Goal: Task Accomplishment & Management: Use online tool/utility

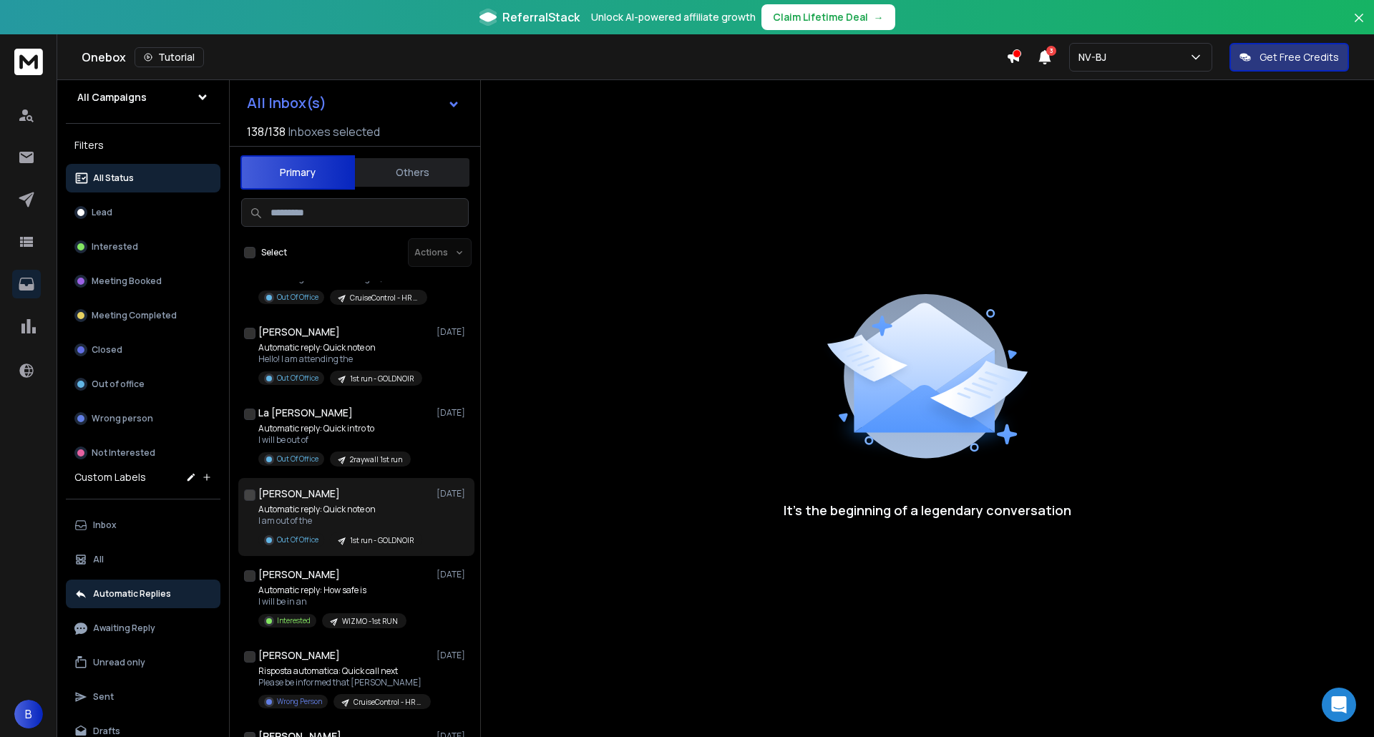
scroll to position [95, 0]
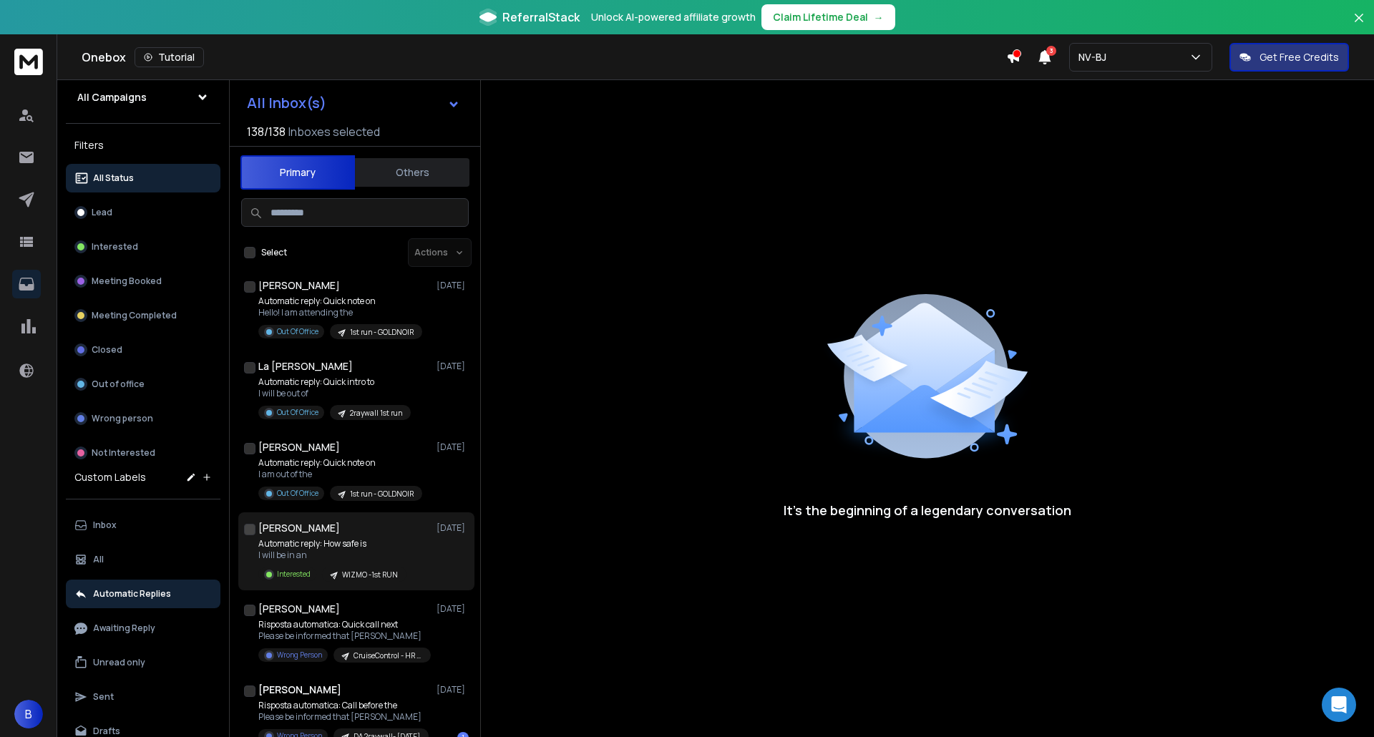
click at [362, 551] on p "I will be in an" at bounding box center [332, 554] width 148 height 11
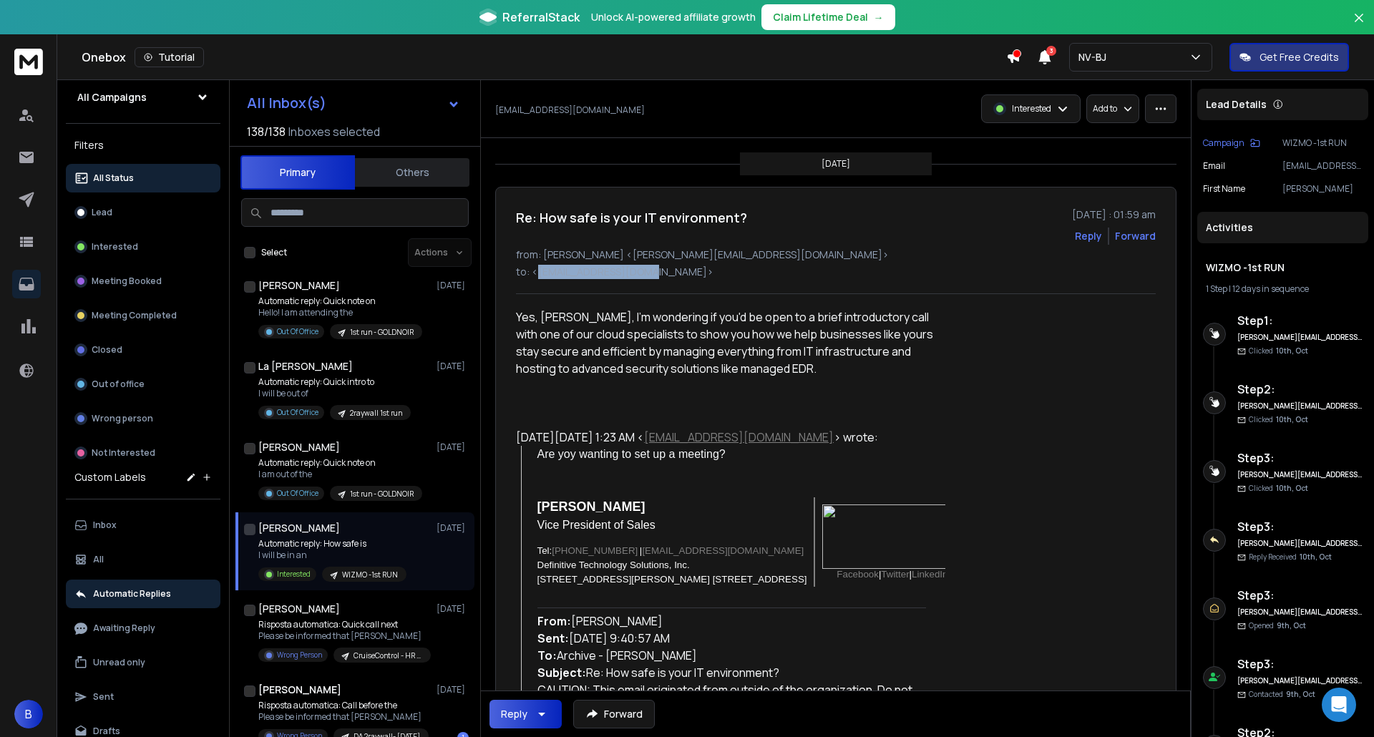
drag, startPoint x: 537, startPoint y: 272, endPoint x: 637, endPoint y: 272, distance: 100.2
click at [637, 272] on p "to: <[EMAIL_ADDRESS][DOMAIN_NAME]>" at bounding box center [836, 272] width 640 height 14
copy p "[EMAIL_ADDRESS][DOMAIN_NAME]"
click at [613, 275] on p "to: <[EMAIL_ADDRESS][DOMAIN_NAME]>" at bounding box center [836, 272] width 640 height 14
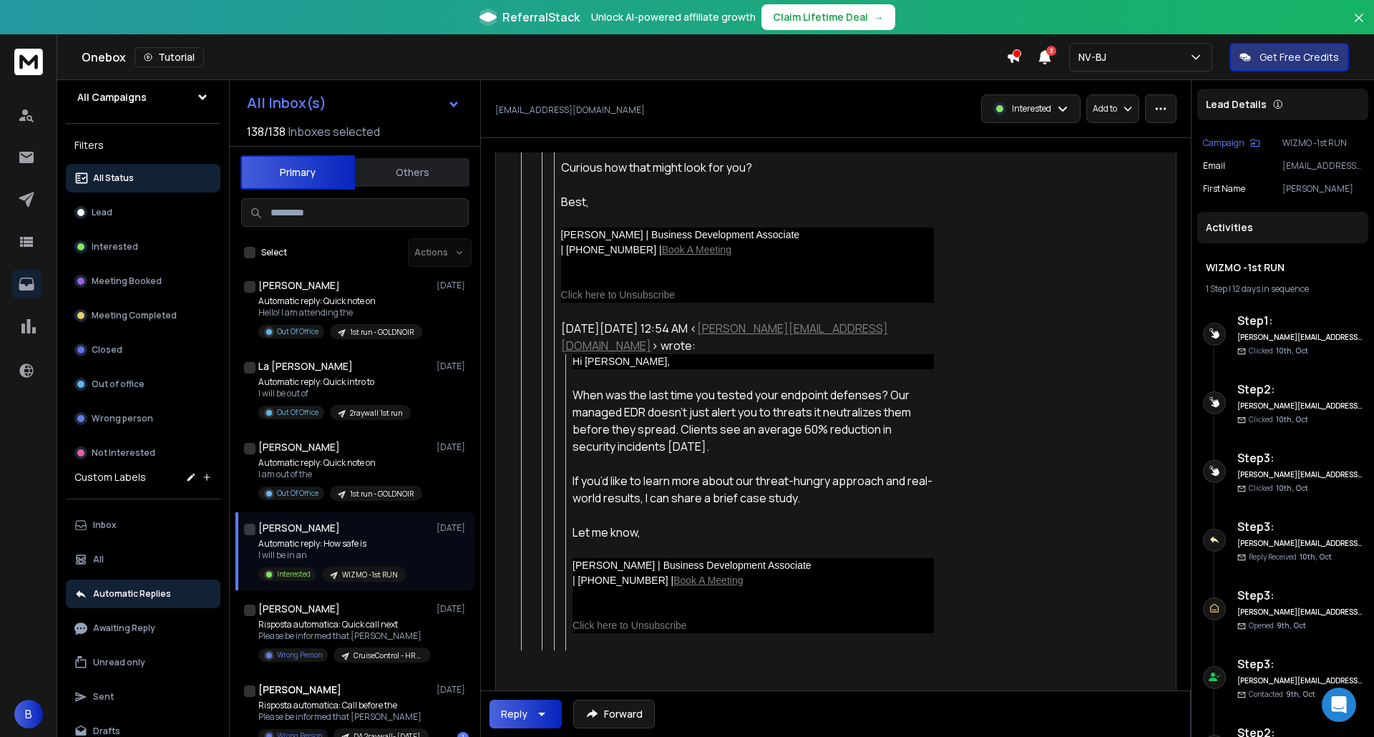
scroll to position [1394, 0]
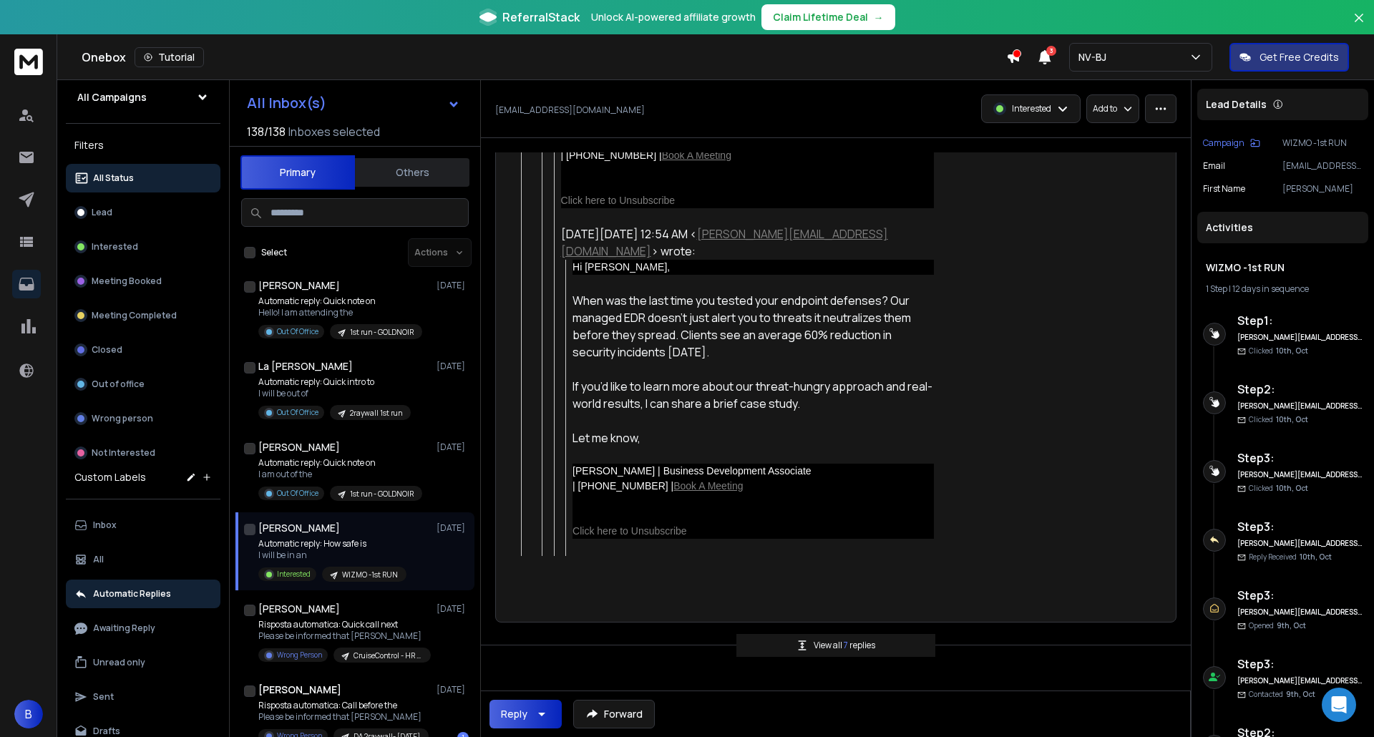
click at [814, 643] on p "View all 7 replies" at bounding box center [845, 645] width 62 height 11
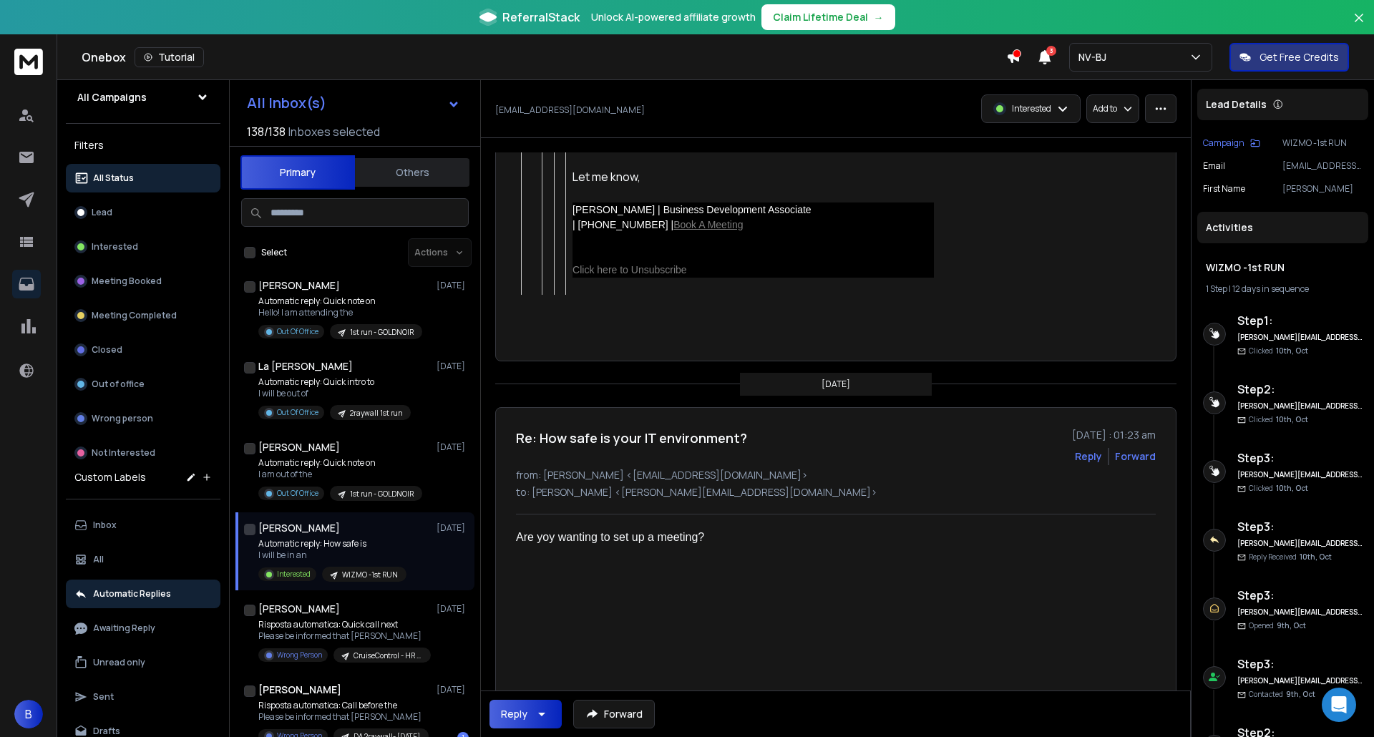
scroll to position [1966, 0]
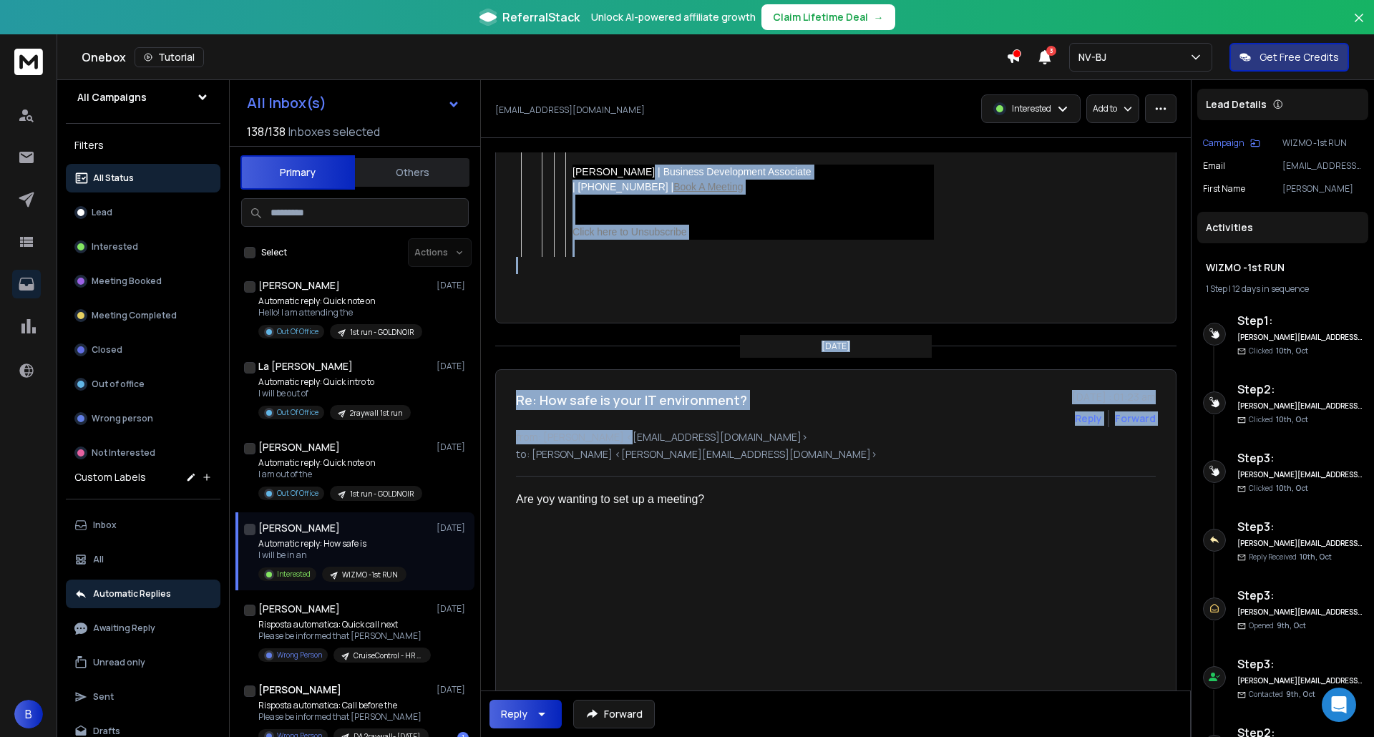
drag, startPoint x: 610, startPoint y: 161, endPoint x: 639, endPoint y: 161, distance: 29.3
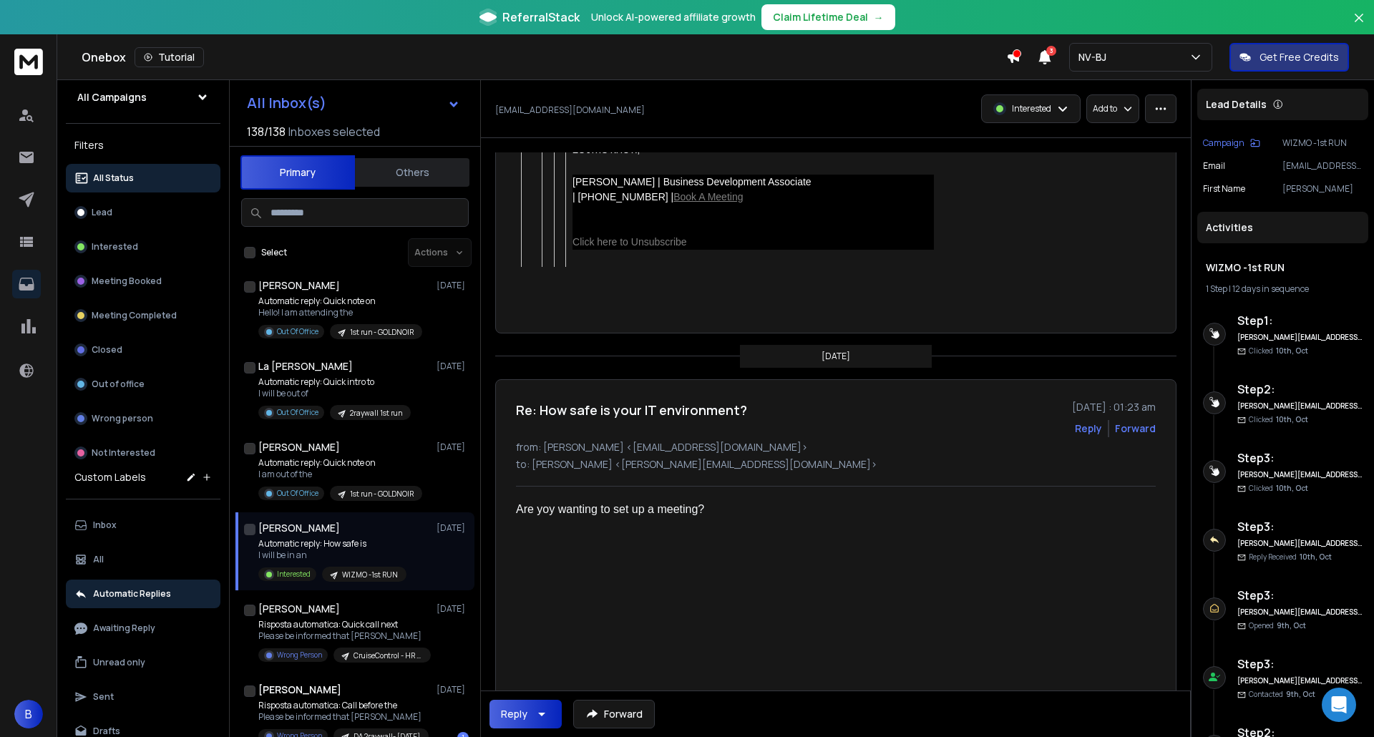
click at [620, 450] on p "from: [PERSON_NAME] <[EMAIL_ADDRESS][DOMAIN_NAME]>" at bounding box center [836, 447] width 640 height 14
drag, startPoint x: 608, startPoint y: 446, endPoint x: 708, endPoint y: 453, distance: 100.4
click at [708, 453] on p "from: [PERSON_NAME] <[EMAIL_ADDRESS][DOMAIN_NAME]>" at bounding box center [836, 447] width 640 height 14
copy p "[EMAIL_ADDRESS][DOMAIN_NAME]"
click at [137, 372] on button "Out of office" at bounding box center [143, 384] width 155 height 29
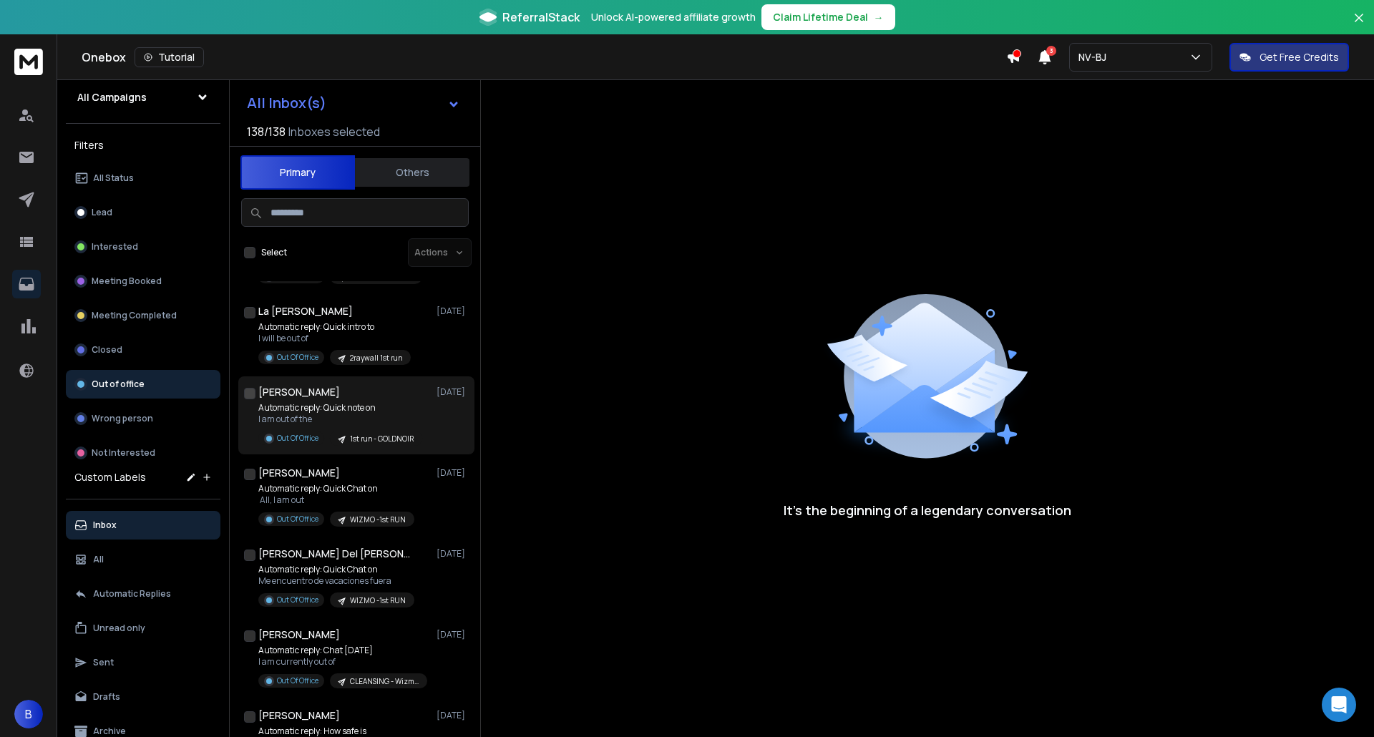
scroll to position [190, 0]
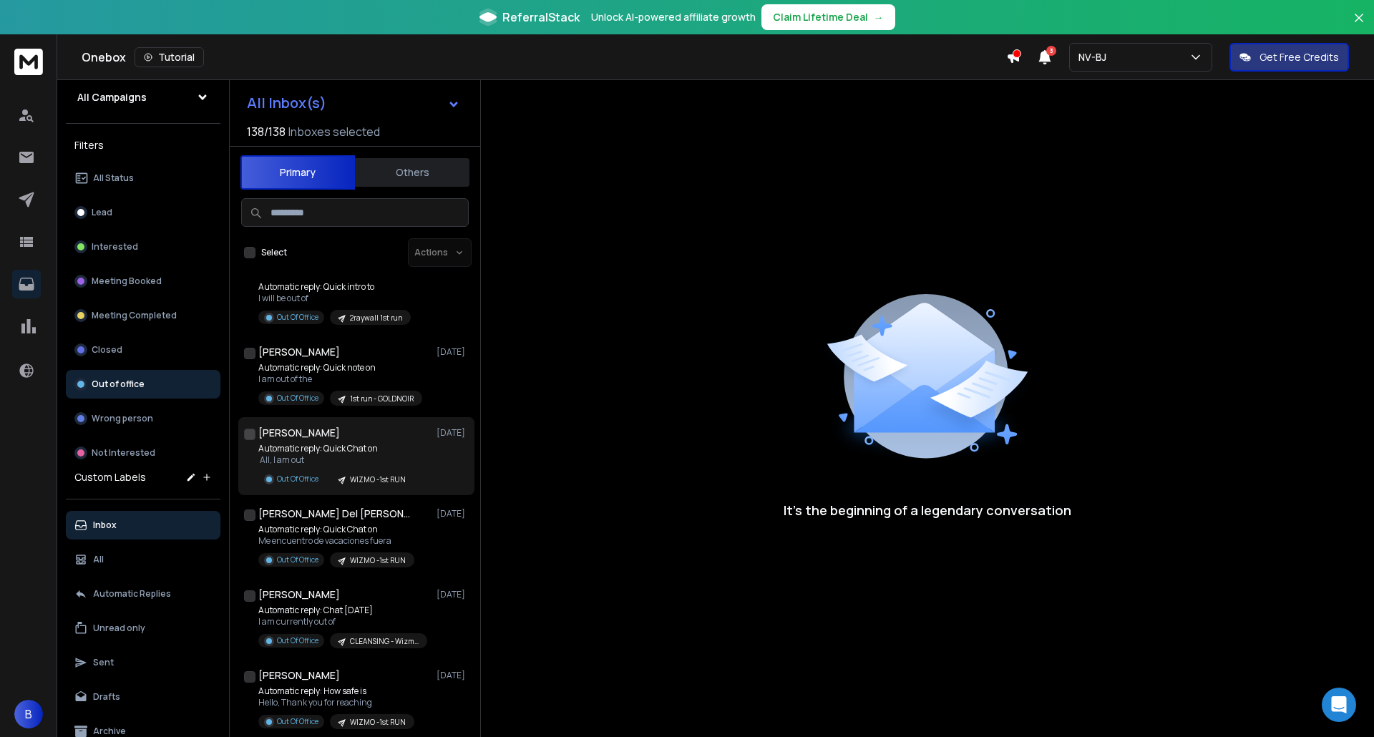
click at [401, 482] on p "WIZMO -1st RUN" at bounding box center [378, 479] width 56 height 11
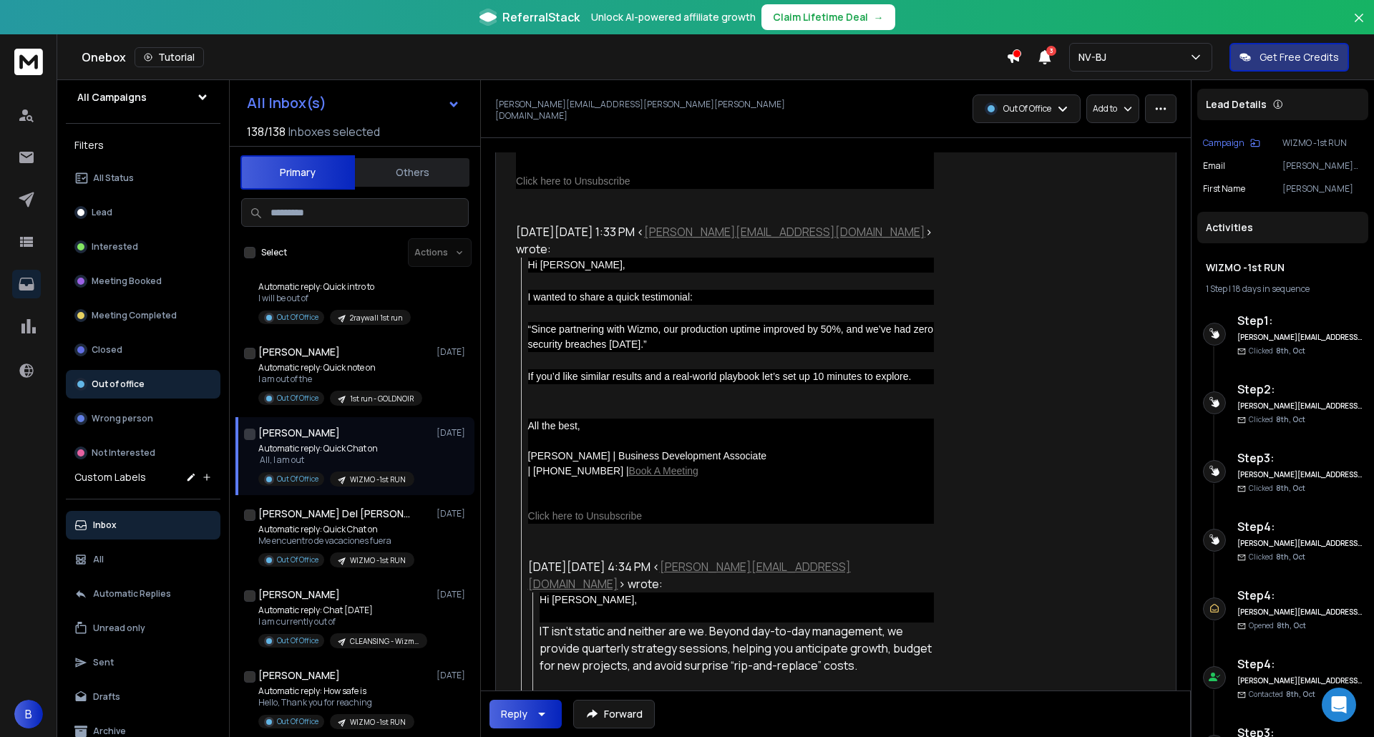
scroll to position [0, 0]
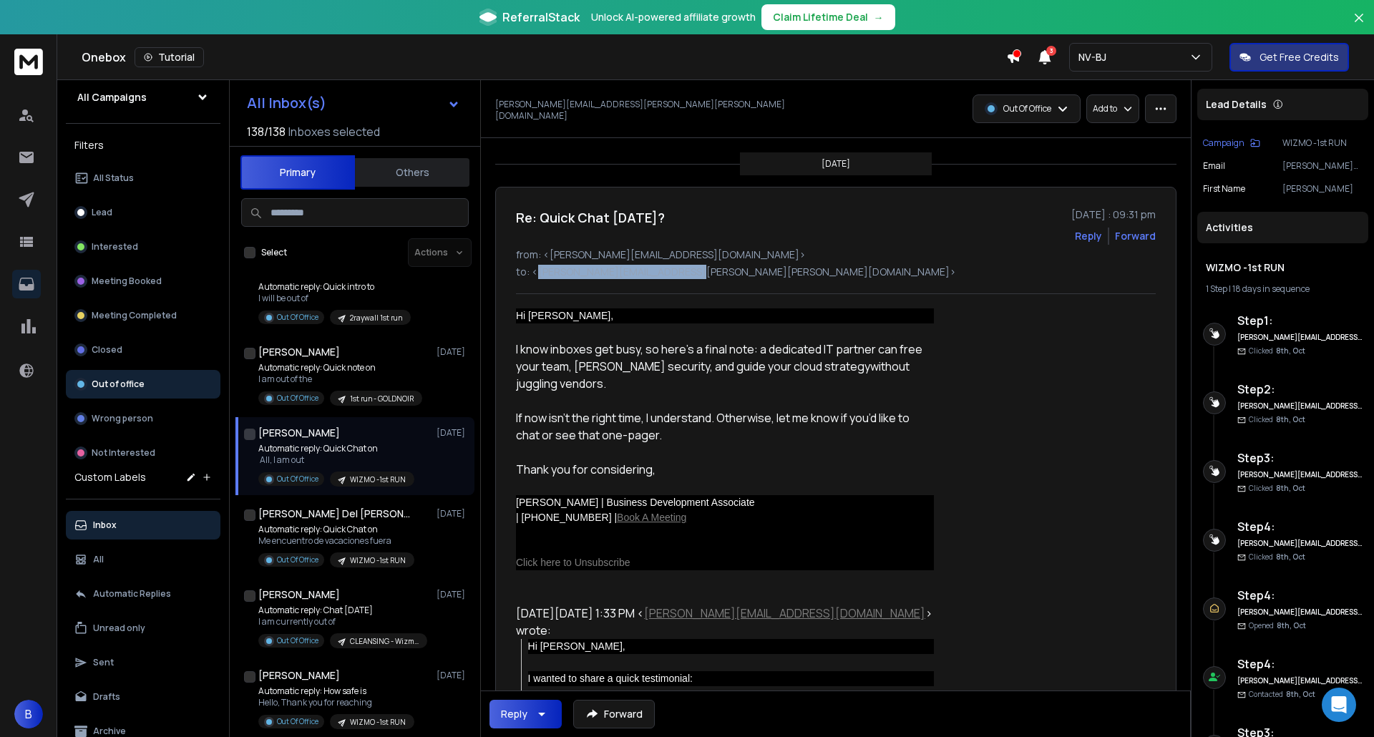
drag, startPoint x: 536, startPoint y: 270, endPoint x: 676, endPoint y: 270, distance: 140.2
click at [676, 270] on p "to: <[PERSON_NAME][EMAIL_ADDRESS][PERSON_NAME][PERSON_NAME][DOMAIN_NAME]>" at bounding box center [836, 272] width 640 height 14
copy p "[PERSON_NAME][EMAIL_ADDRESS][PERSON_NAME][PERSON_NAME][DOMAIN_NAME]"
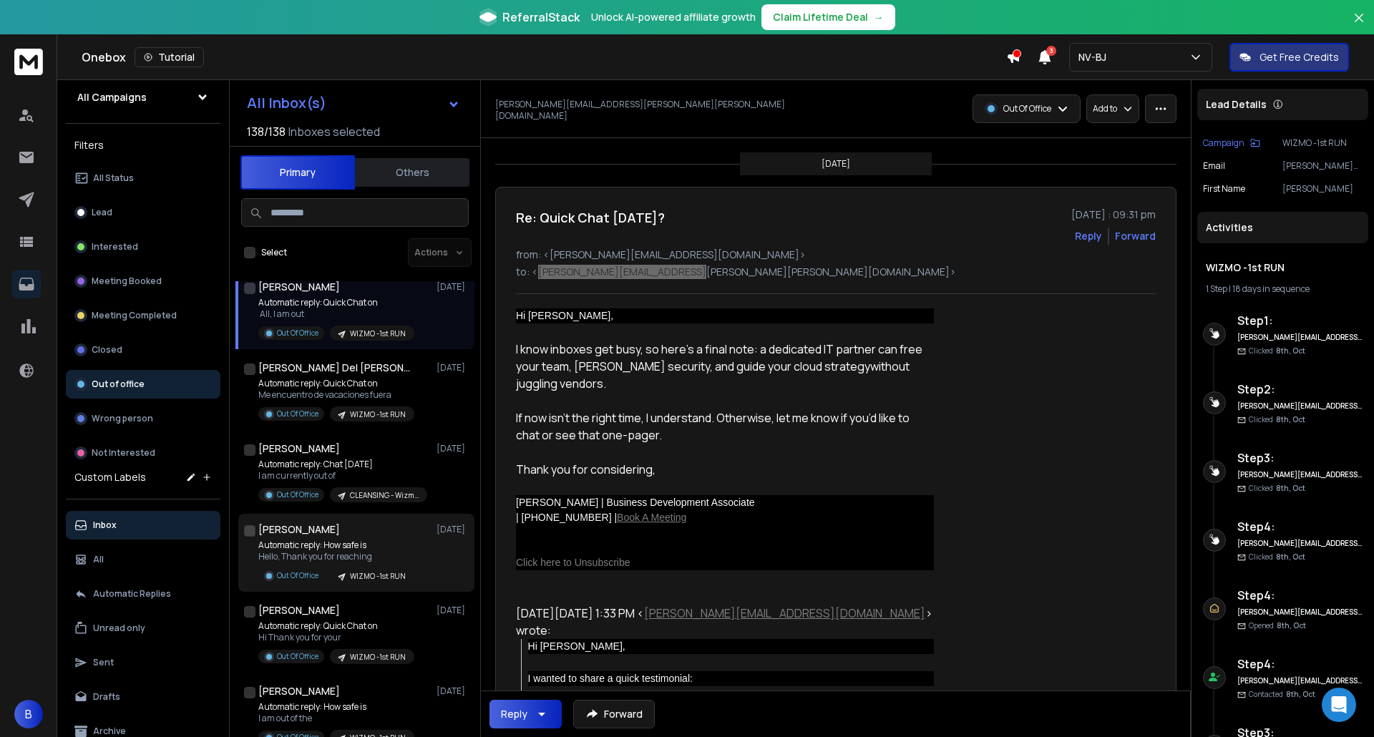
scroll to position [381, 0]
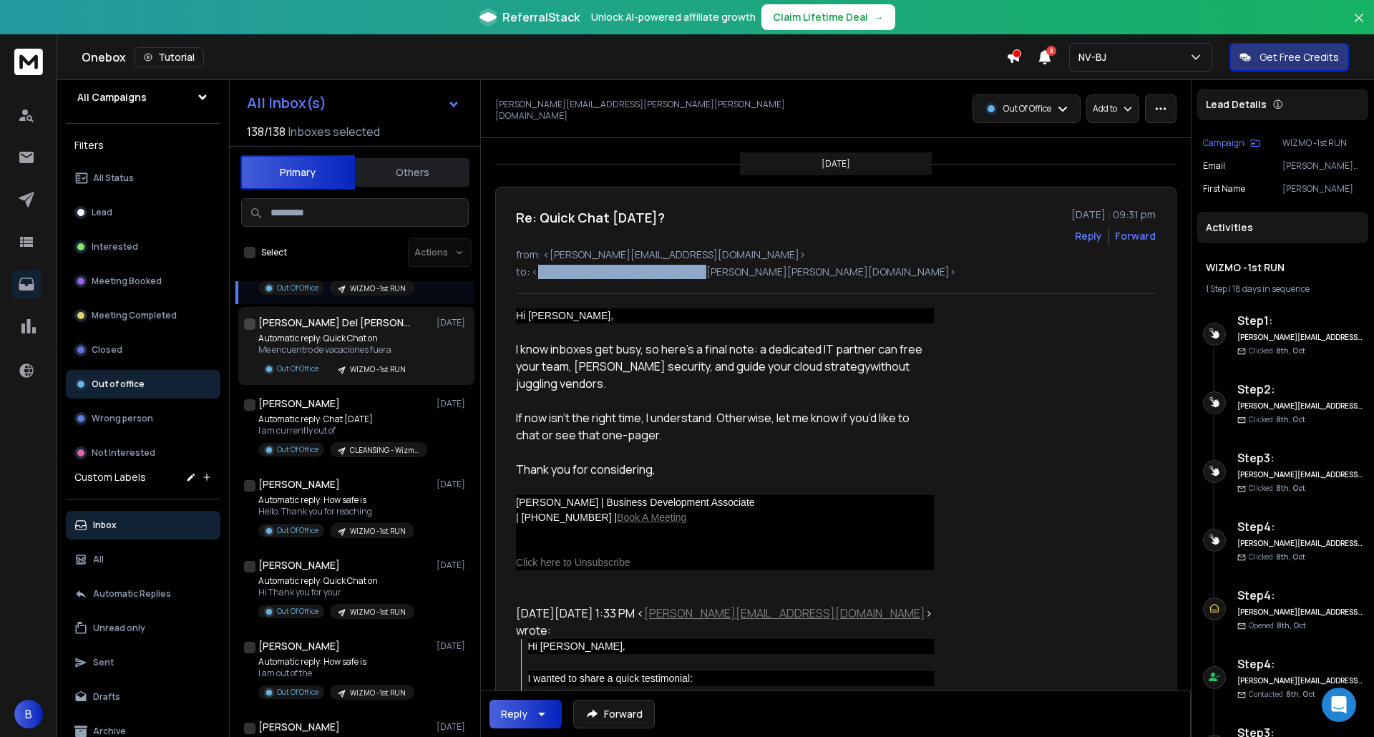
click at [399, 358] on div "Automatic reply: Quick Chat on Me encuentro de vacaciones fuera Out Of Office W…" at bounding box center [336, 355] width 156 height 44
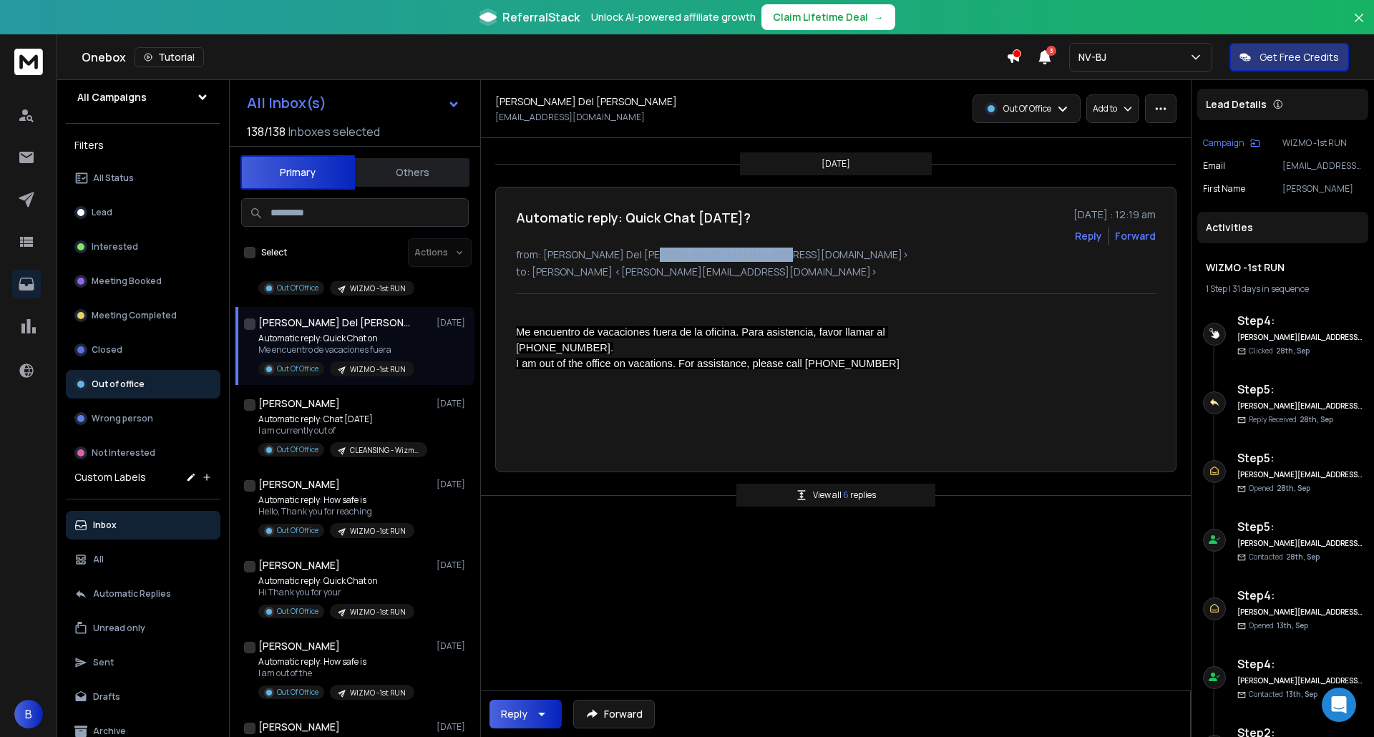
drag, startPoint x: 630, startPoint y: 253, endPoint x: 733, endPoint y: 255, distance: 103.8
click at [733, 255] on p "from: [PERSON_NAME] Del [PERSON_NAME] <[EMAIL_ADDRESS][DOMAIN_NAME]>" at bounding box center [836, 255] width 640 height 14
copy p "[EMAIL_ADDRESS][DOMAIN_NAME]"
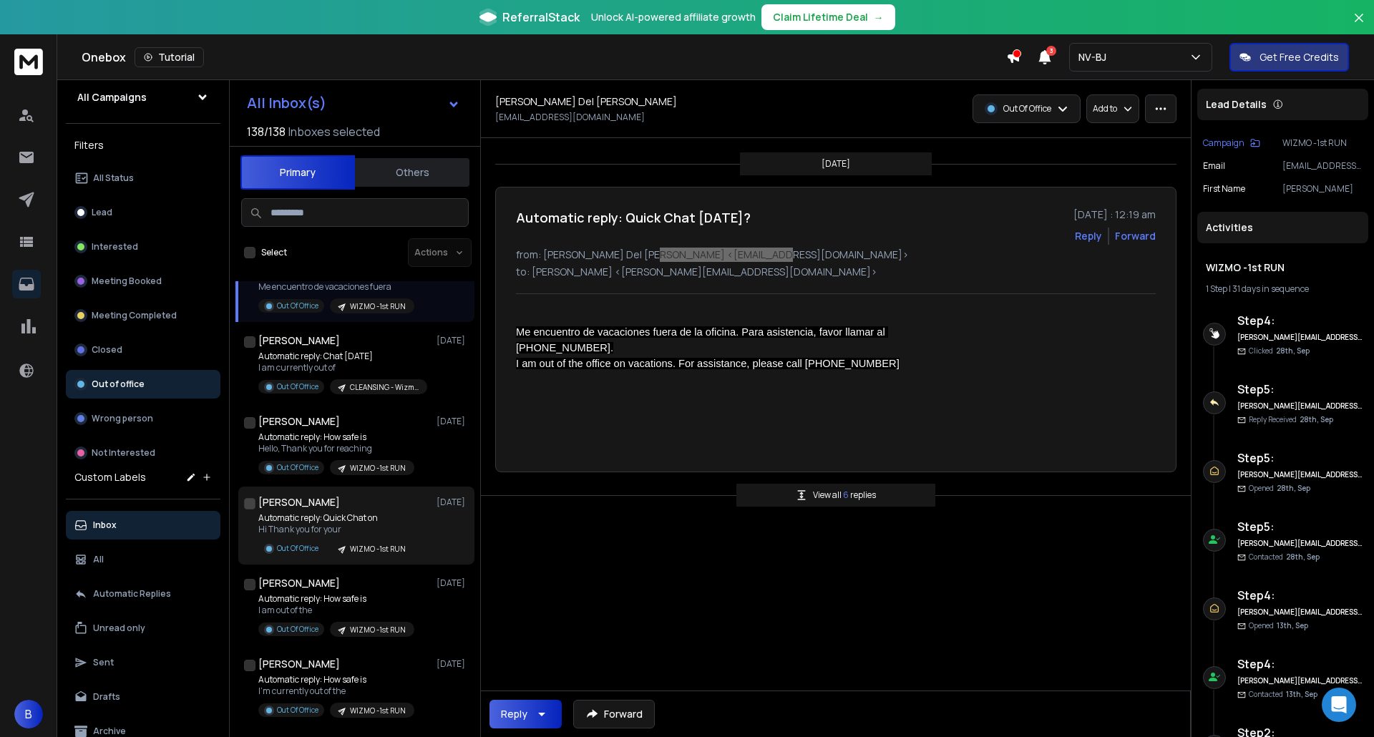
scroll to position [477, 0]
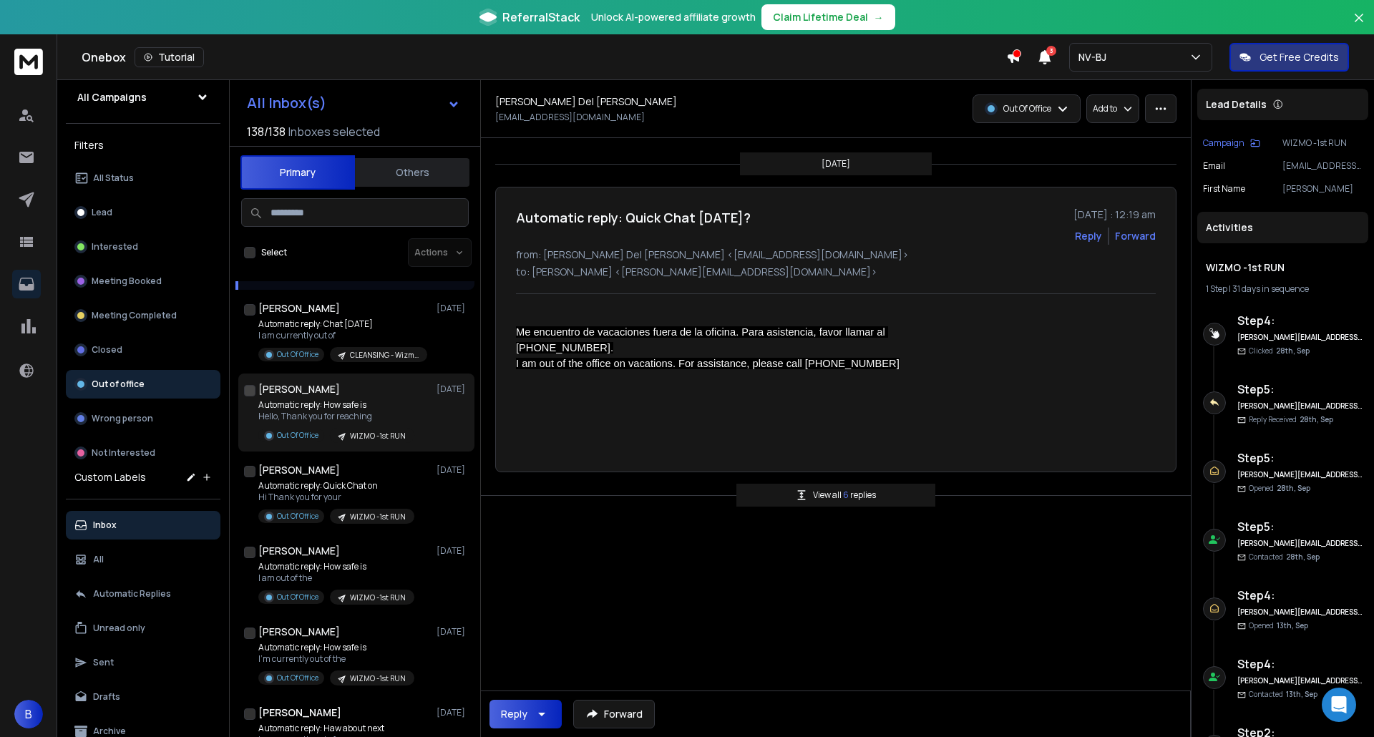
click at [390, 418] on p "Hello, Thank you for reaching" at bounding box center [336, 416] width 156 height 11
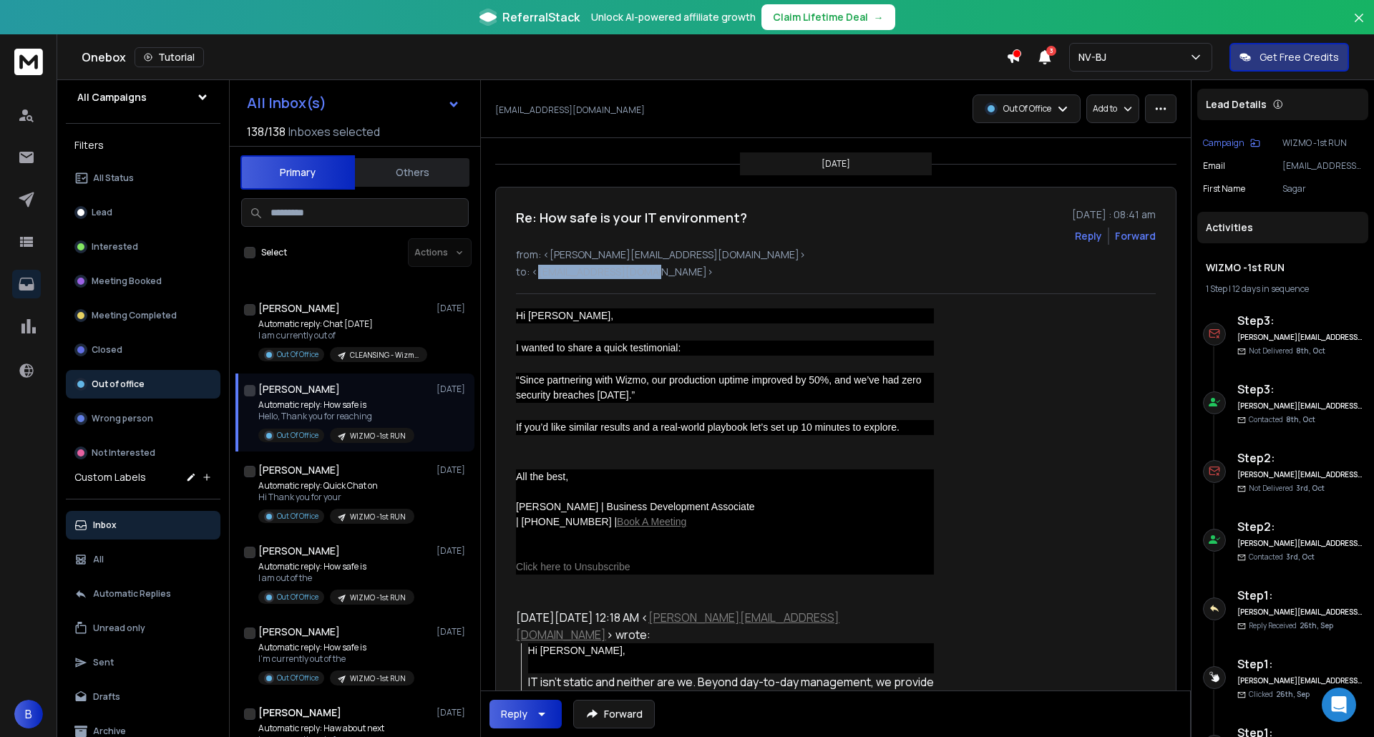
drag, startPoint x: 536, startPoint y: 270, endPoint x: 662, endPoint y: 275, distance: 126.0
click at [662, 275] on p "to: <[EMAIL_ADDRESS][DOMAIN_NAME]>" at bounding box center [836, 272] width 640 height 14
copy p "[EMAIL_ADDRESS][DOMAIN_NAME]"
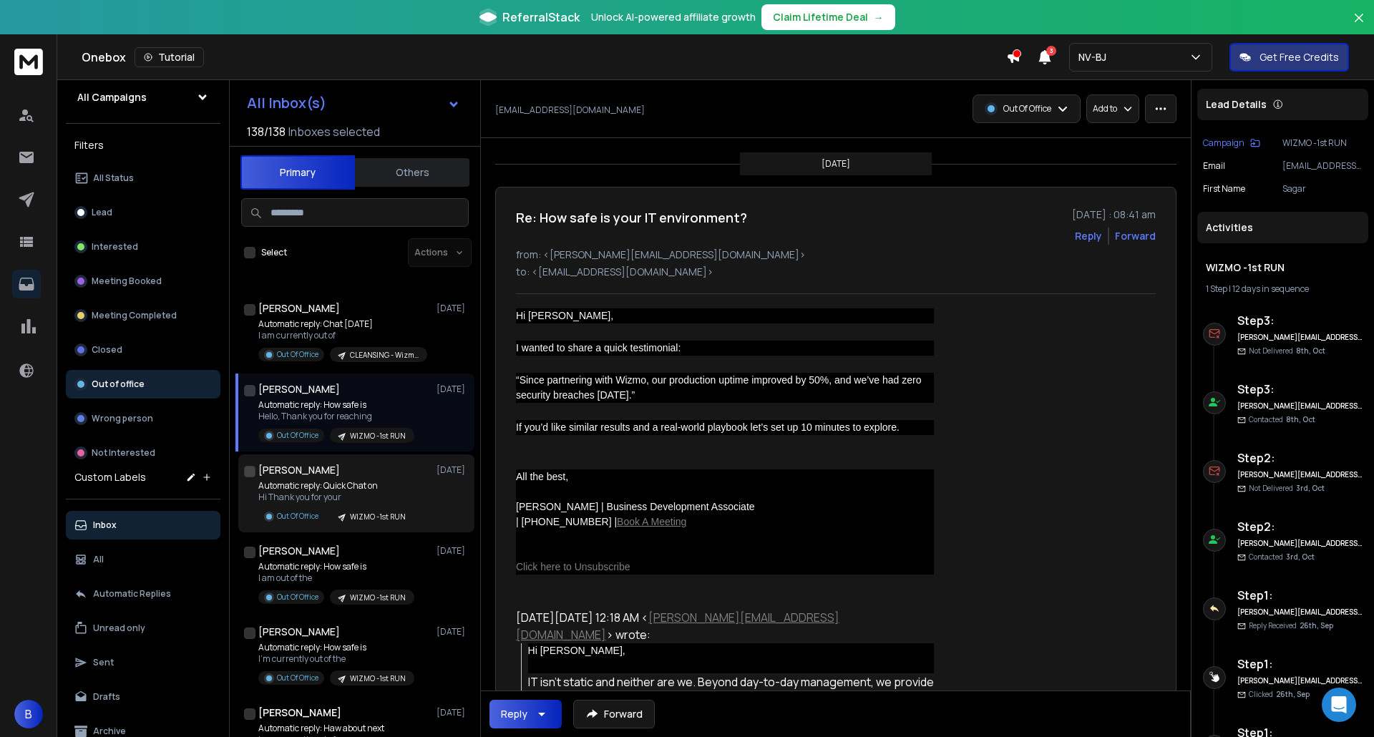
click at [419, 492] on div "Automatic reply: Quick Chat on Hi Thank you for your Out Of Office WIZMO -1st R…" at bounding box center [363, 502] width 210 height 44
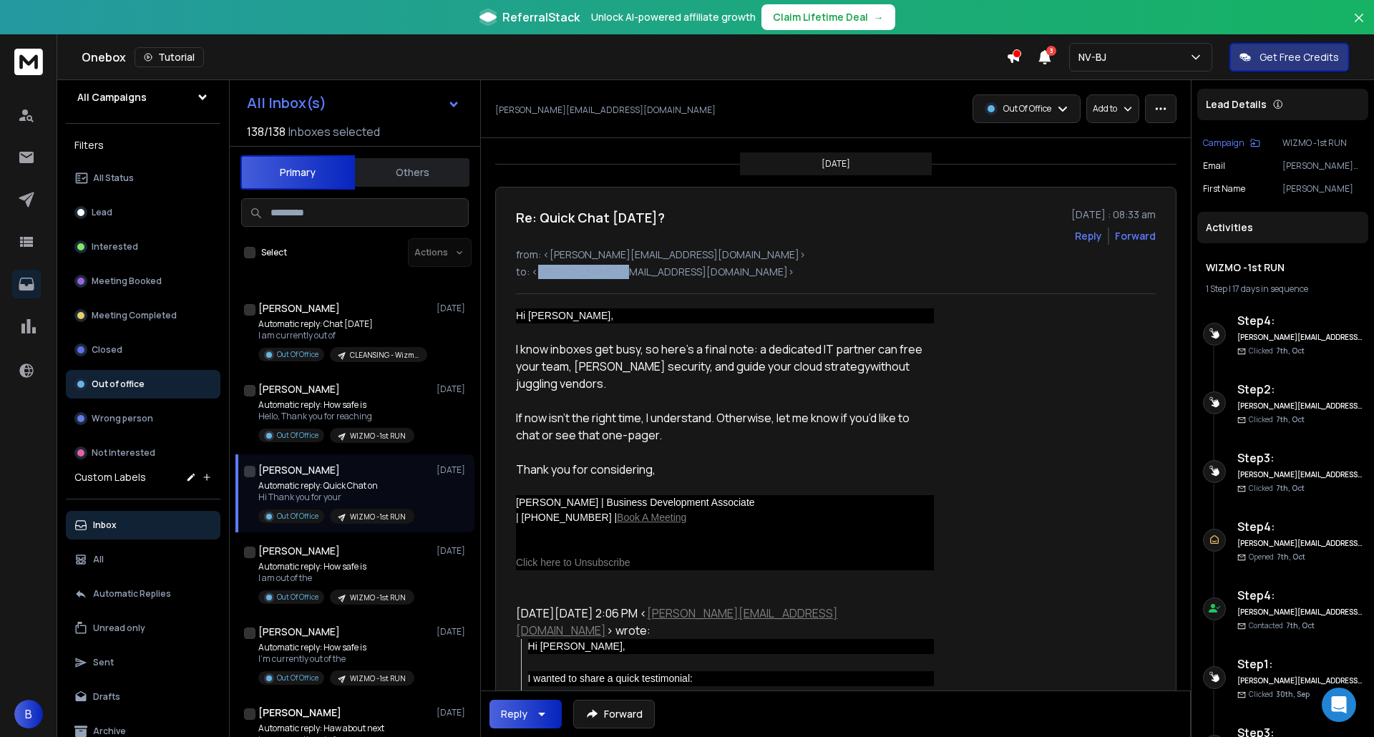
drag, startPoint x: 539, startPoint y: 273, endPoint x: 617, endPoint y: 275, distance: 78.0
click at [617, 275] on p "to: <[PERSON_NAME][EMAIL_ADDRESS][DOMAIN_NAME]>" at bounding box center [836, 272] width 640 height 14
copy p "[PERSON_NAME][EMAIL_ADDRESS][DOMAIN_NAME]"
click at [384, 492] on p "Hi Thank you for your" at bounding box center [336, 497] width 156 height 11
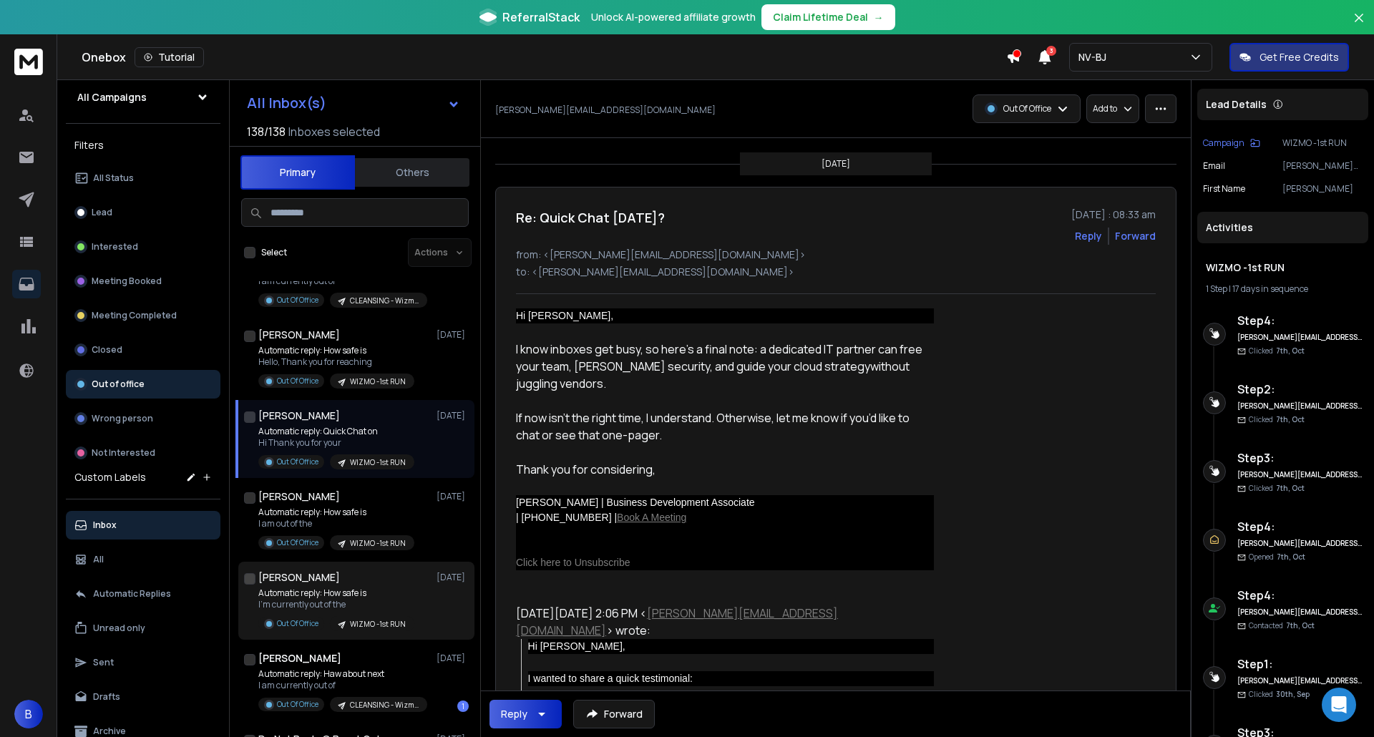
scroll to position [572, 0]
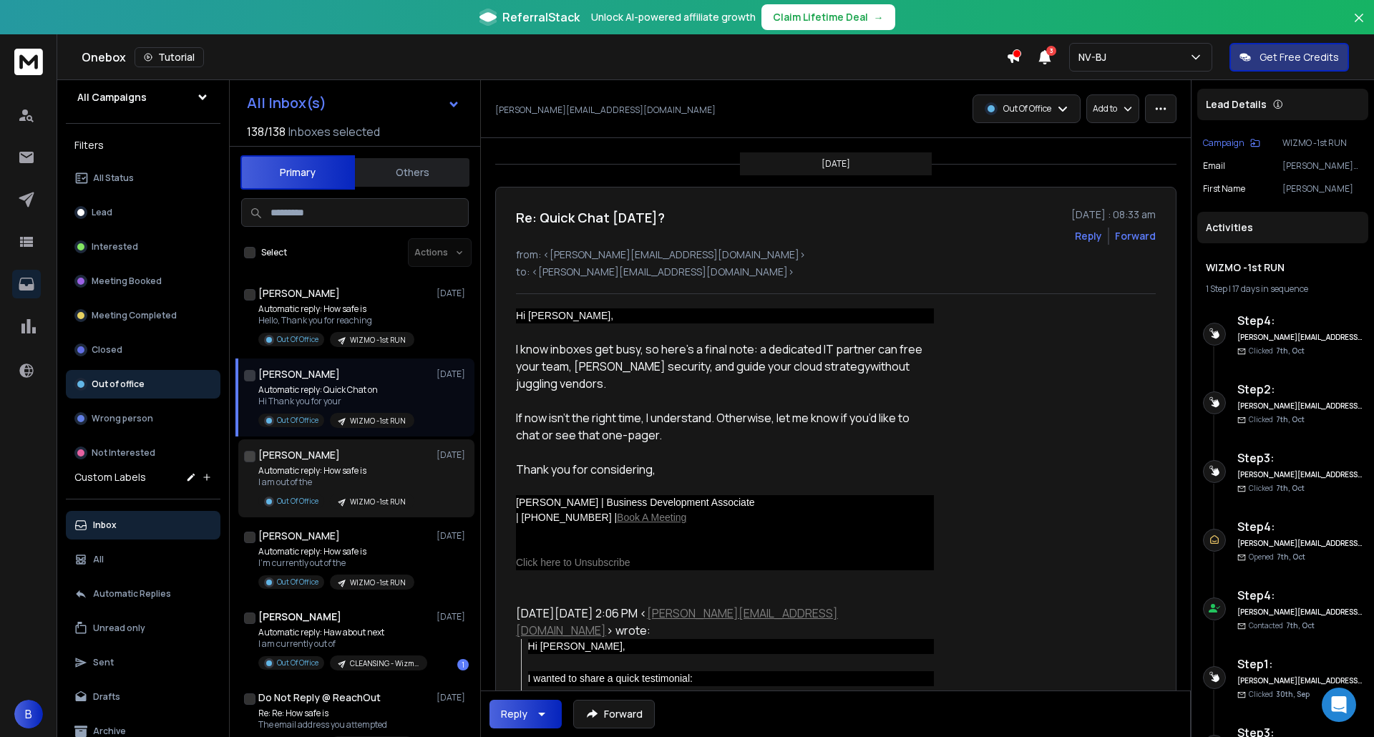
click at [394, 484] on p "﻿I am out of the" at bounding box center [336, 482] width 156 height 11
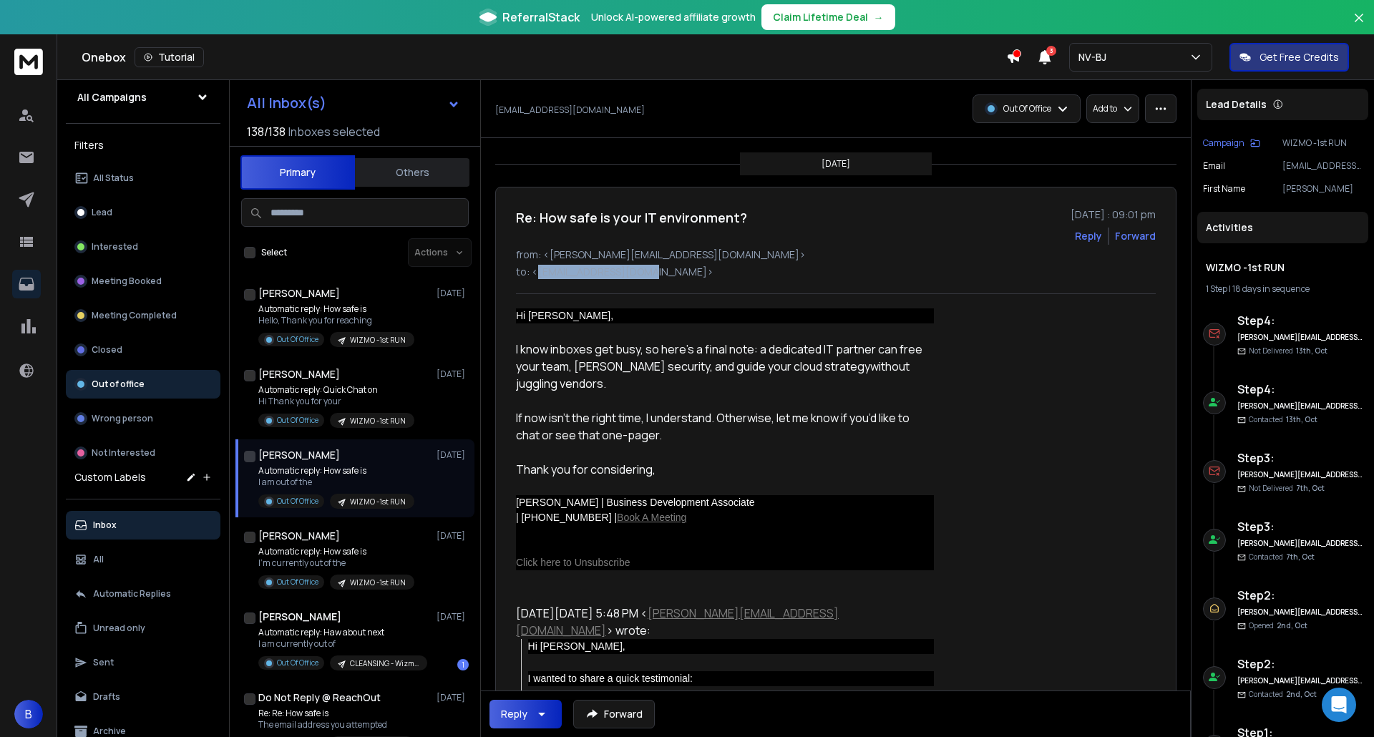
drag, startPoint x: 536, startPoint y: 269, endPoint x: 639, endPoint y: 275, distance: 103.2
click at [639, 275] on p "to: <[EMAIL_ADDRESS][DOMAIN_NAME]>" at bounding box center [836, 272] width 640 height 14
copy p "[EMAIL_ADDRESS][DOMAIN_NAME]"
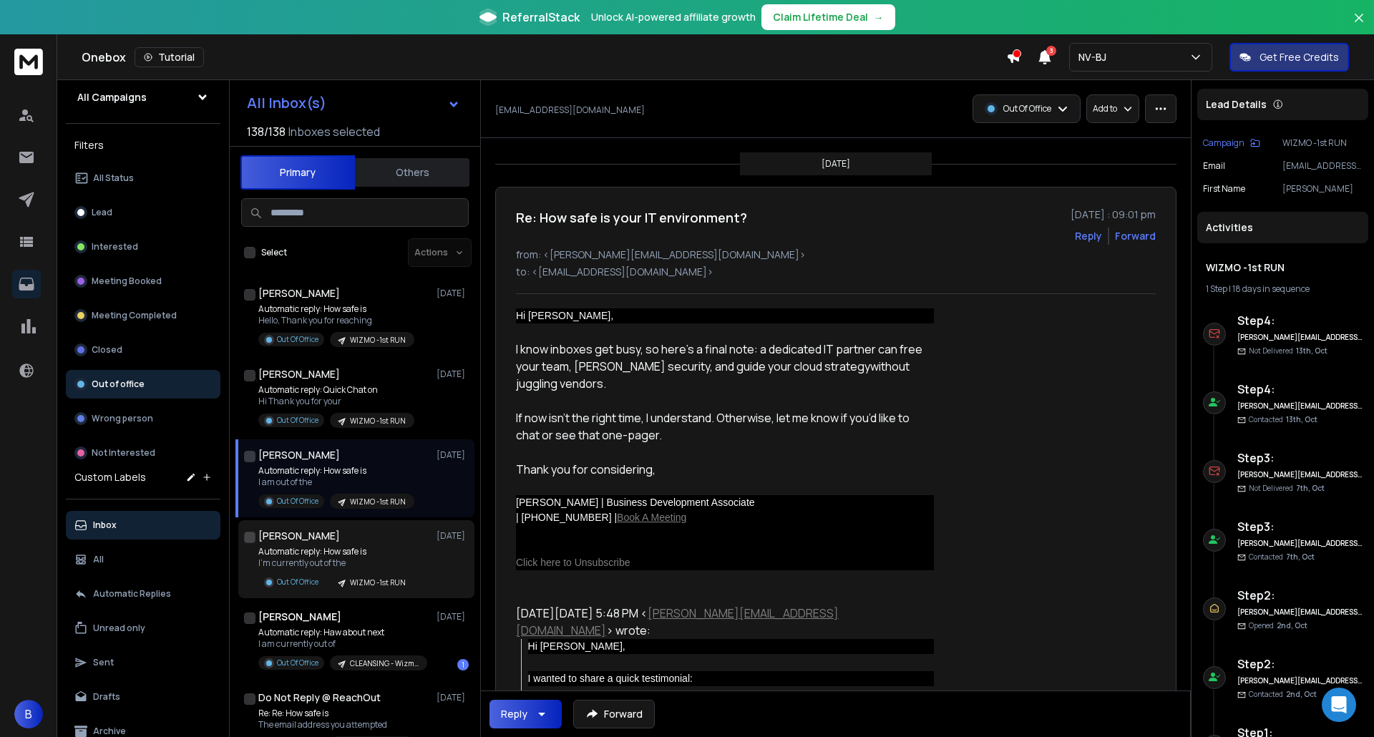
click at [401, 551] on p "Automatic reply: How safe is" at bounding box center [336, 551] width 156 height 11
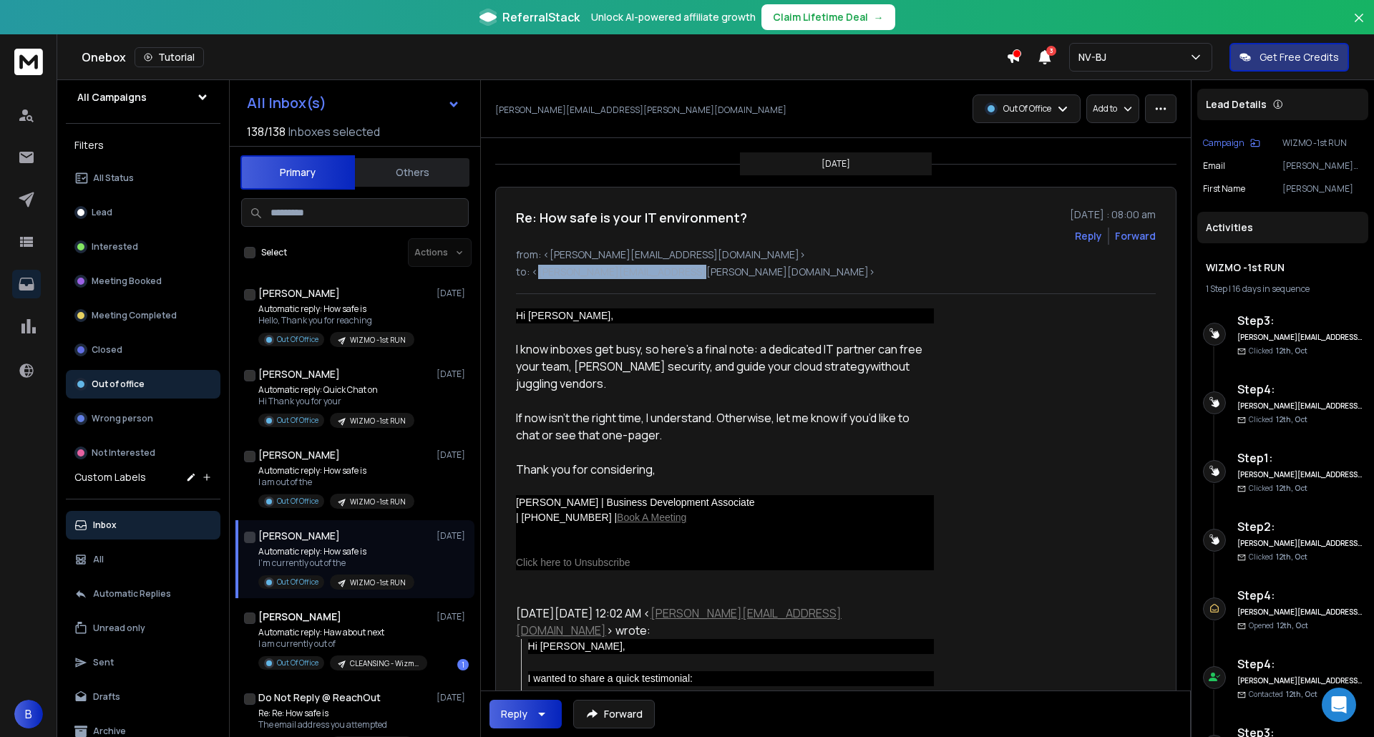
drag, startPoint x: 537, startPoint y: 272, endPoint x: 676, endPoint y: 276, distance: 139.6
click at [676, 276] on p "to: <[PERSON_NAME][EMAIL_ADDRESS][PERSON_NAME][DOMAIN_NAME]>" at bounding box center [836, 272] width 640 height 14
copy p "[PERSON_NAME][EMAIL_ADDRESS][PERSON_NAME][DOMAIN_NAME]"
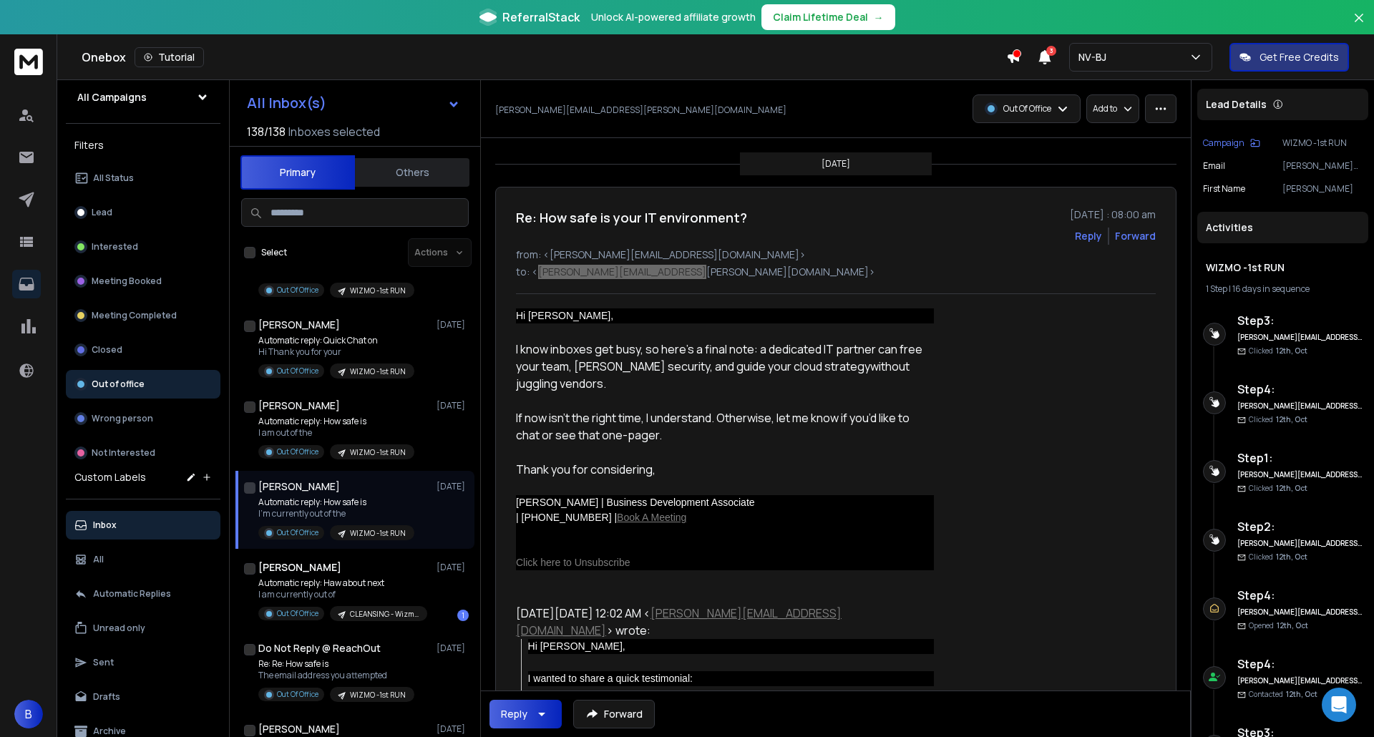
scroll to position [668, 0]
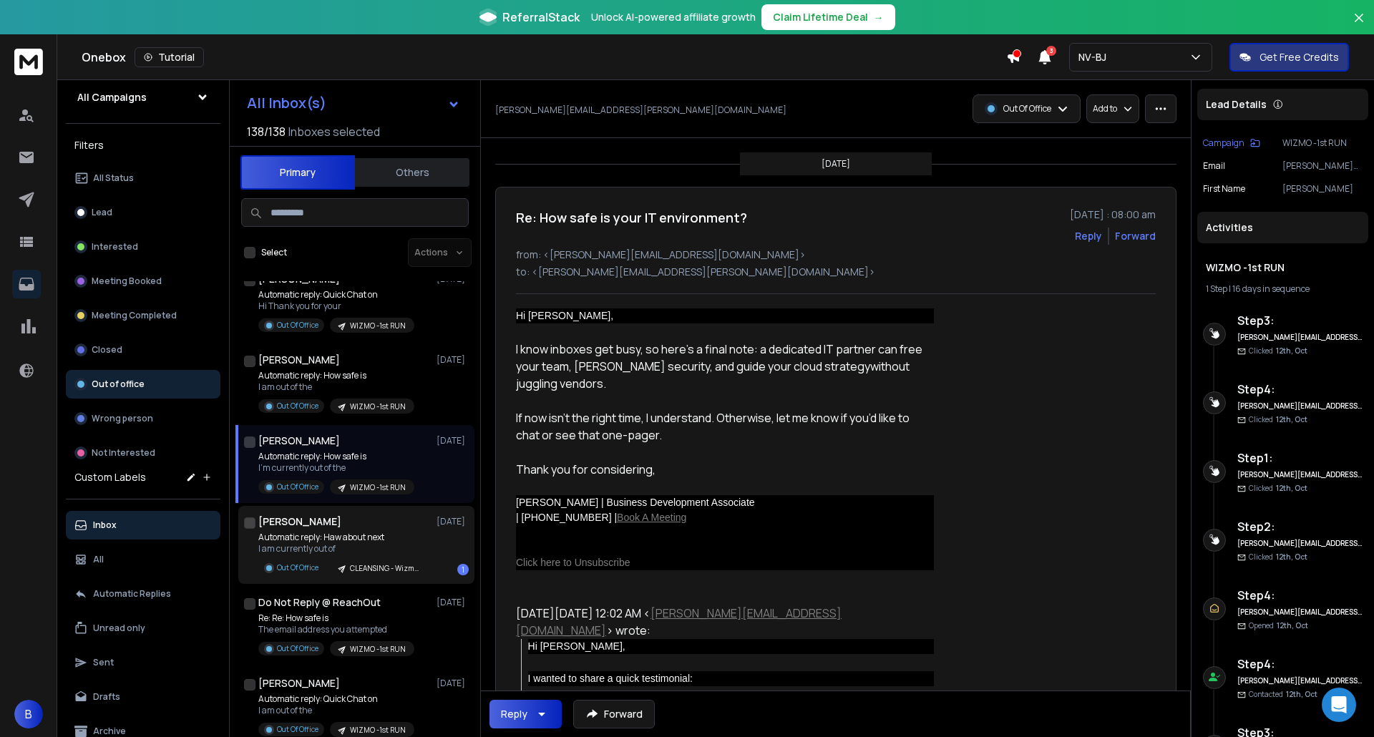
click at [416, 554] on div "Automatic reply: Haw about next I am currently out of Out Of Office CLEANSING -…" at bounding box center [342, 554] width 169 height 44
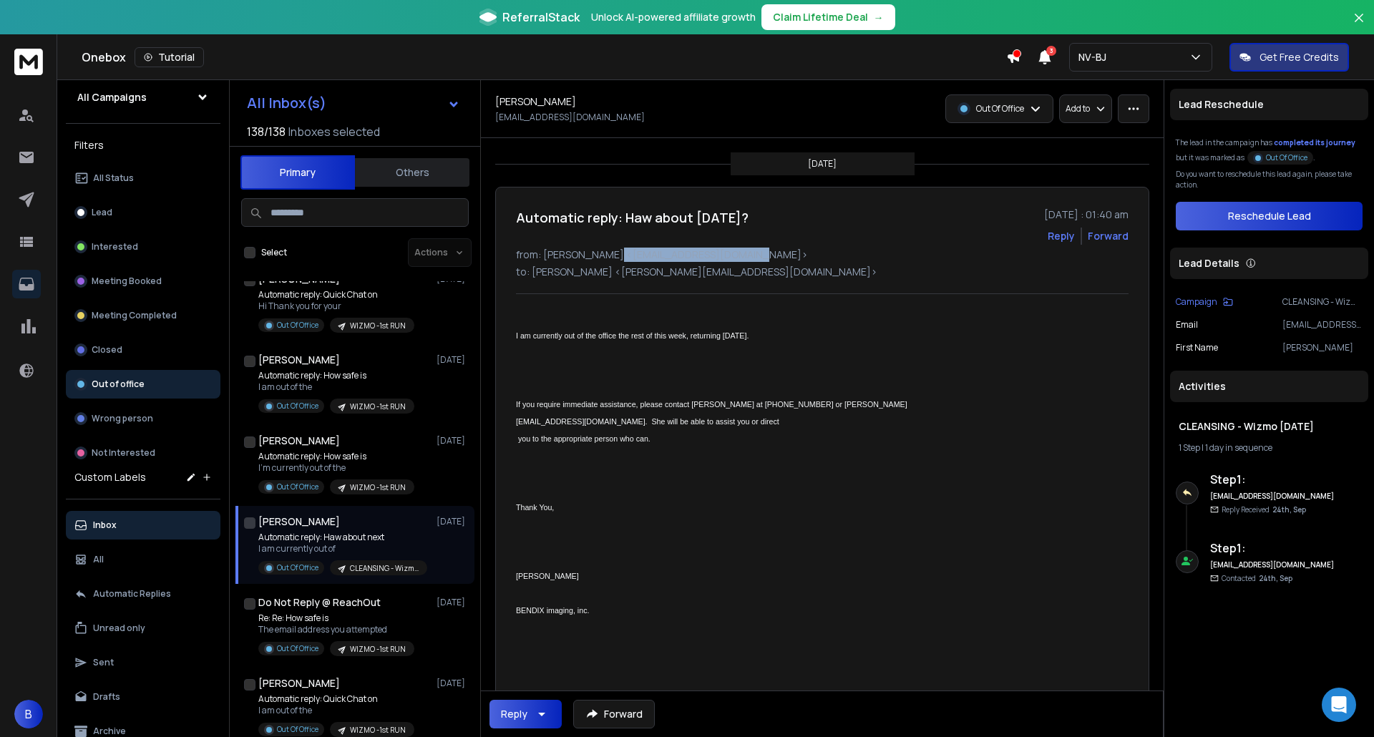
drag, startPoint x: 601, startPoint y: 255, endPoint x: 736, endPoint y: 258, distance: 134.5
click at [736, 258] on p "from: [PERSON_NAME] <[EMAIL_ADDRESS][DOMAIN_NAME]>" at bounding box center [822, 255] width 612 height 14
copy p "[EMAIL_ADDRESS][DOMAIN_NAME]"
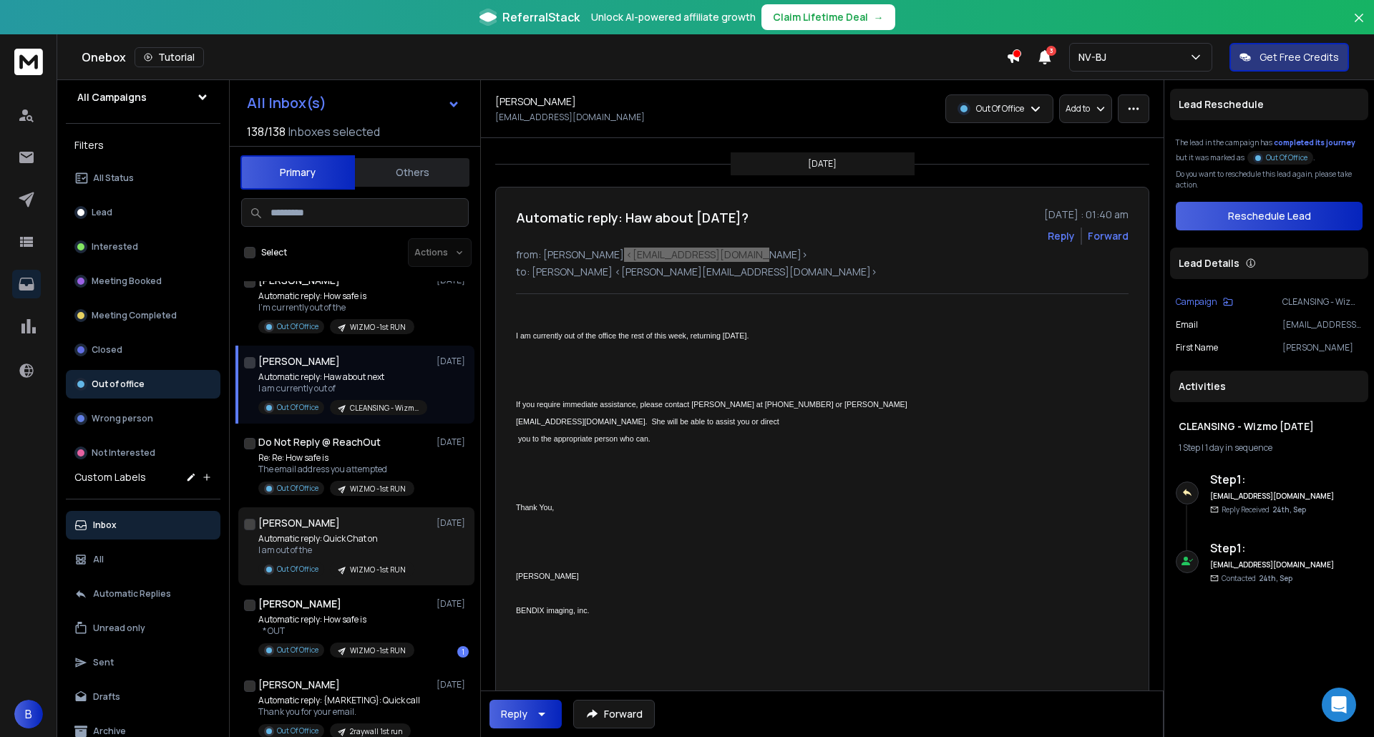
scroll to position [859, 0]
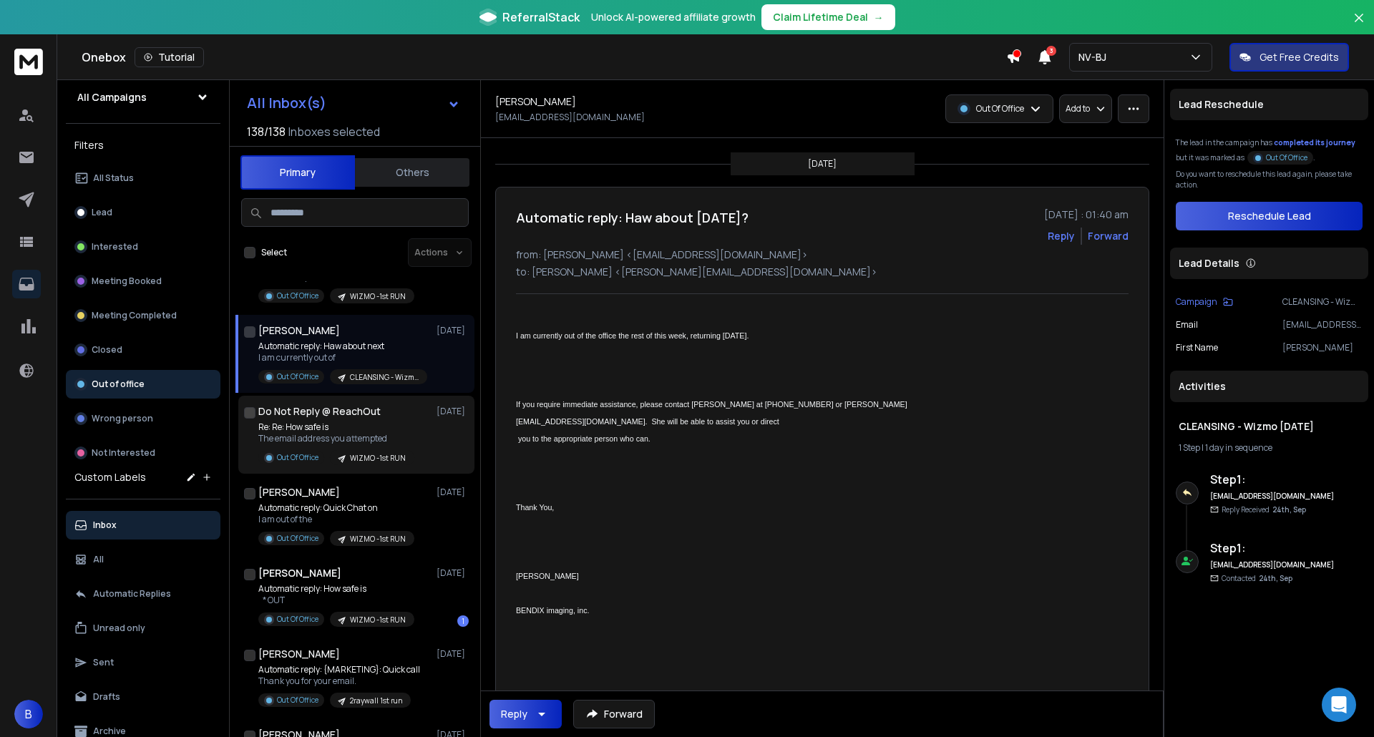
click at [418, 436] on div "Re: Re: How safe is The email address you attempted Out Of Office WIZMO -1st RUN" at bounding box center [363, 443] width 210 height 44
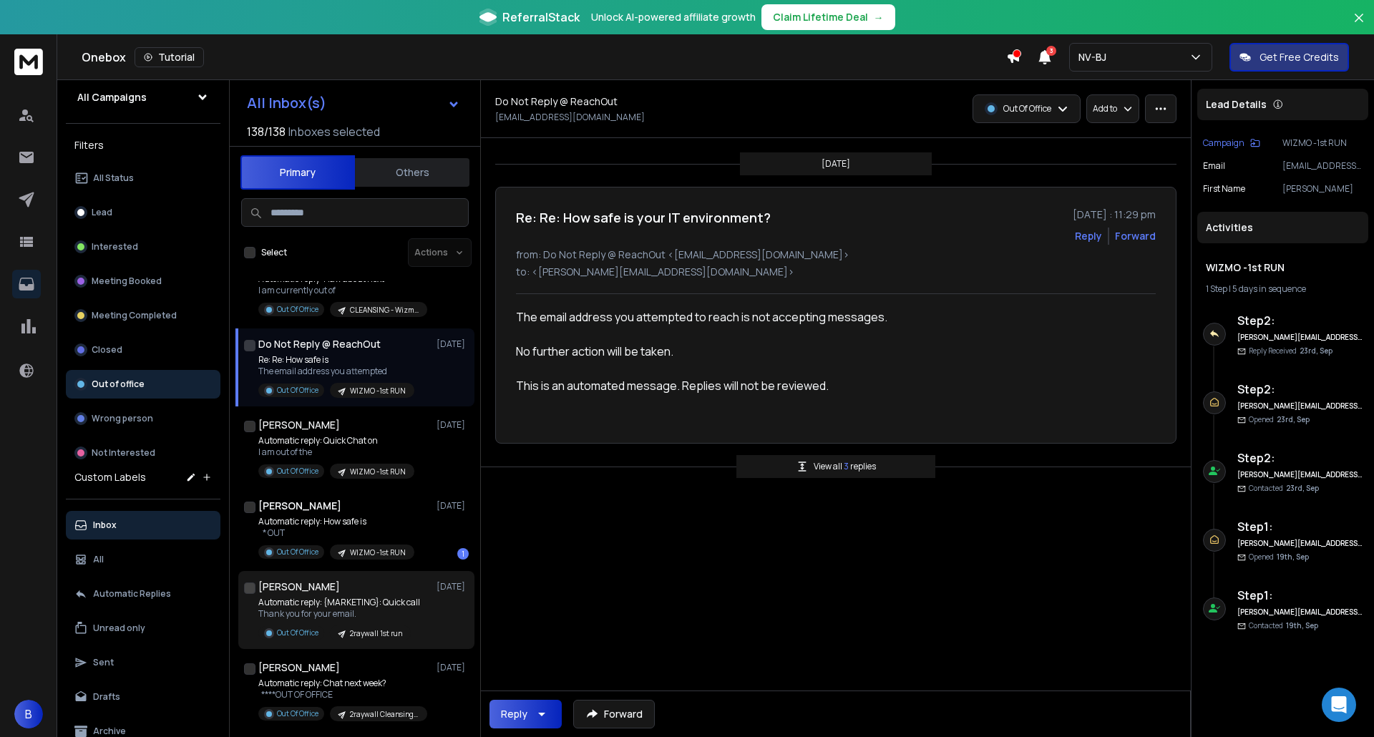
scroll to position [954, 0]
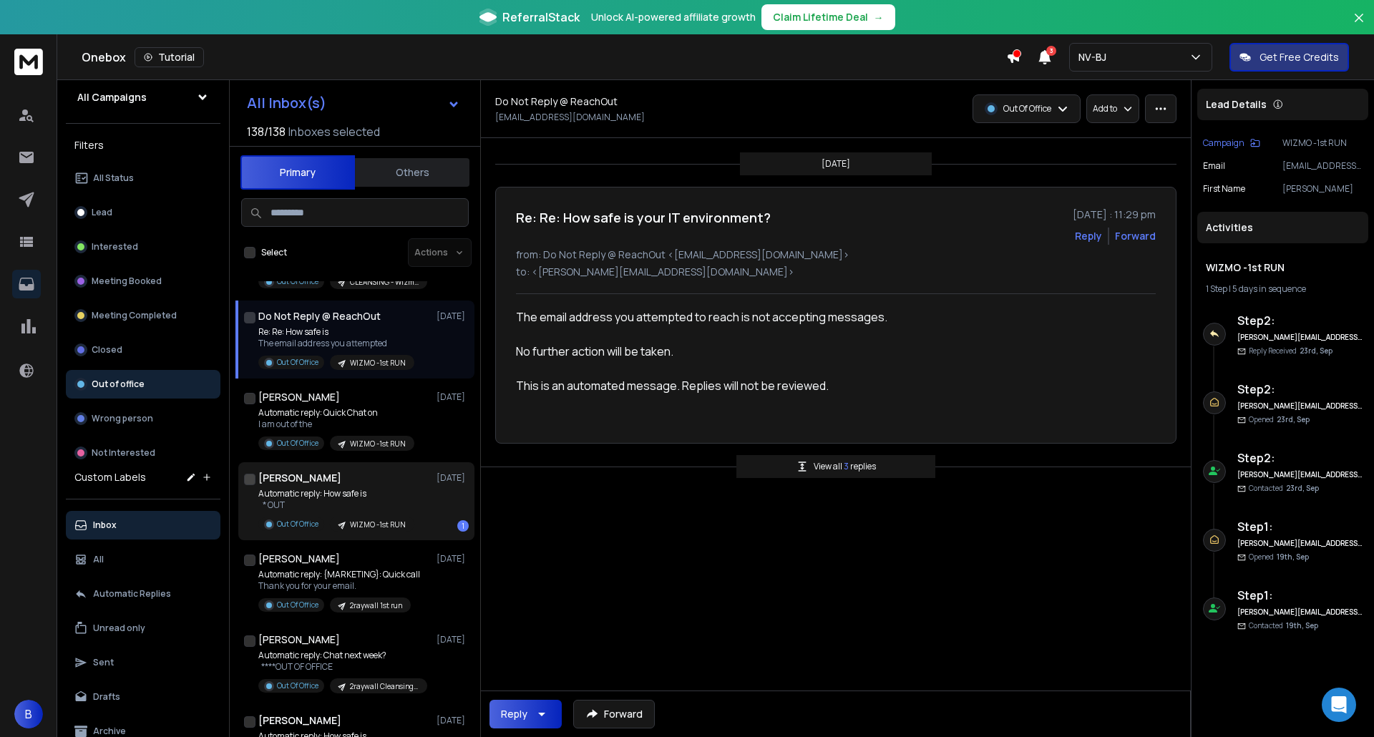
click at [415, 504] on div "Automatic reply: How safe is ﻿ ﻿ ﻿ * OUT Out Of Office WIZMO -1st RUN 1" at bounding box center [363, 510] width 210 height 44
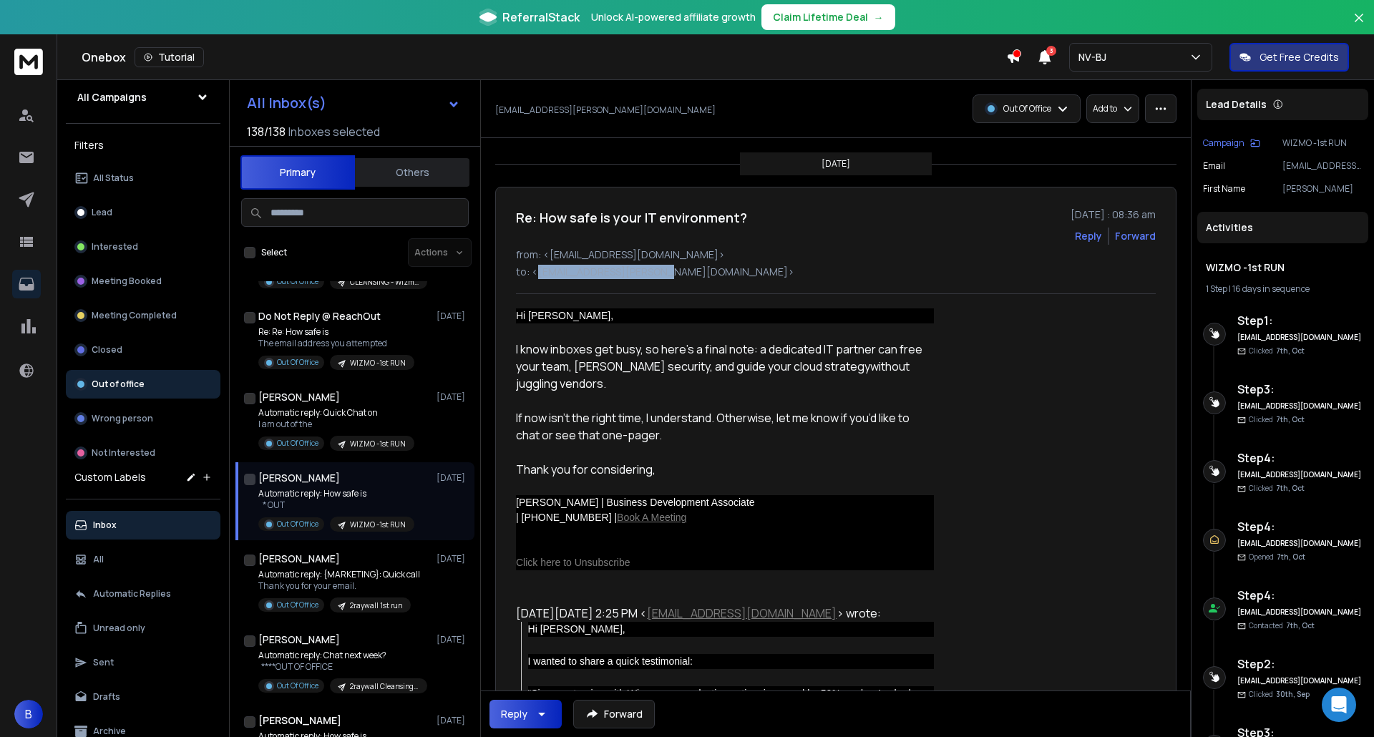
drag, startPoint x: 537, startPoint y: 270, endPoint x: 650, endPoint y: 275, distance: 113.9
click at [650, 275] on p "to: <[EMAIL_ADDRESS][PERSON_NAME][DOMAIN_NAME]>" at bounding box center [836, 272] width 640 height 14
copy p "[EMAIL_ADDRESS][PERSON_NAME][DOMAIN_NAME]"
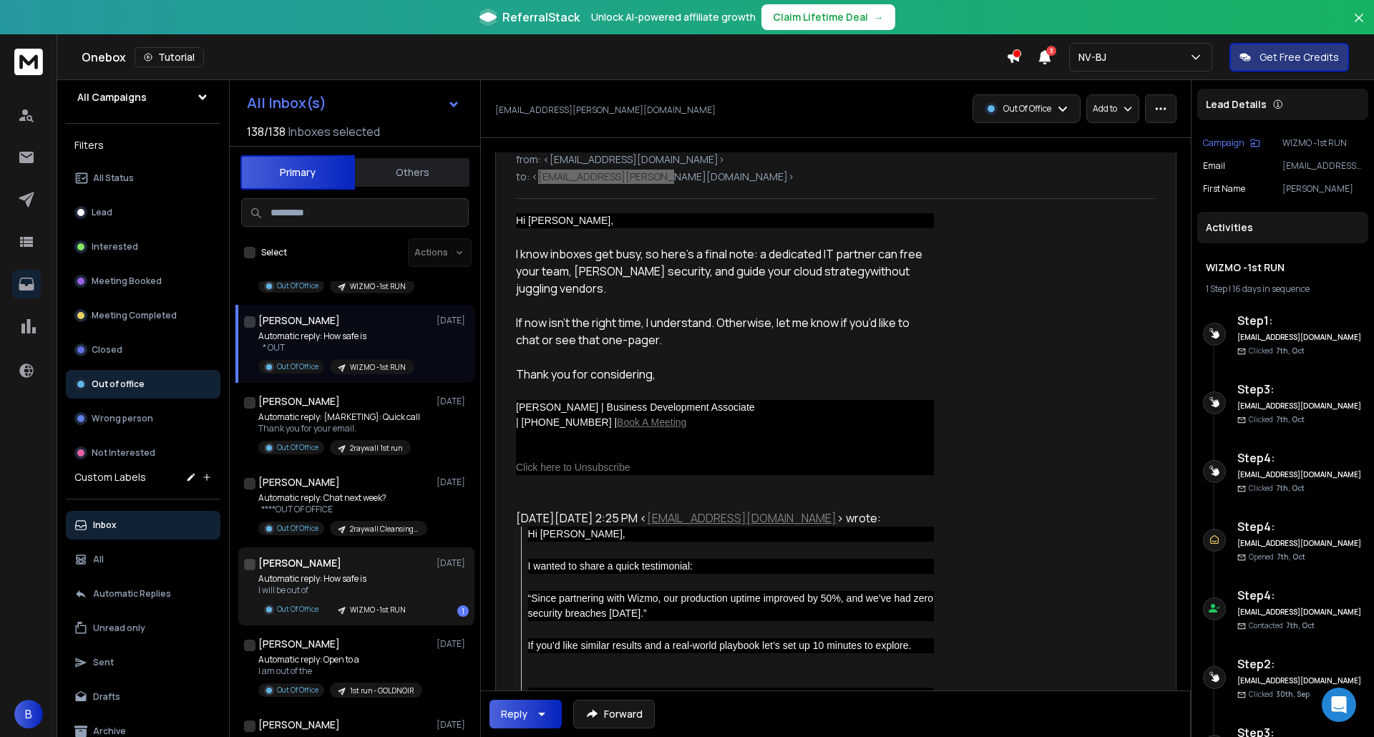
scroll to position [1145, 0]
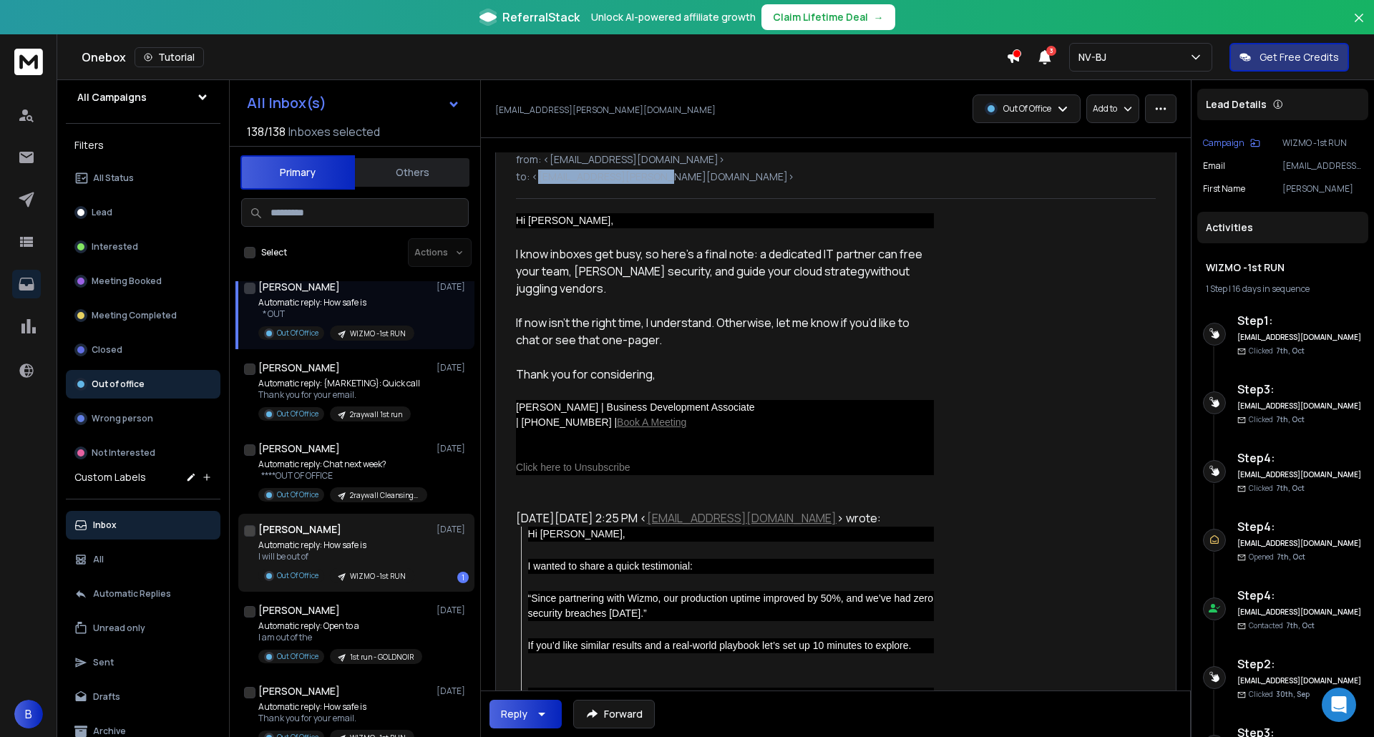
click at [386, 565] on div "Automatic reply: How safe is ﻿I will be out of Out Of Office WIZMO -1st RUN" at bounding box center [336, 561] width 156 height 44
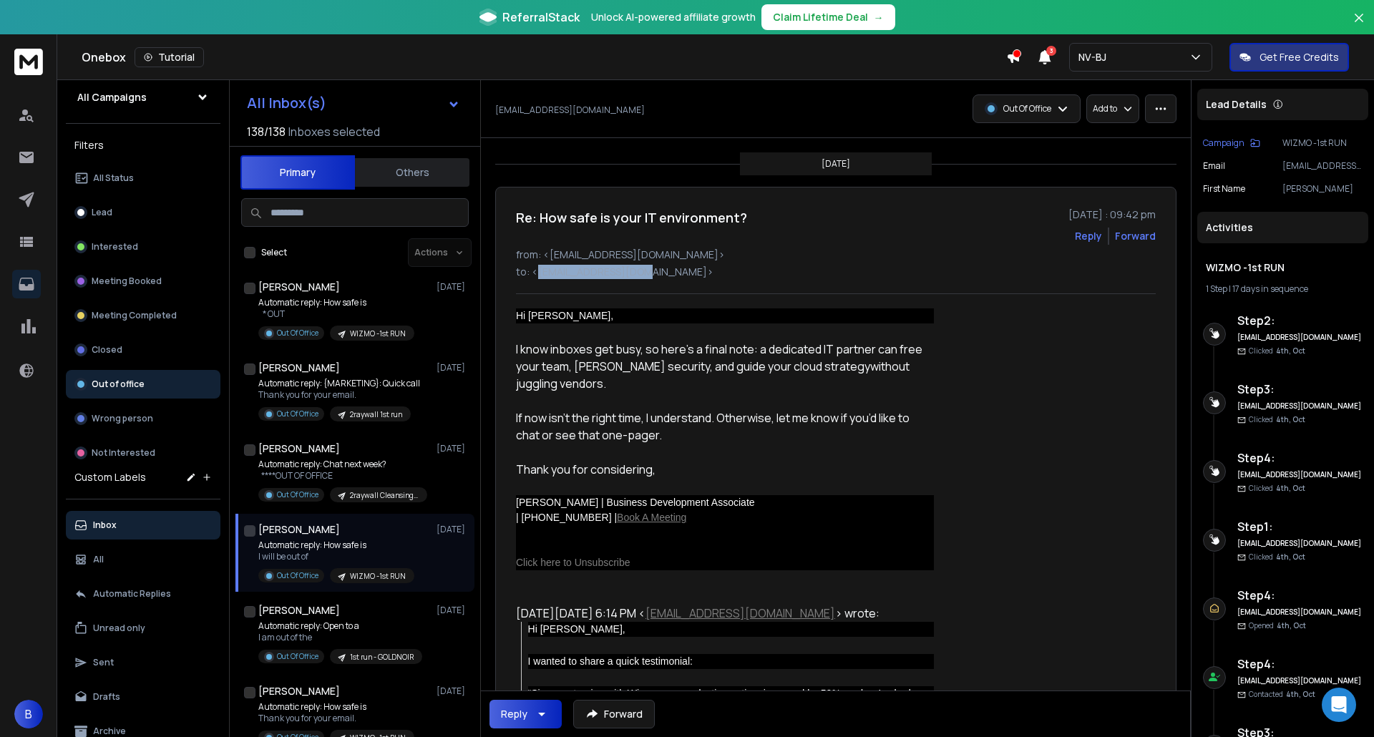
drag, startPoint x: 535, startPoint y: 269, endPoint x: 640, endPoint y: 267, distance: 104.5
click at [640, 267] on p "to: <[EMAIL_ADDRESS][DOMAIN_NAME]>" at bounding box center [836, 272] width 640 height 14
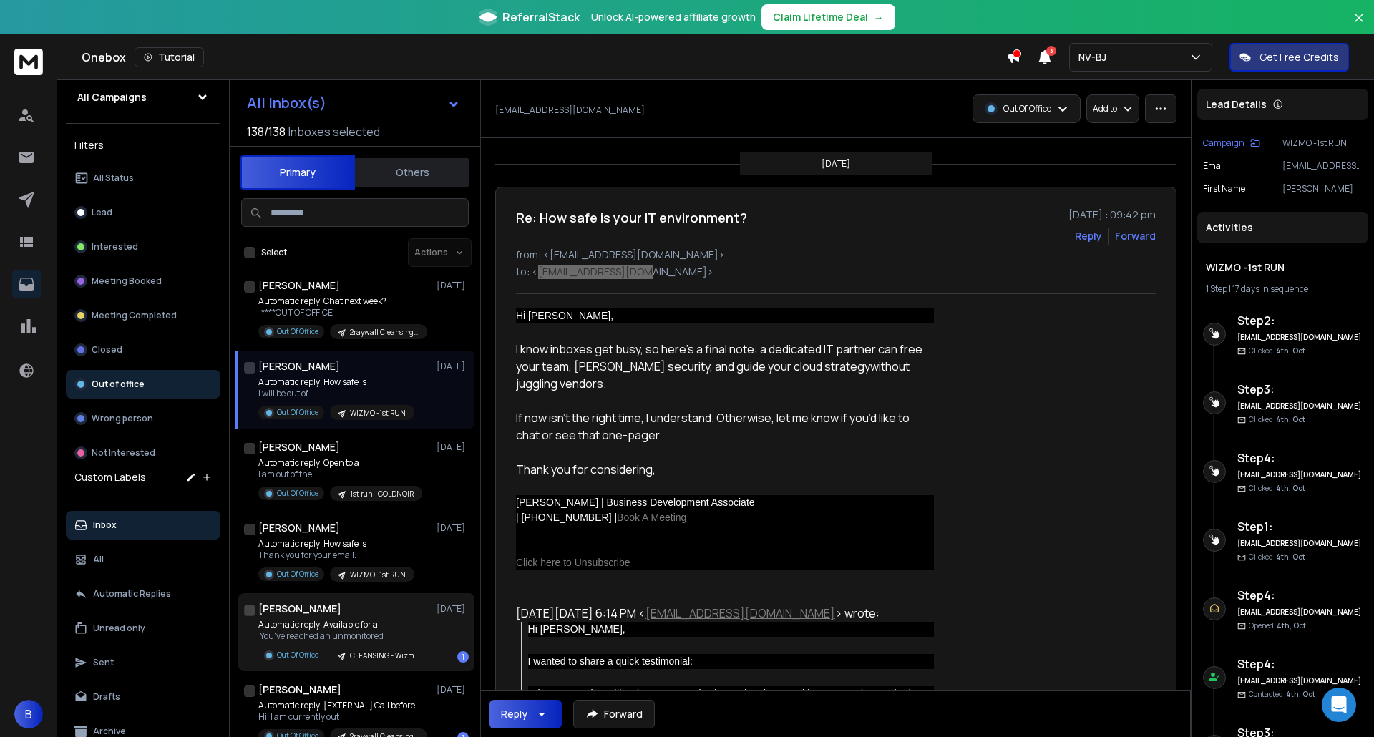
scroll to position [1335, 0]
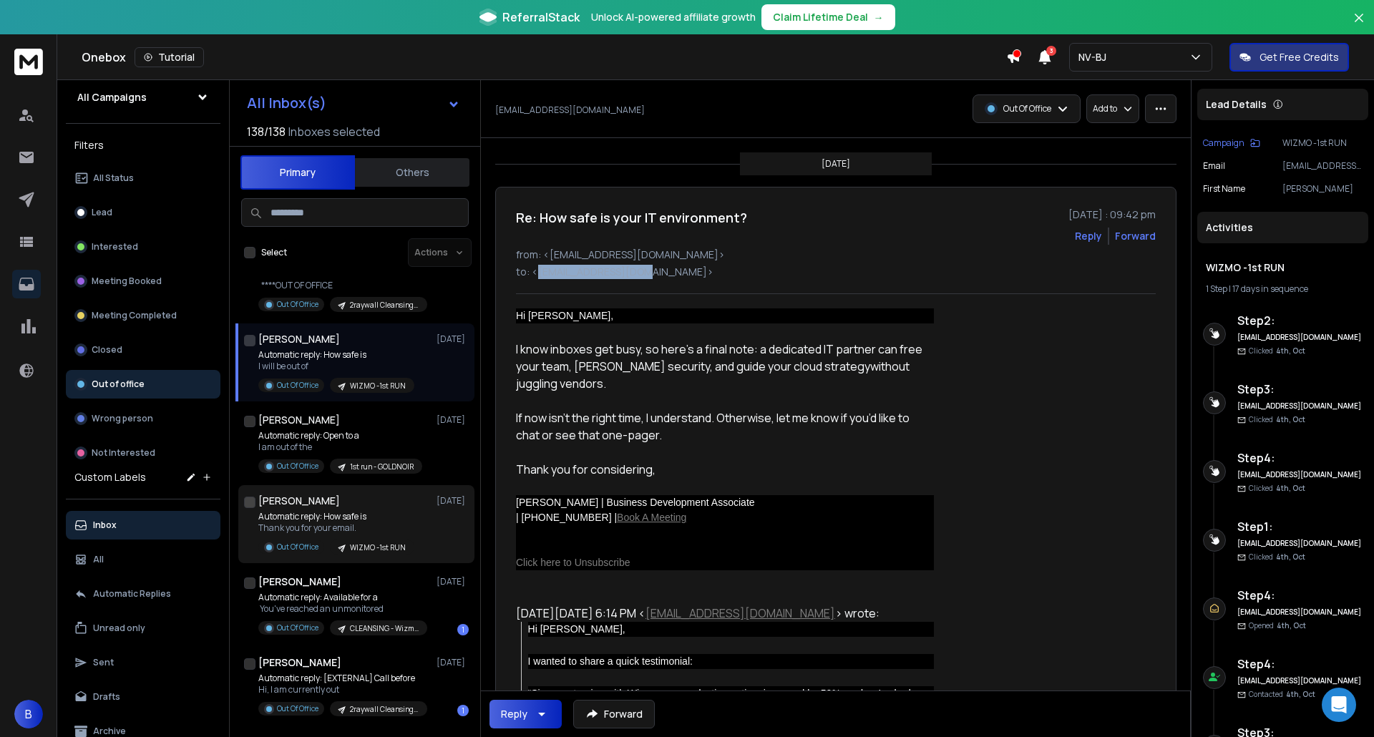
click at [391, 527] on p "Thank you for your email." at bounding box center [336, 527] width 156 height 11
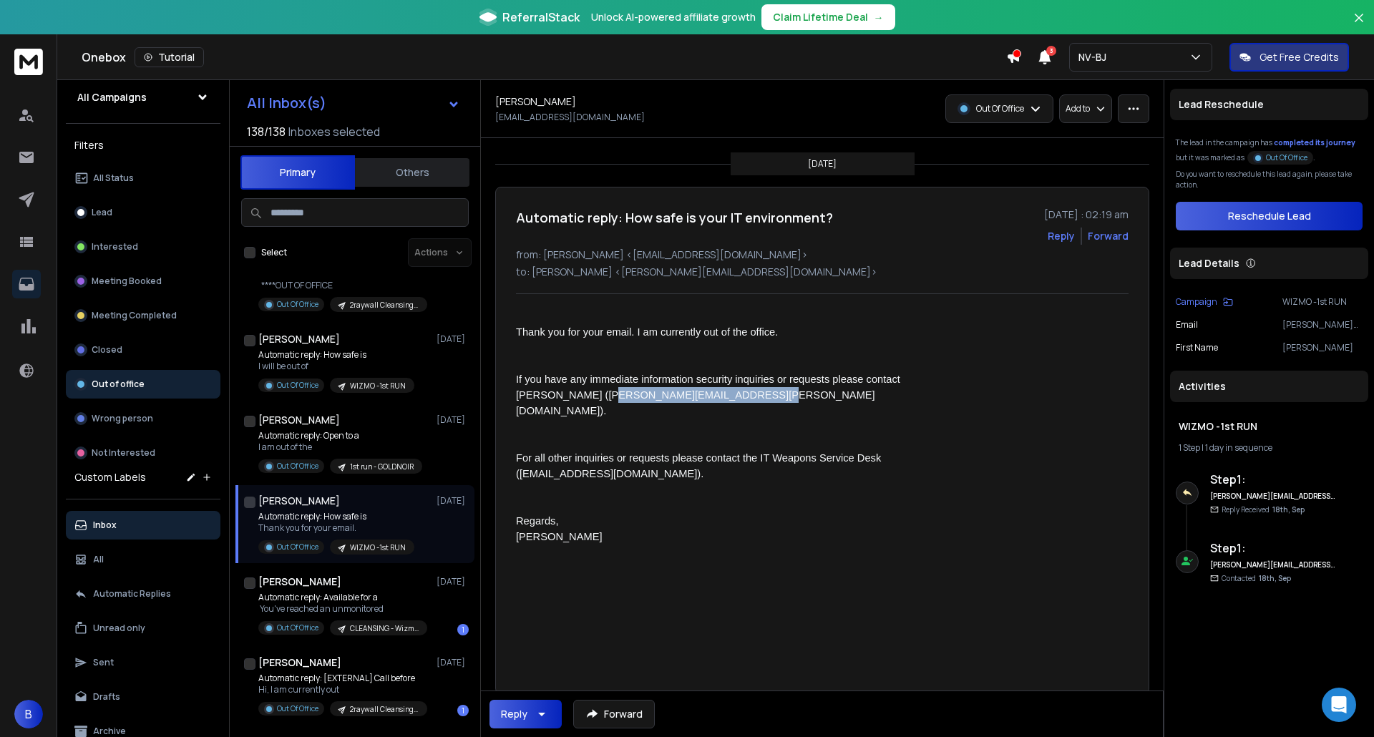
drag, startPoint x: 565, startPoint y: 410, endPoint x: 716, endPoint y: 410, distance: 151.0
click at [716, 410] on span "Thank you for your email. I am currently out of the office. If you have any imm…" at bounding box center [709, 434] width 387 height 216
drag, startPoint x: 625, startPoint y: 253, endPoint x: 856, endPoint y: 258, distance: 230.4
click at [856, 258] on p "from: [PERSON_NAME] <[EMAIL_ADDRESS][DOMAIN_NAME]>" at bounding box center [822, 255] width 612 height 14
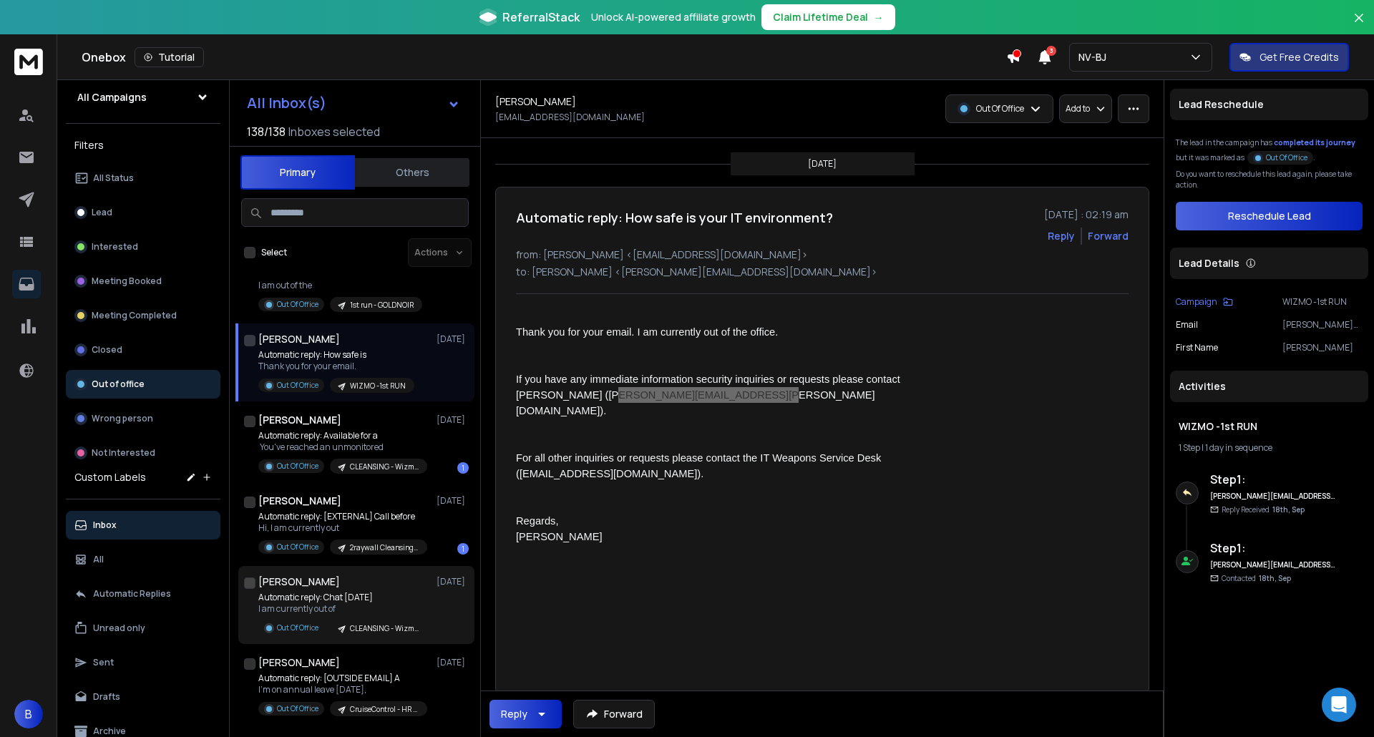
scroll to position [1526, 0]
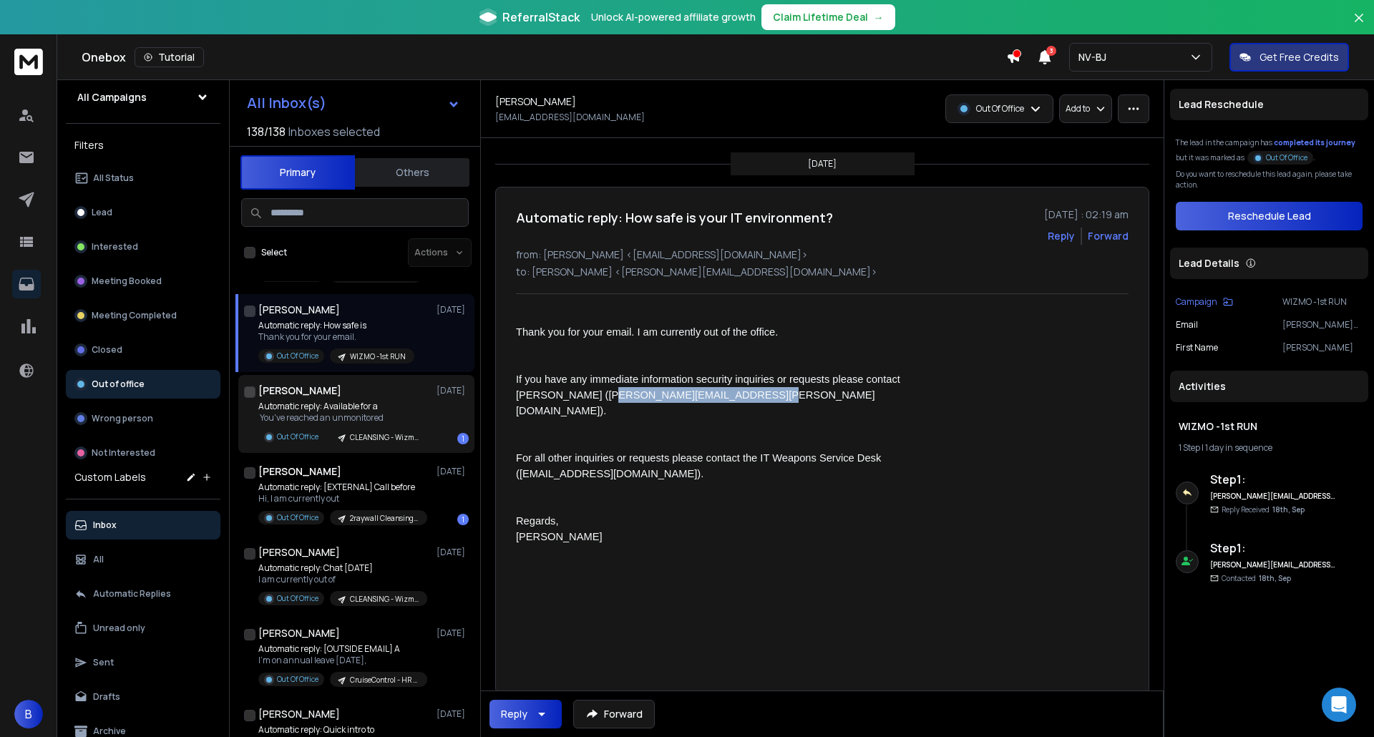
click at [410, 429] on div "CLEANSING - Wizmo [DATE]" at bounding box center [378, 436] width 97 height 15
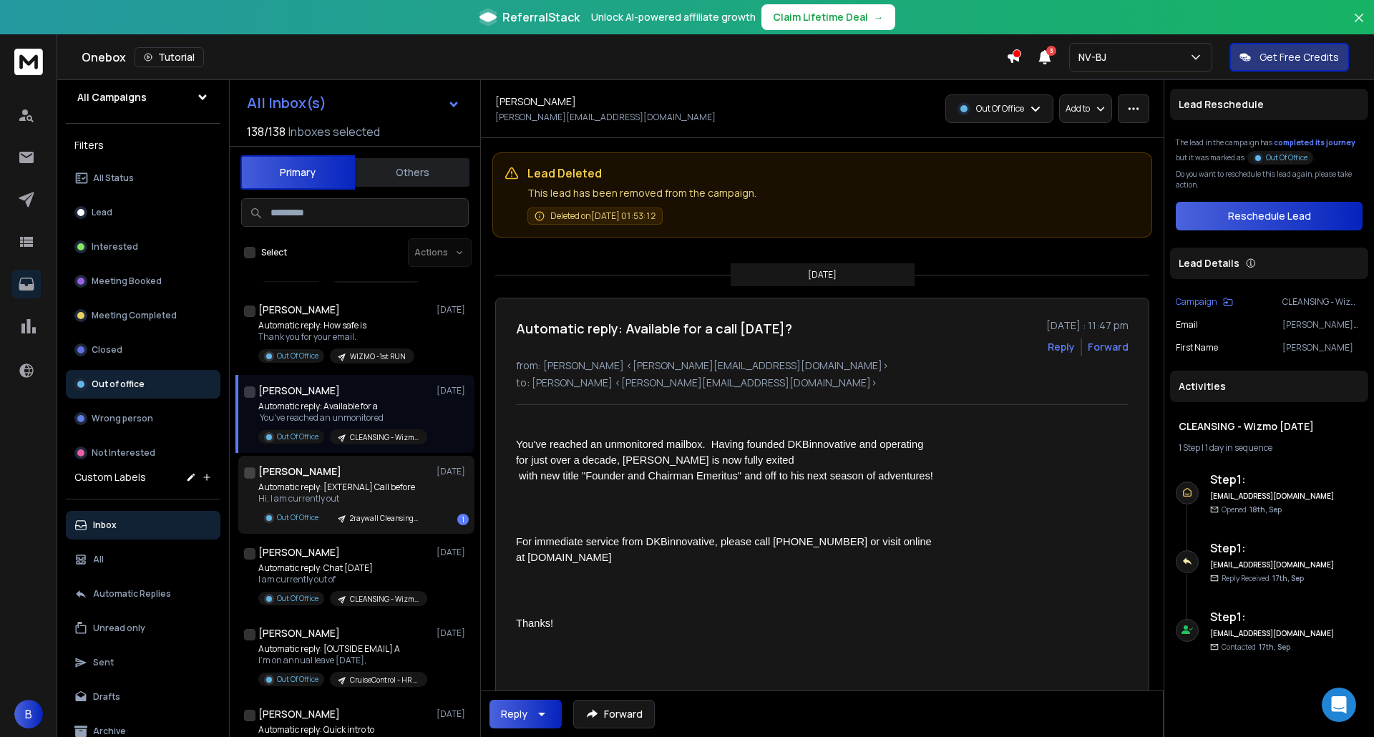
click at [358, 484] on p "Automatic reply: [EXTERNAL] Call before" at bounding box center [342, 487] width 169 height 11
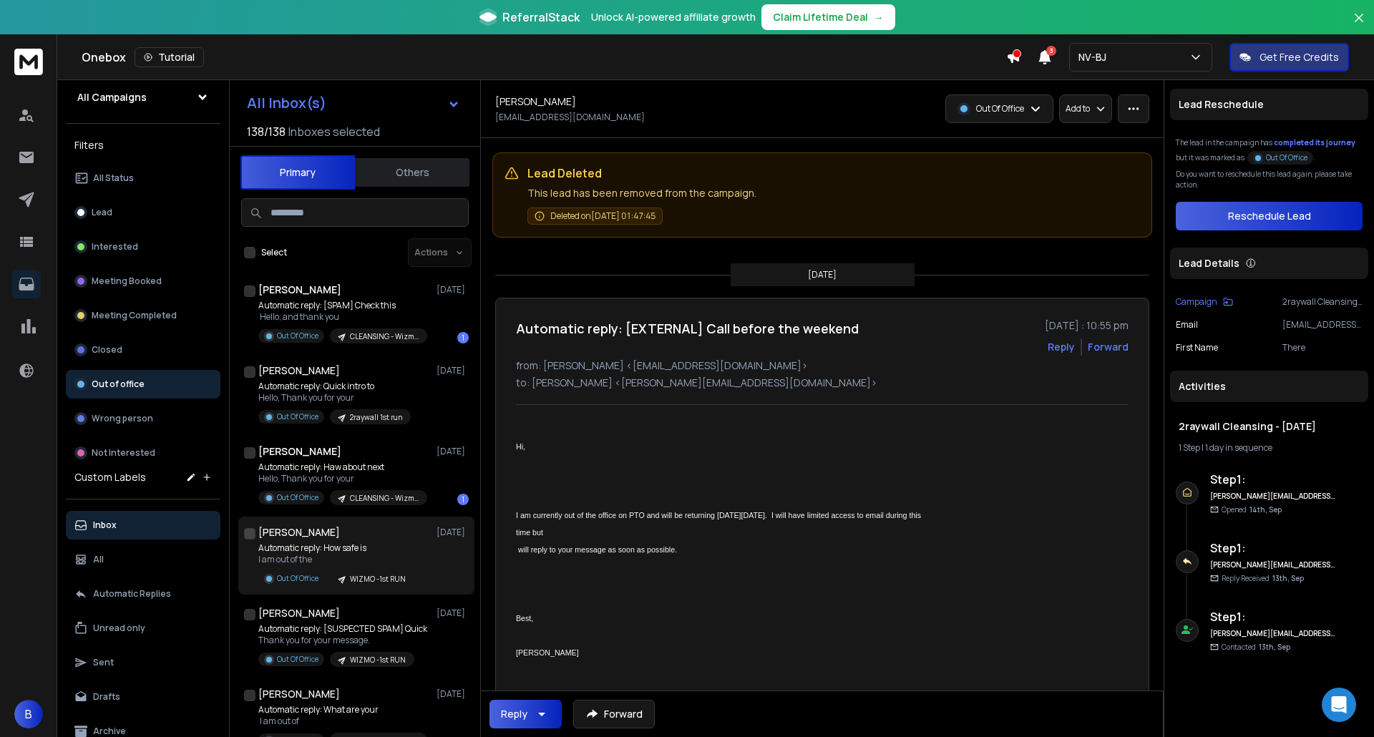
scroll to position [2194, 0]
click at [382, 567] on div "Automatic reply: How safe is I am out of the Out Of Office WIZMO -1st RUN" at bounding box center [336, 564] width 156 height 44
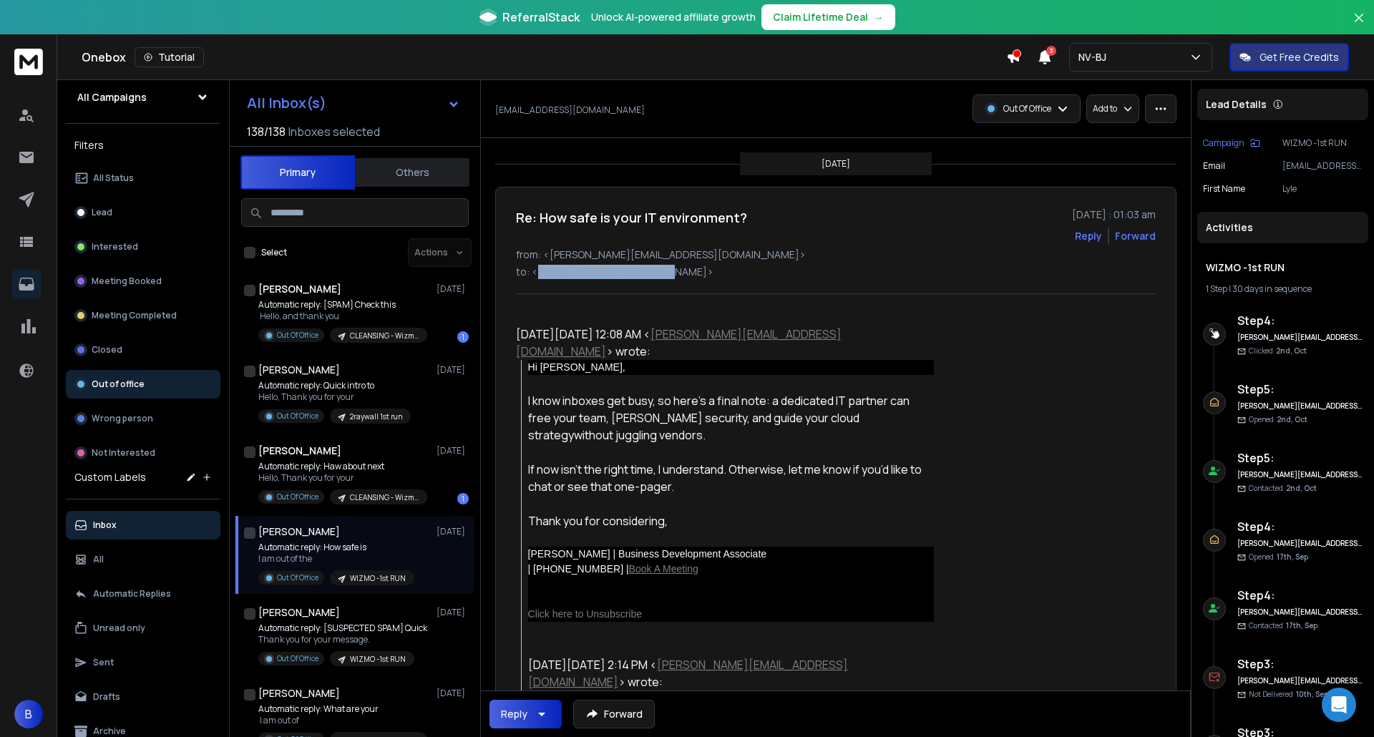
drag, startPoint x: 534, startPoint y: 268, endPoint x: 654, endPoint y: 275, distance: 120.4
click at [654, 275] on p "to: <[EMAIL_ADDRESS][DOMAIN_NAME]>" at bounding box center [836, 272] width 640 height 14
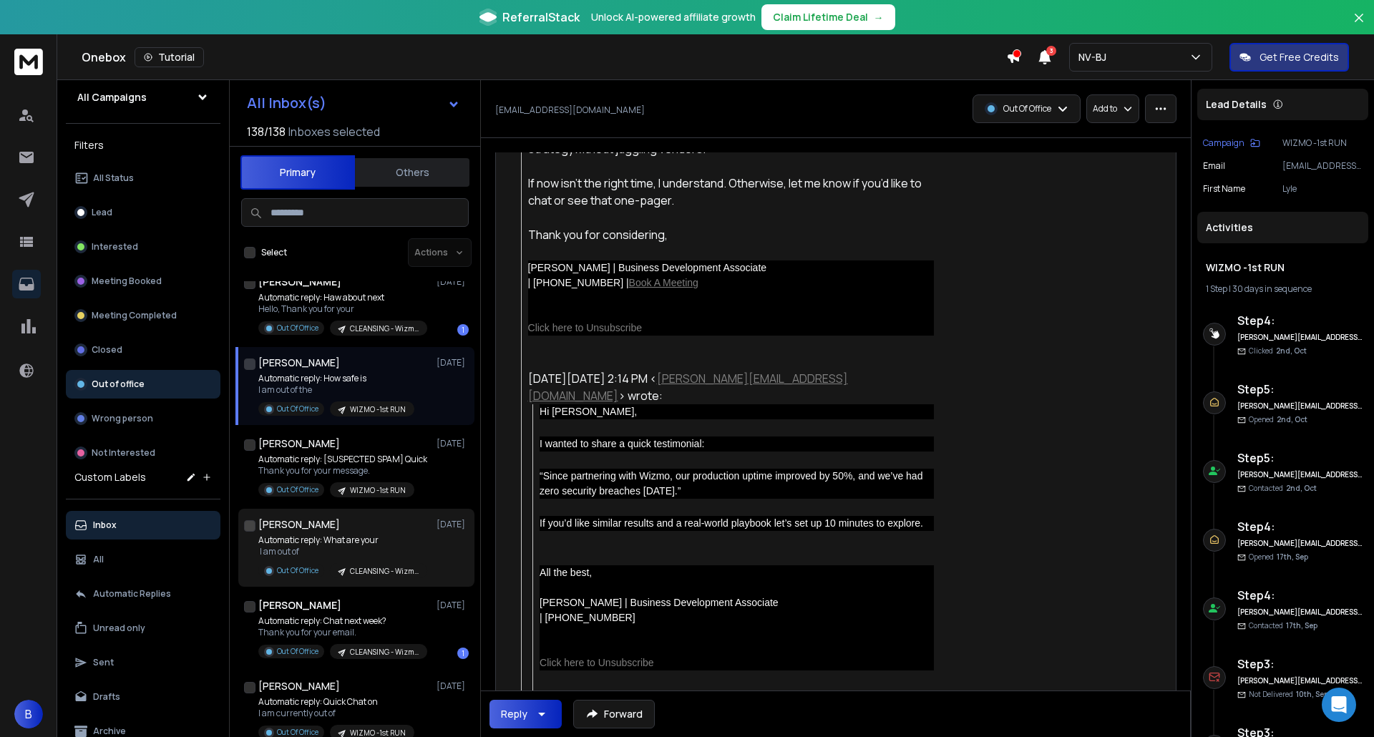
scroll to position [2385, 0]
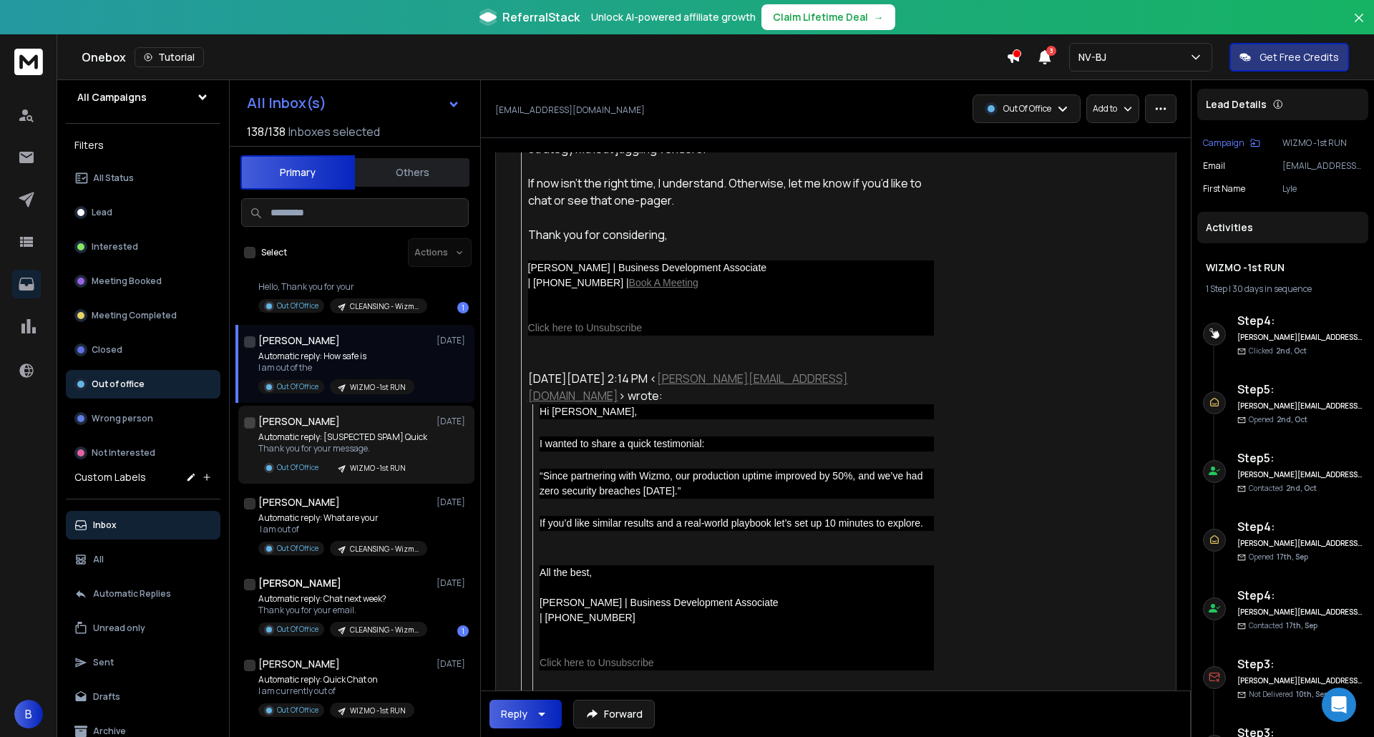
click at [416, 451] on p "Thank you for your message." at bounding box center [342, 448] width 169 height 11
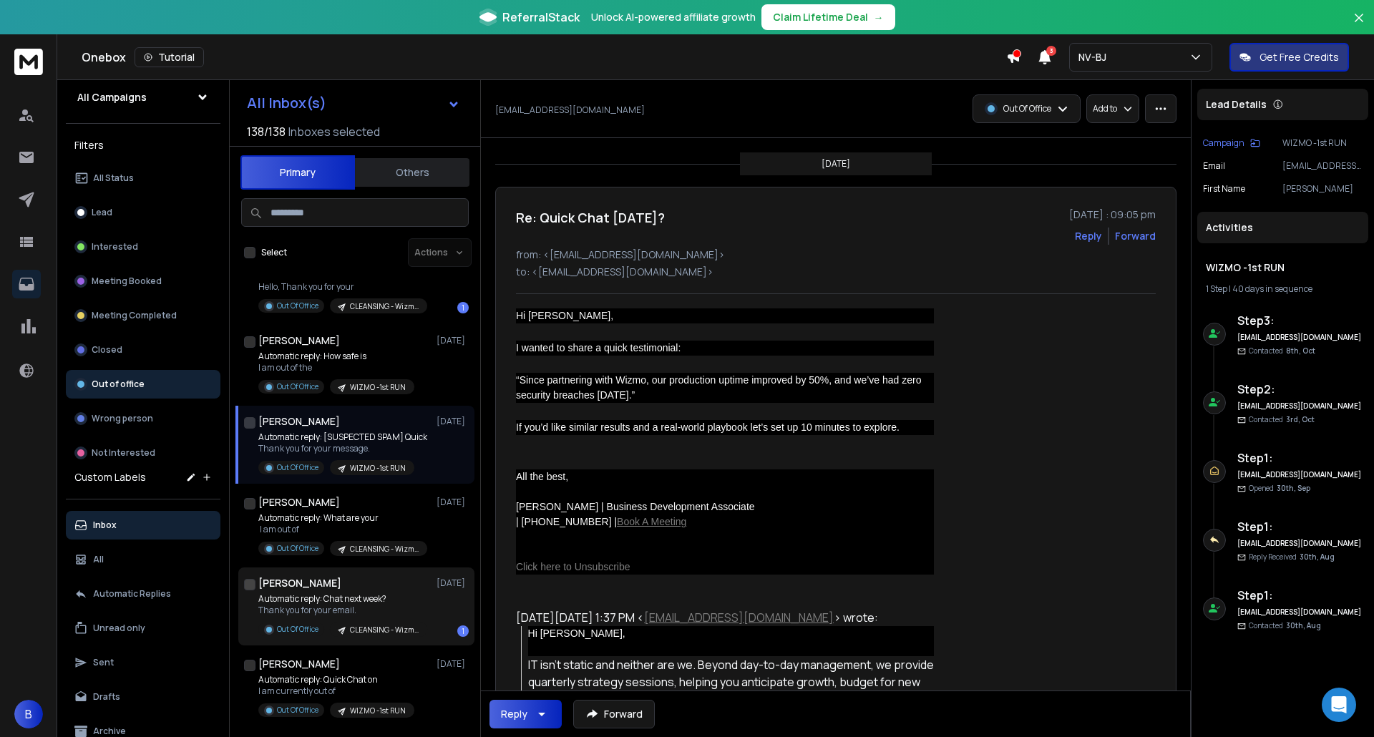
click at [381, 605] on p "Thank you for your email." at bounding box center [342, 610] width 169 height 11
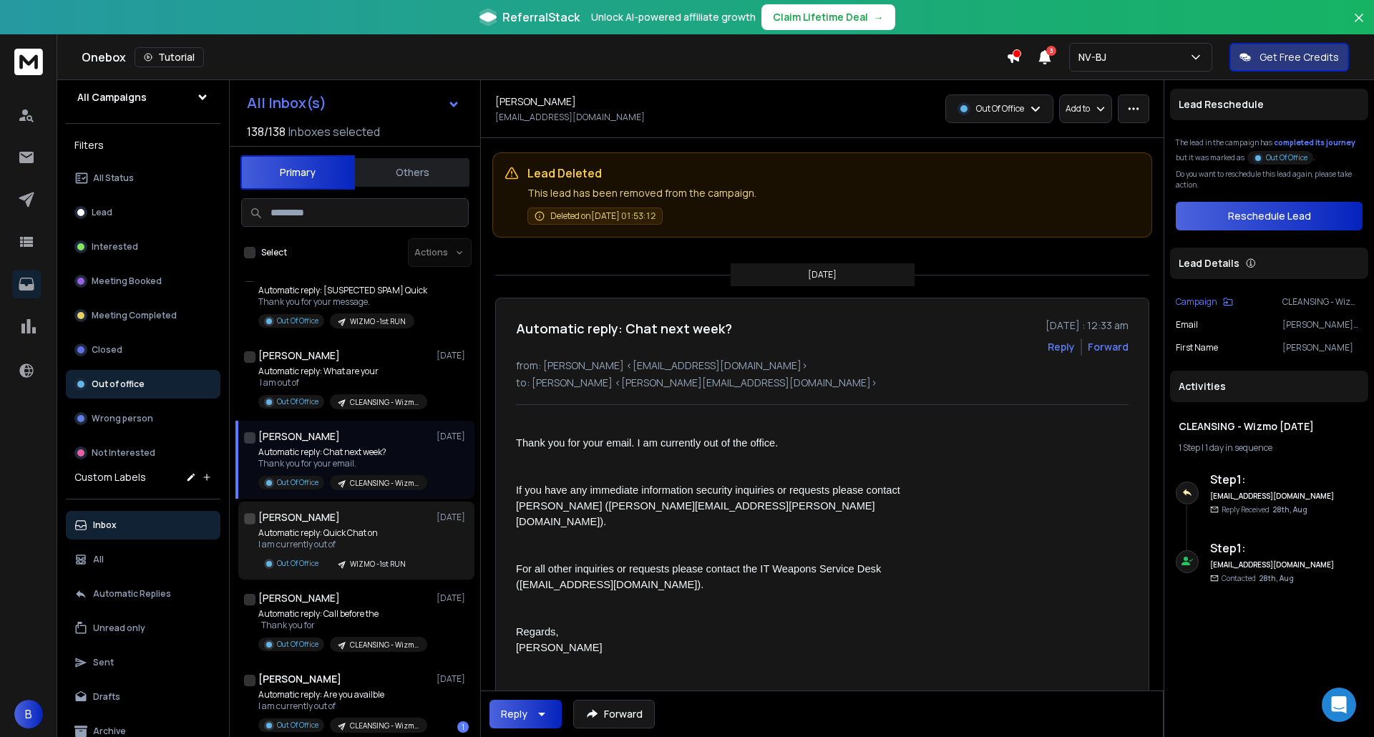
scroll to position [2576, 0]
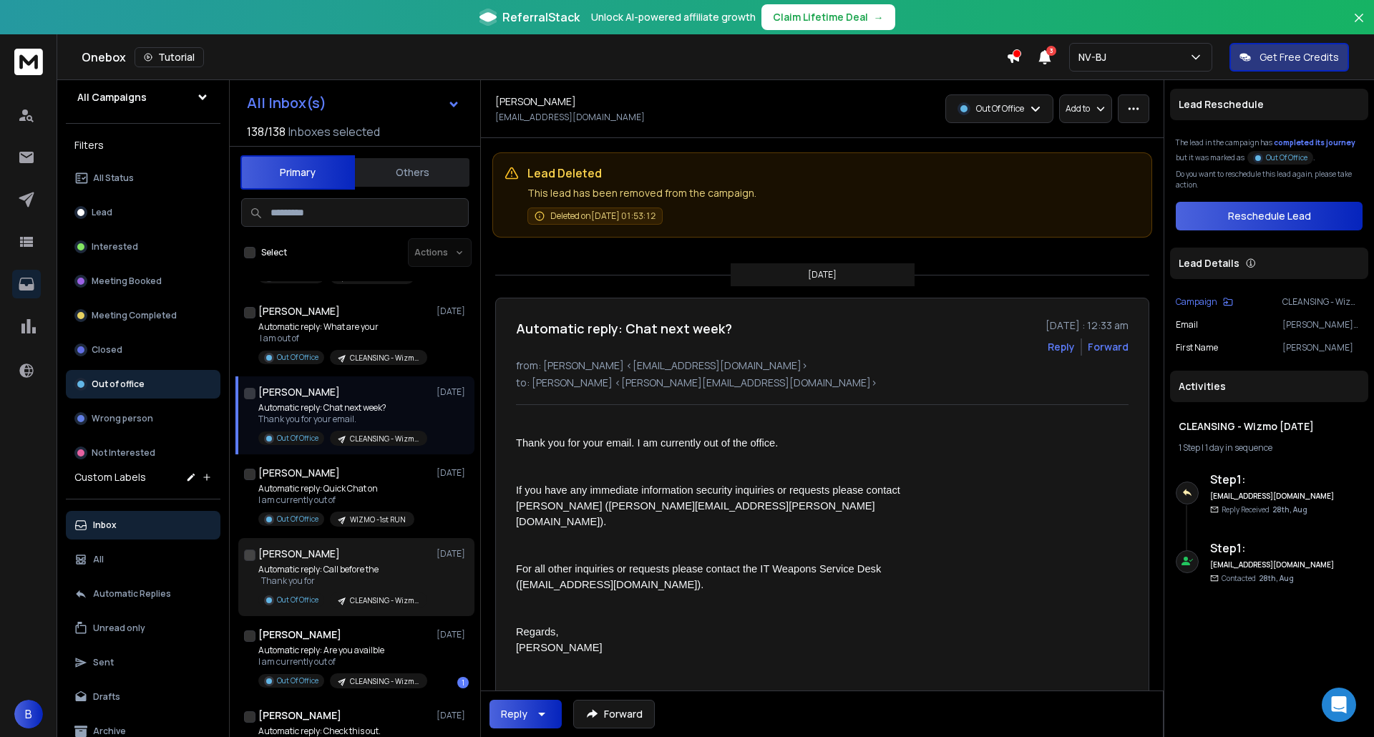
click at [393, 571] on p "Automatic reply: Call before the" at bounding box center [342, 569] width 169 height 11
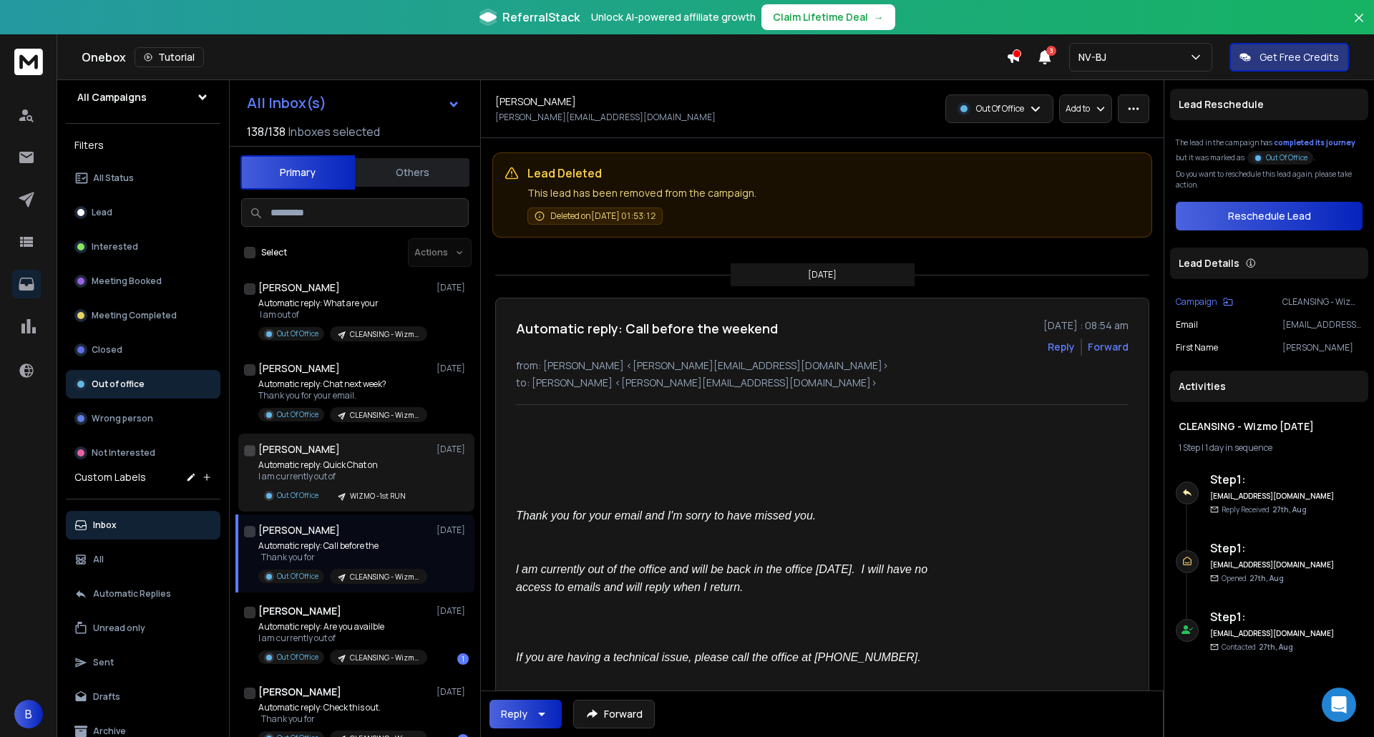
scroll to position [2671, 0]
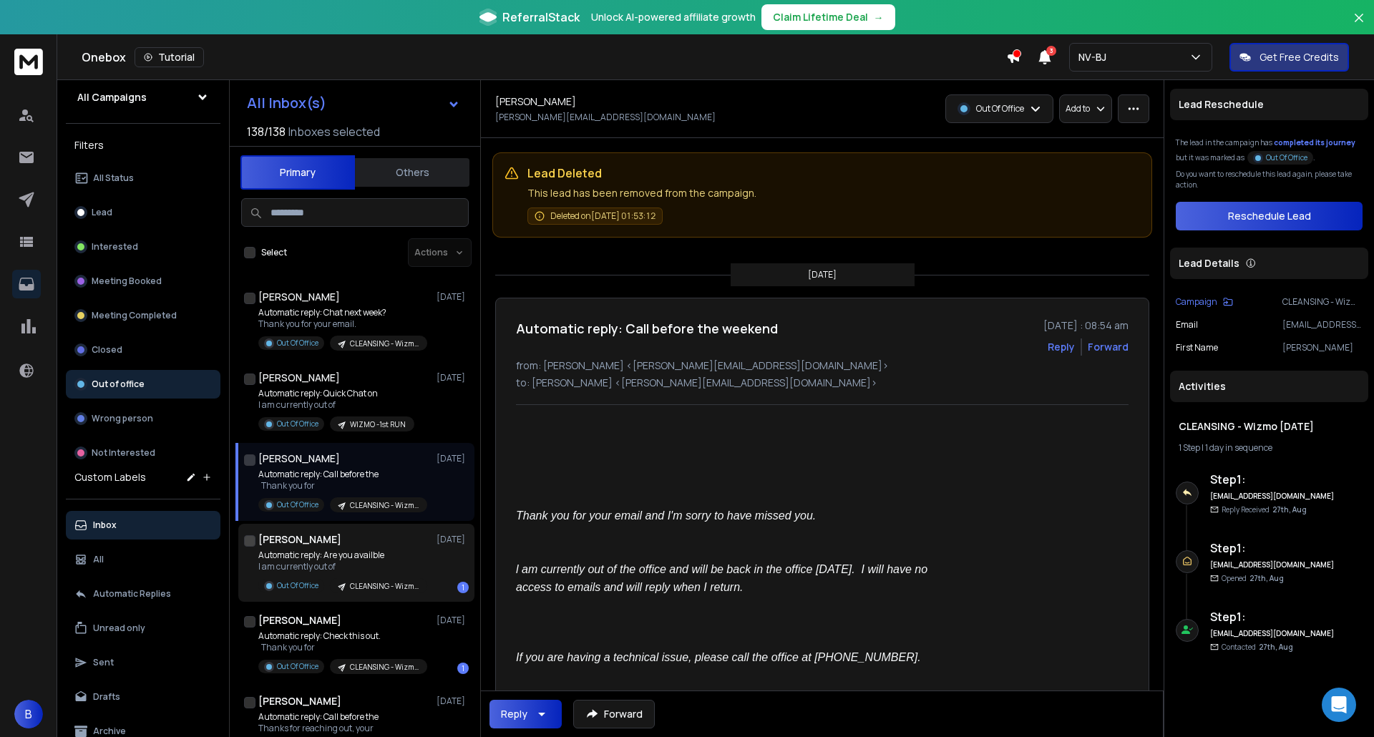
click at [392, 554] on p "Automatic reply: Are you availble" at bounding box center [342, 554] width 169 height 11
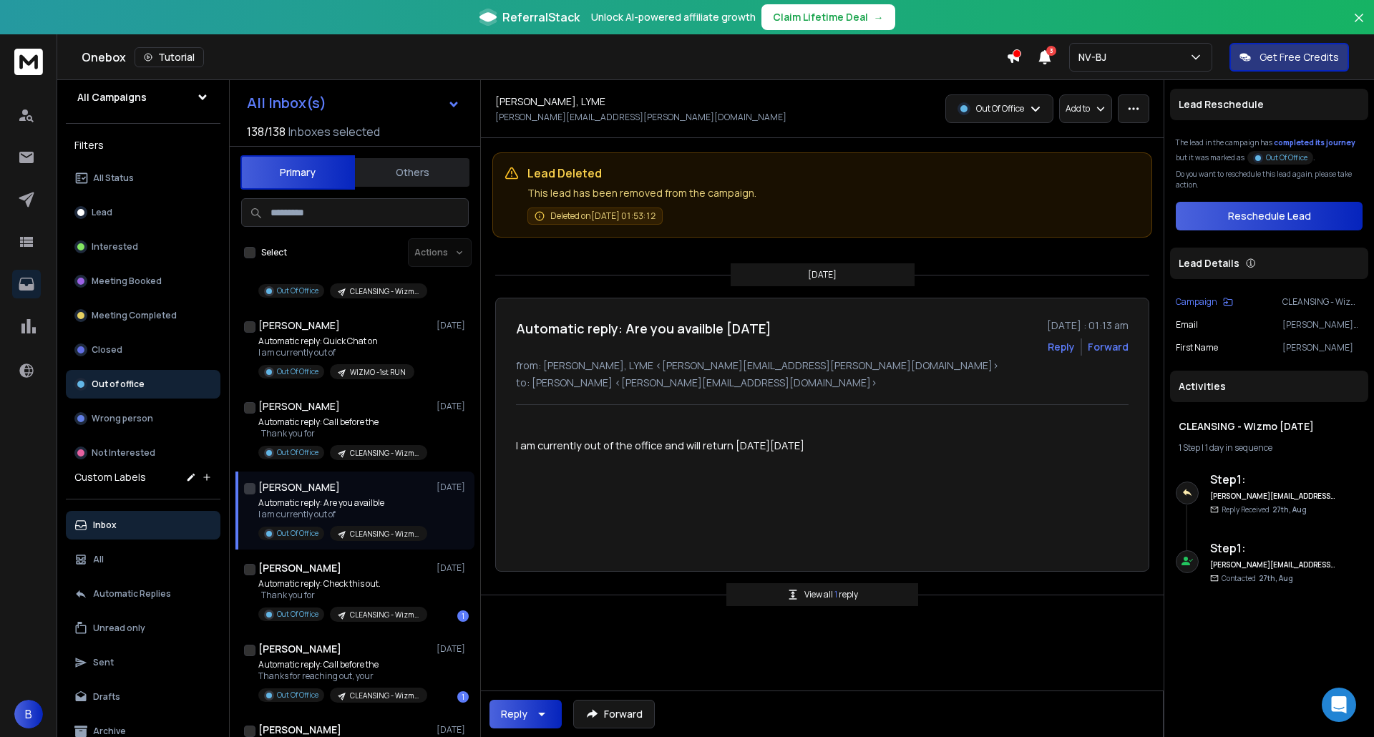
scroll to position [2862, 0]
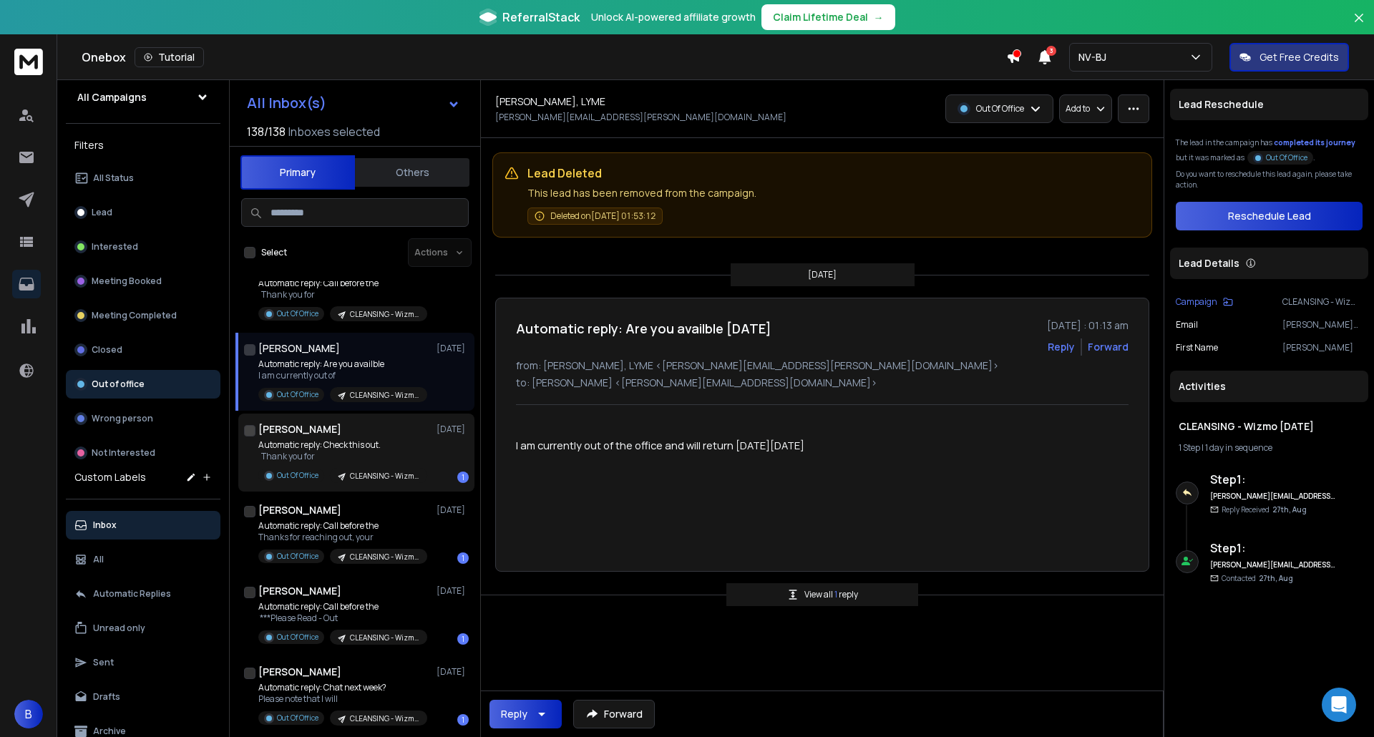
click at [416, 454] on p "﻿ ﻿ Thank you for" at bounding box center [342, 456] width 169 height 11
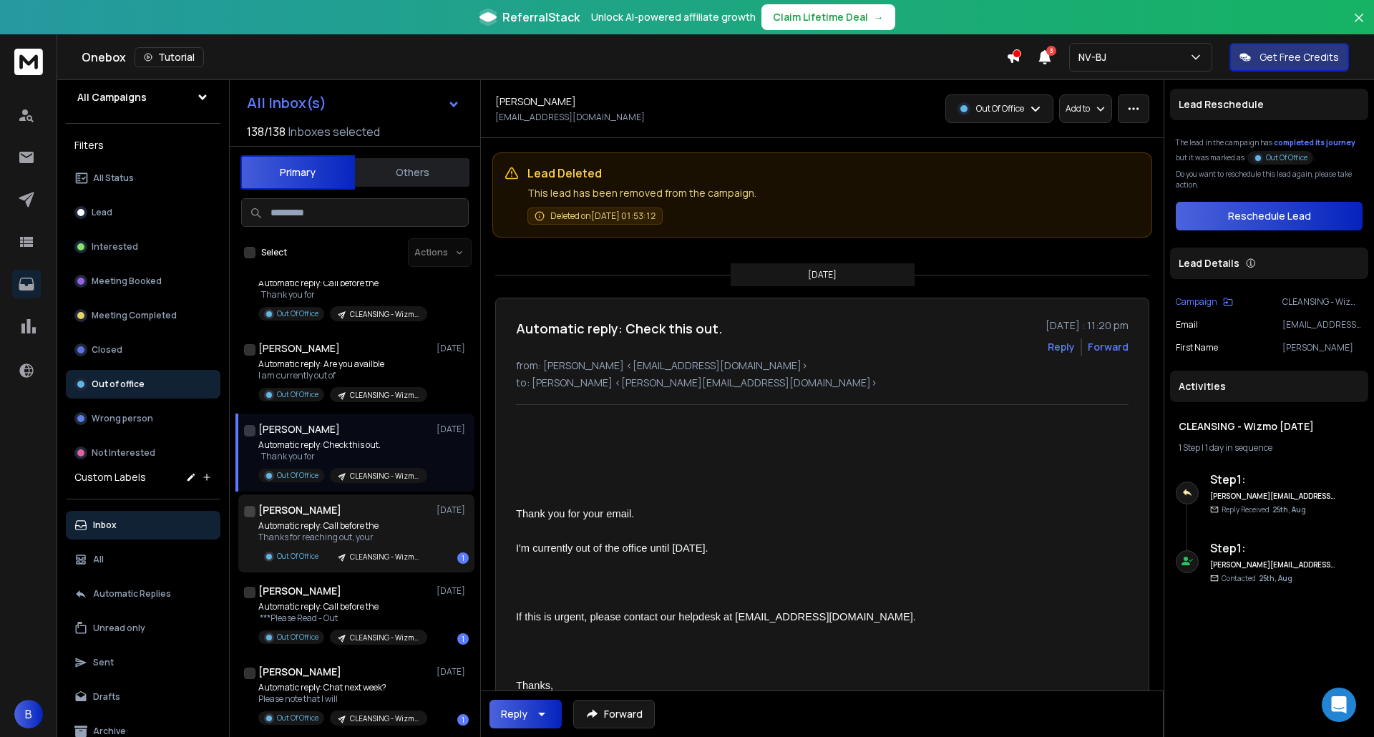
scroll to position [2957, 0]
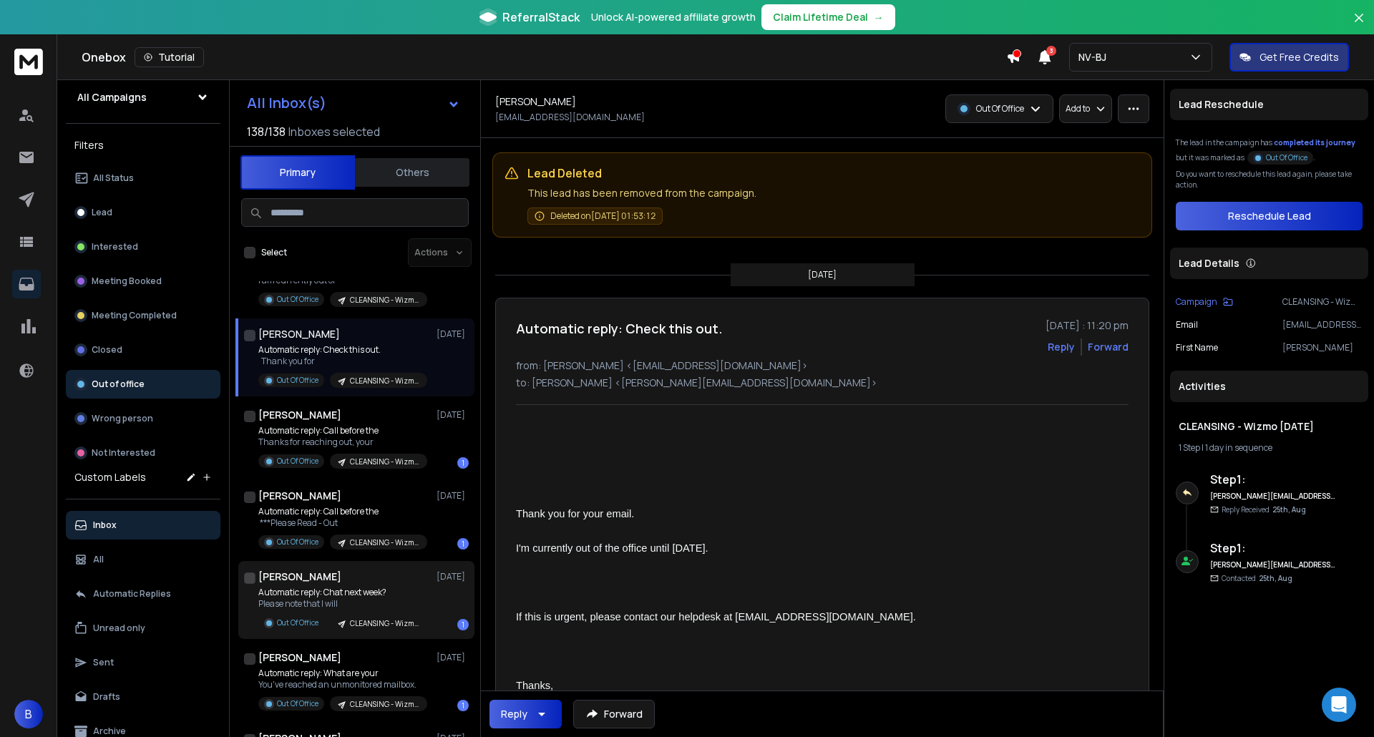
drag, startPoint x: 396, startPoint y: 599, endPoint x: 408, endPoint y: 597, distance: 11.6
click at [396, 598] on p "﻿Please note that I will" at bounding box center [342, 603] width 169 height 11
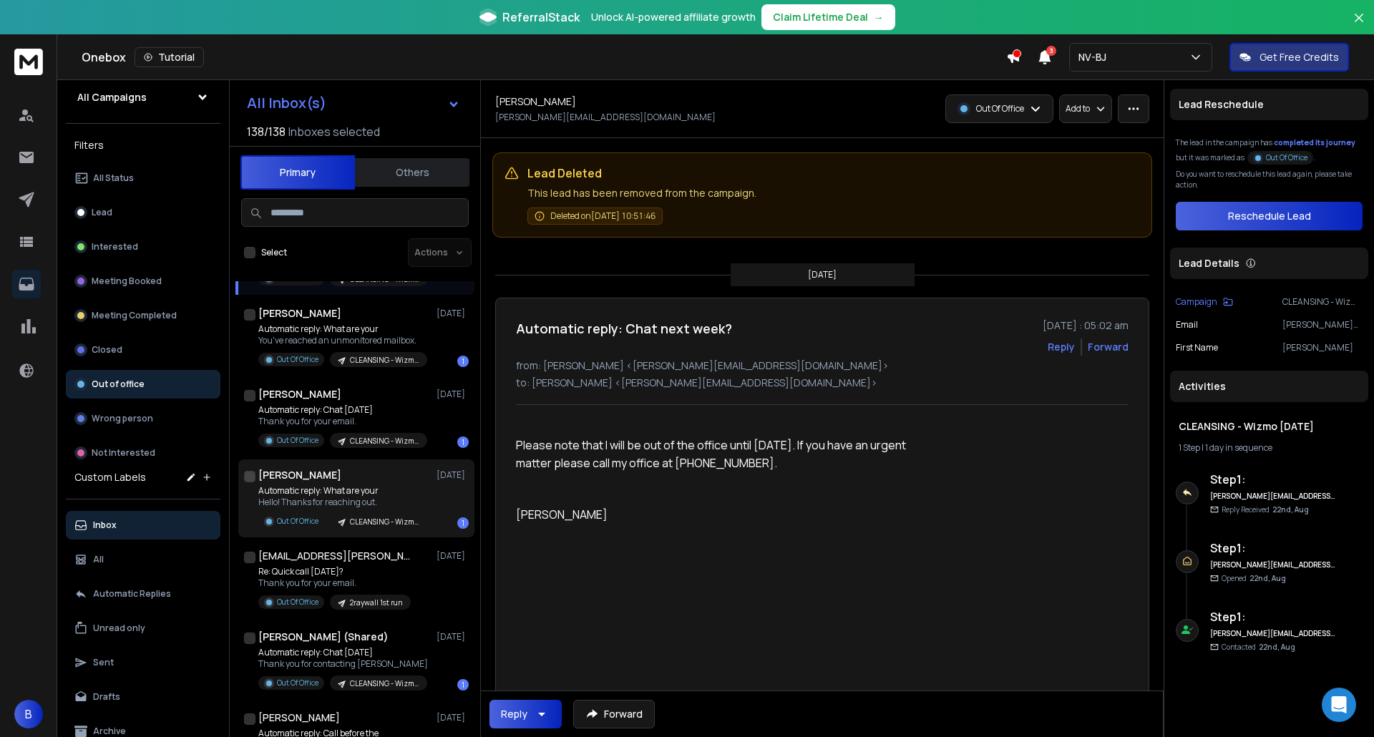
scroll to position [3338, 0]
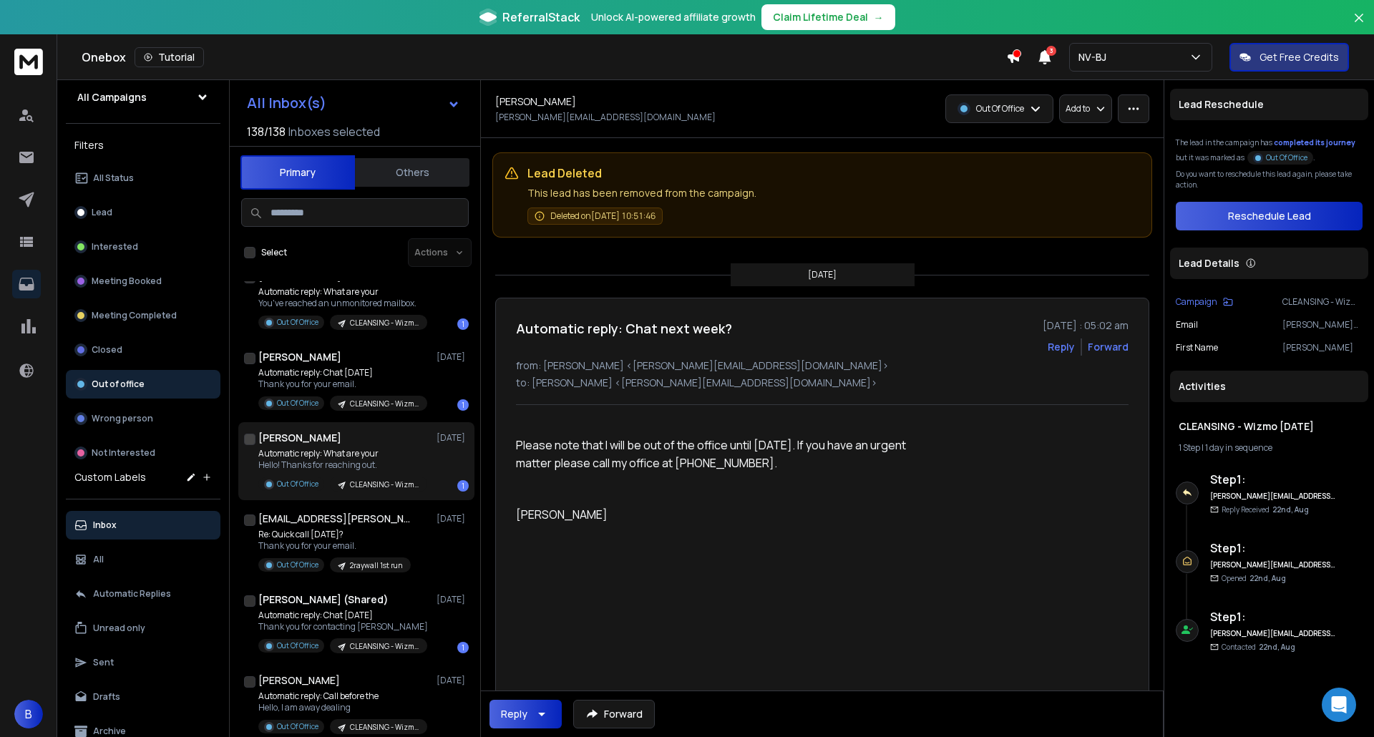
click at [414, 461] on p "Hello! Thanks for reaching out." at bounding box center [342, 464] width 169 height 11
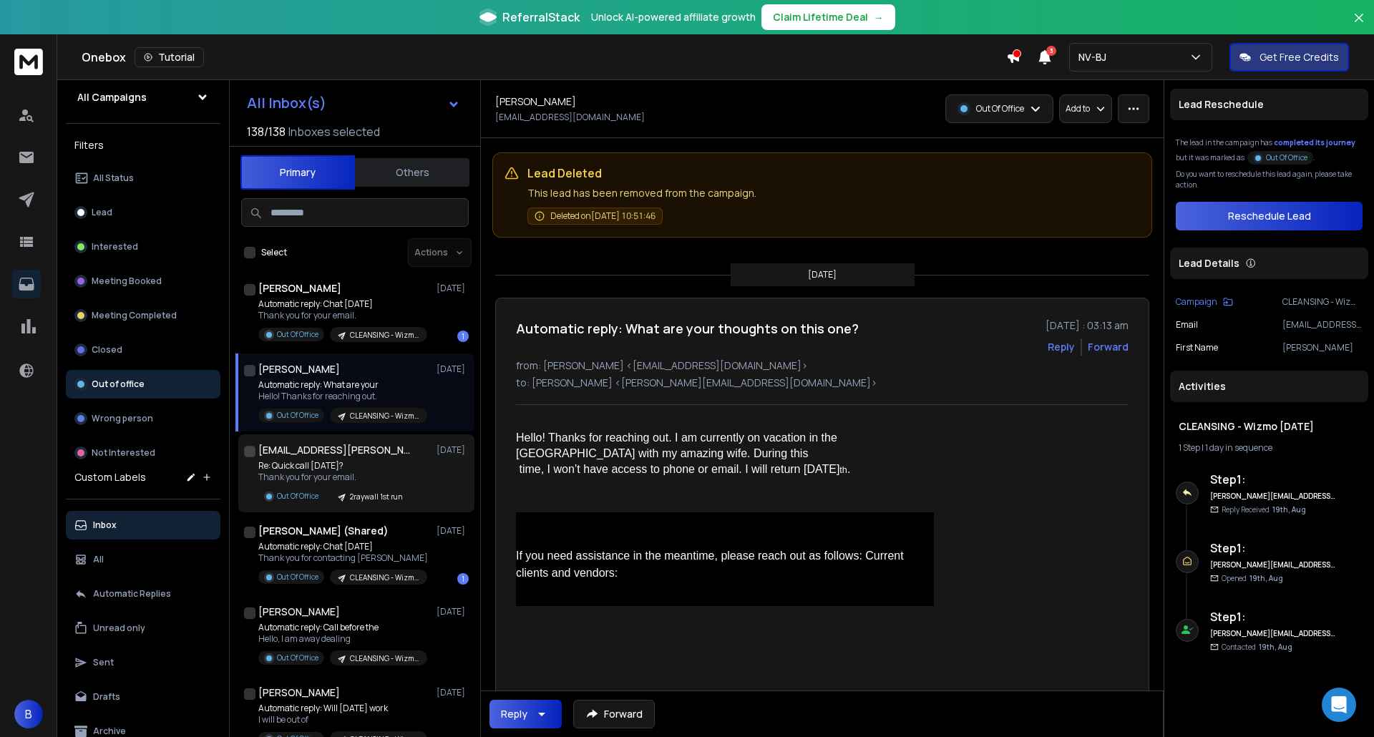
scroll to position [3434, 0]
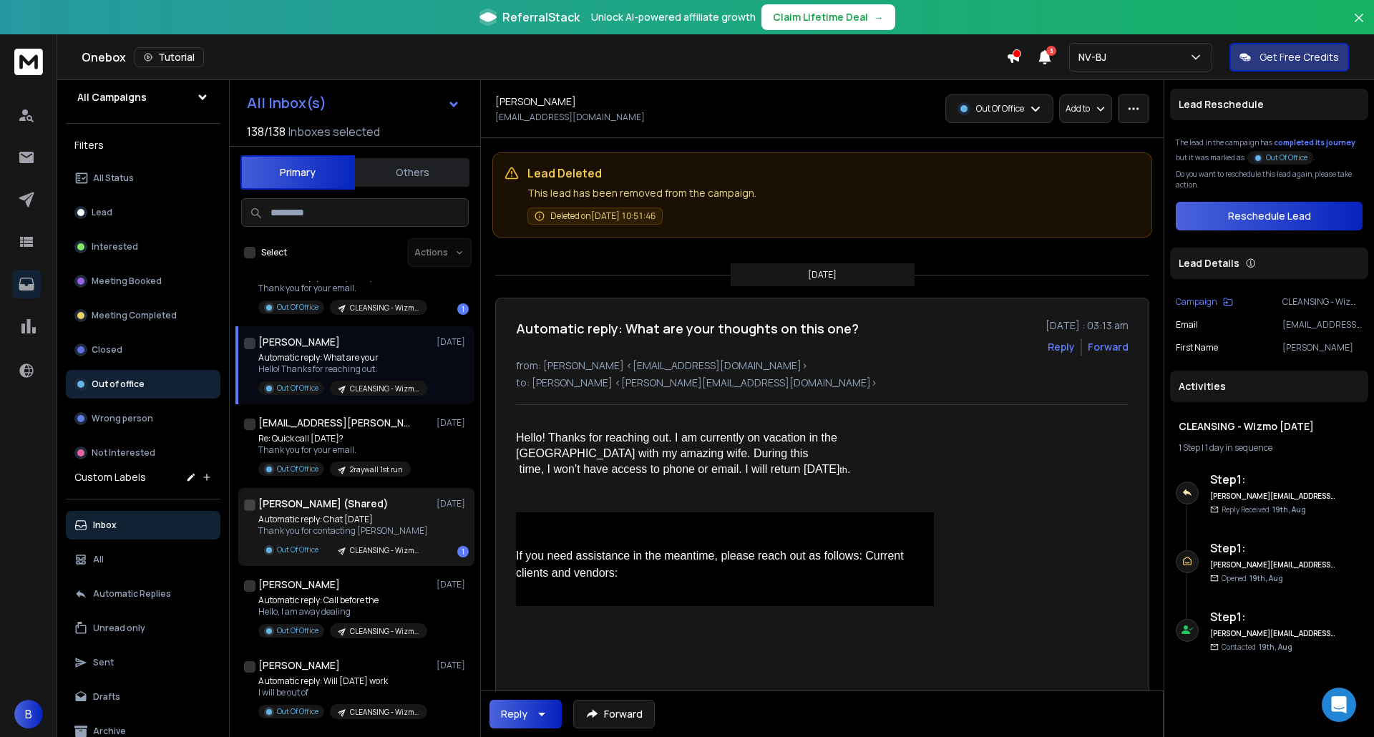
click at [408, 514] on p "Automatic reply: Chat [DATE]" at bounding box center [343, 519] width 170 height 11
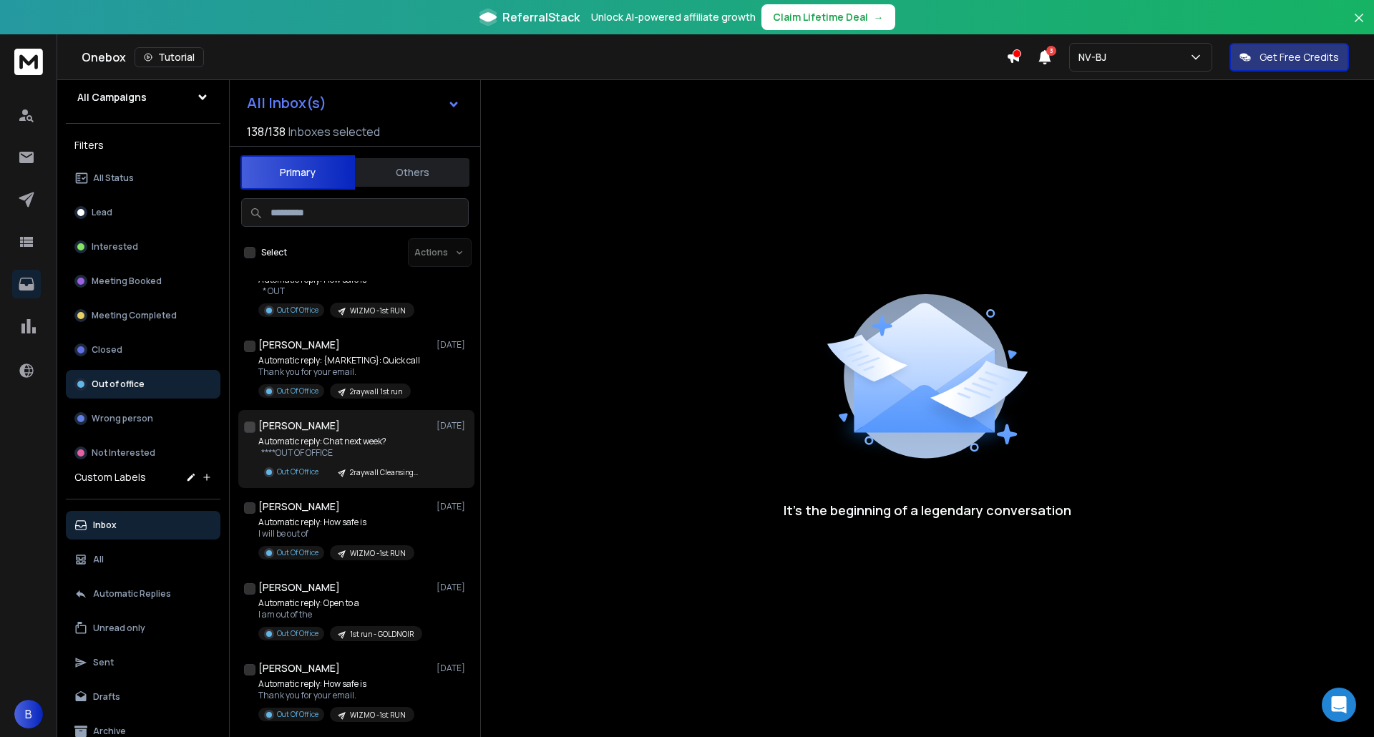
scroll to position [786, 0]
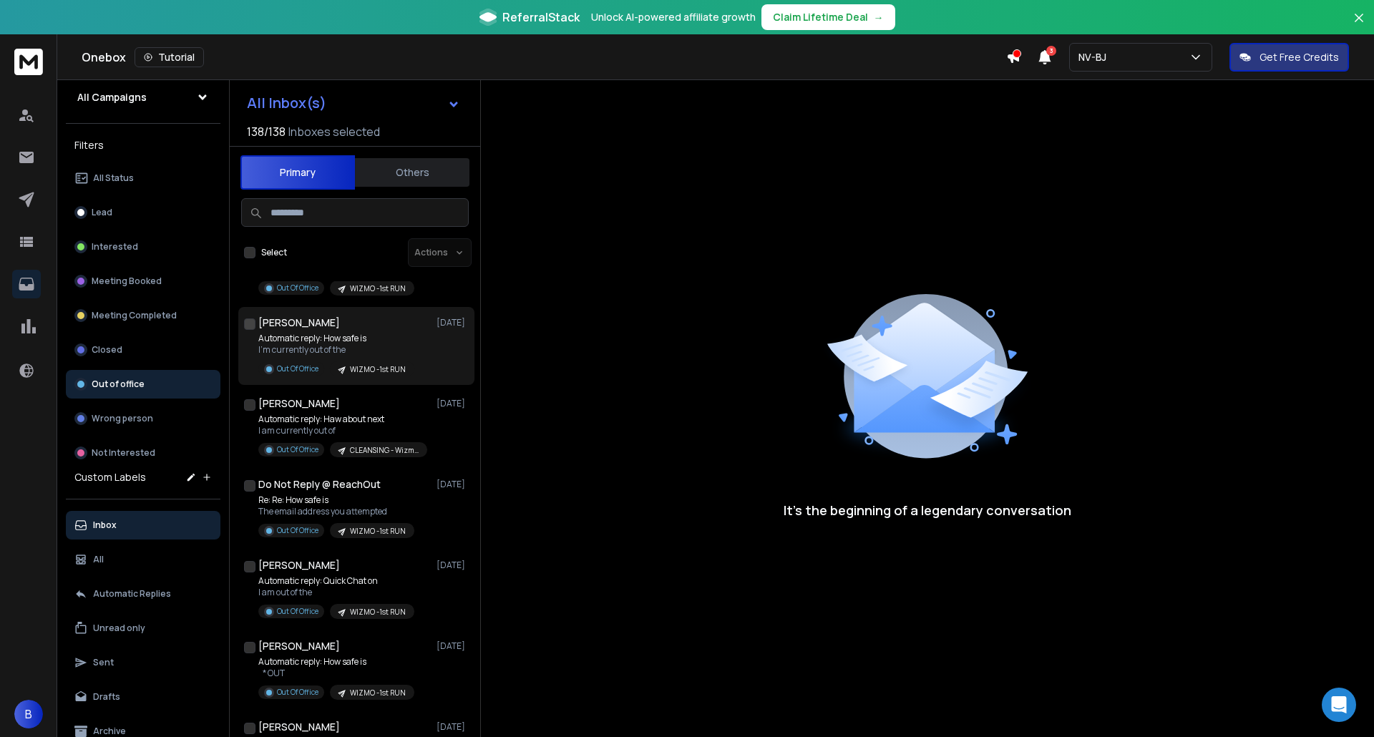
click at [390, 353] on p "I'm currently out of the" at bounding box center [336, 349] width 156 height 11
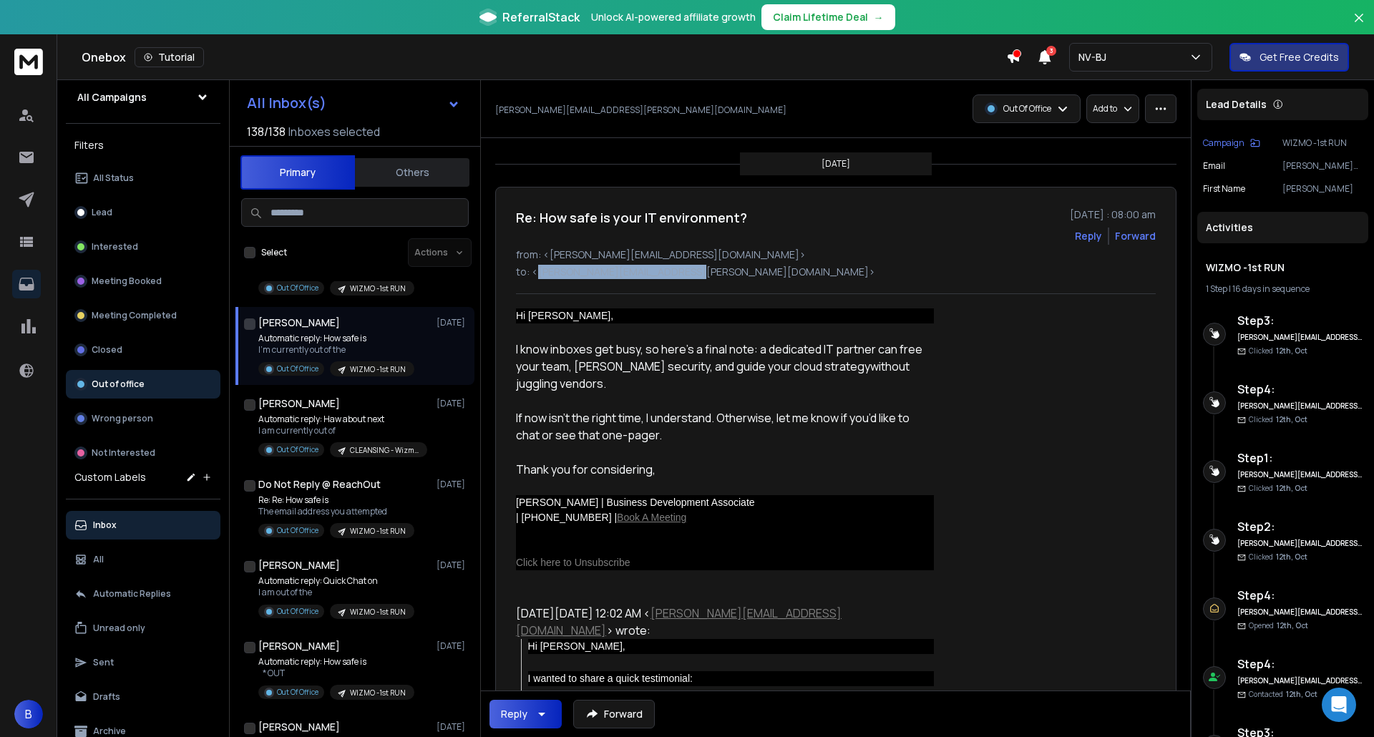
drag, startPoint x: 537, startPoint y: 270, endPoint x: 676, endPoint y: 273, distance: 139.6
click at [676, 273] on p "to: <[PERSON_NAME][EMAIL_ADDRESS][PERSON_NAME][DOMAIN_NAME]>" at bounding box center [836, 272] width 640 height 14
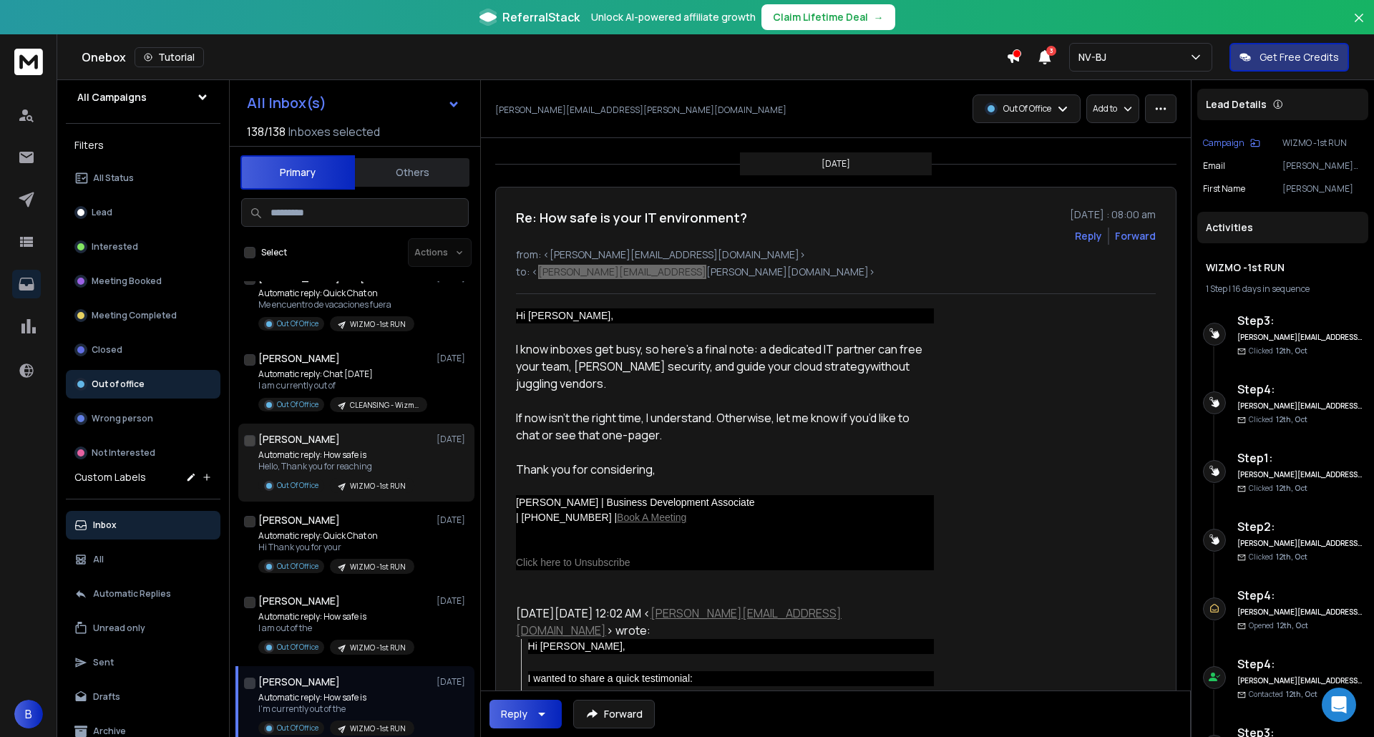
scroll to position [404, 0]
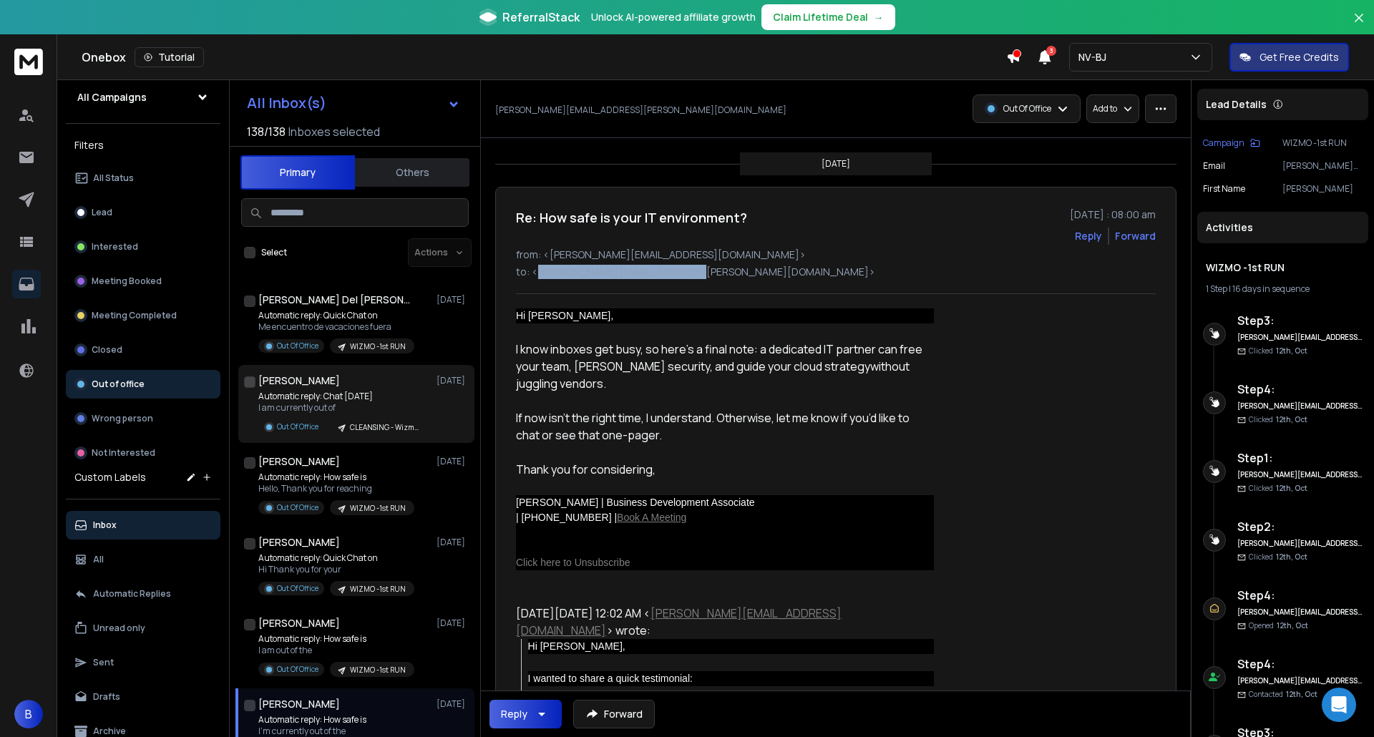
click at [401, 394] on p "Automatic reply: Chat [DATE]" at bounding box center [342, 396] width 169 height 11
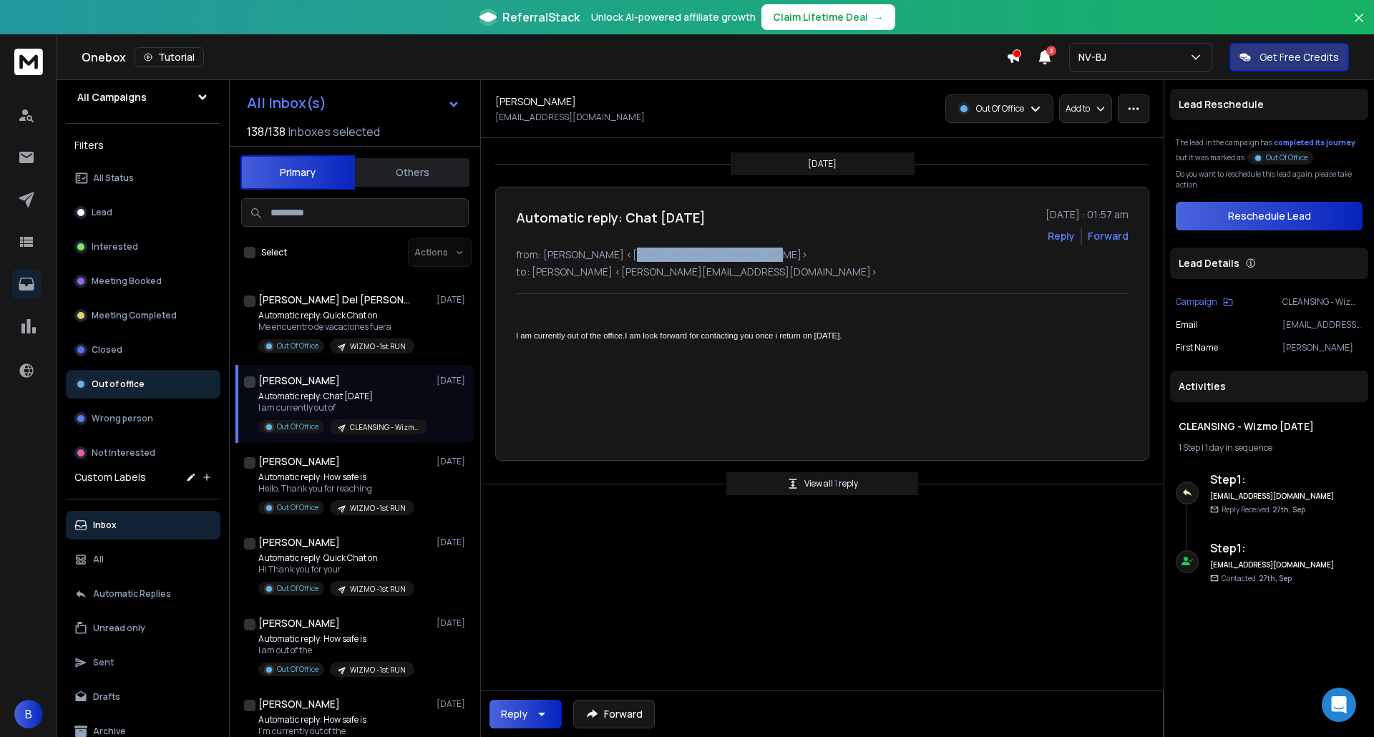
drag, startPoint x: 622, startPoint y: 255, endPoint x: 756, endPoint y: 252, distance: 133.8
click at [756, 252] on p "from: [PERSON_NAME] <[EMAIL_ADDRESS][DOMAIN_NAME]>" at bounding box center [822, 255] width 612 height 14
click at [130, 449] on p "Not Interested" at bounding box center [124, 452] width 64 height 11
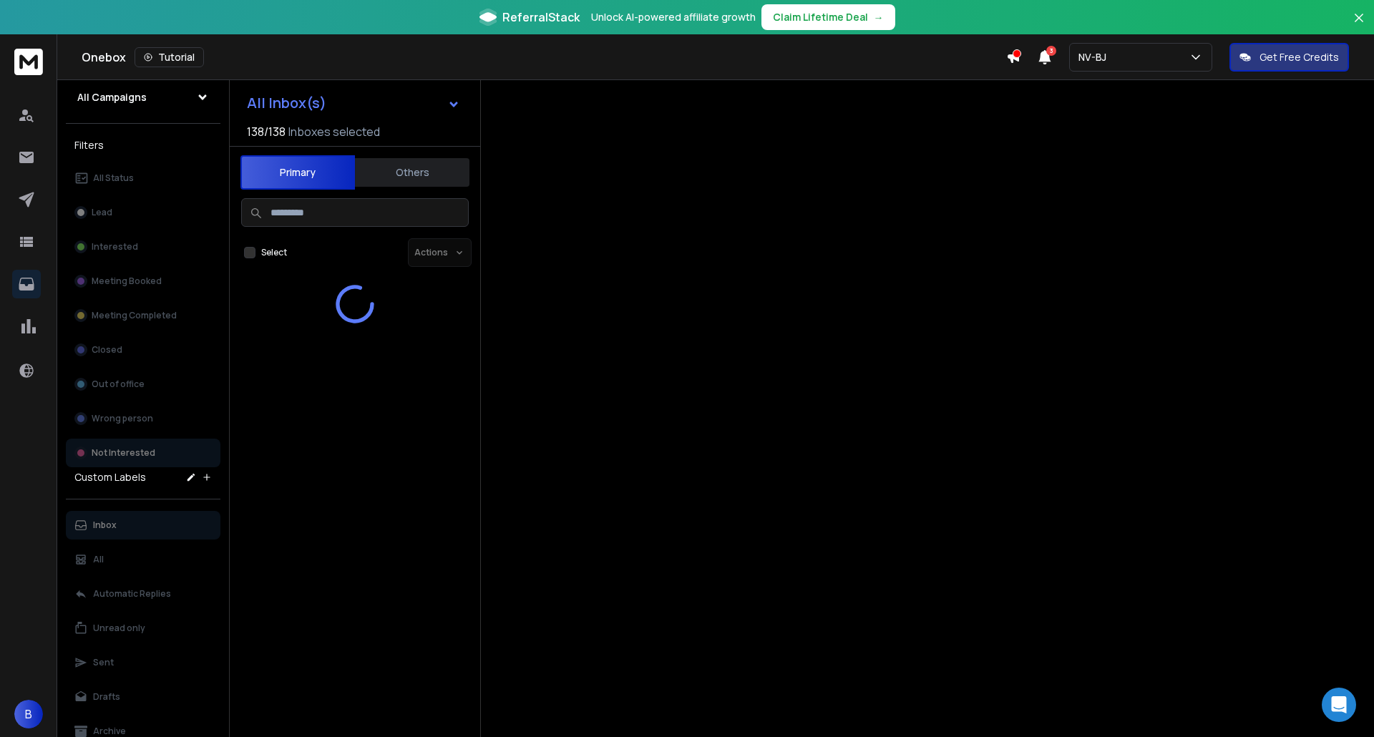
scroll to position [0, 0]
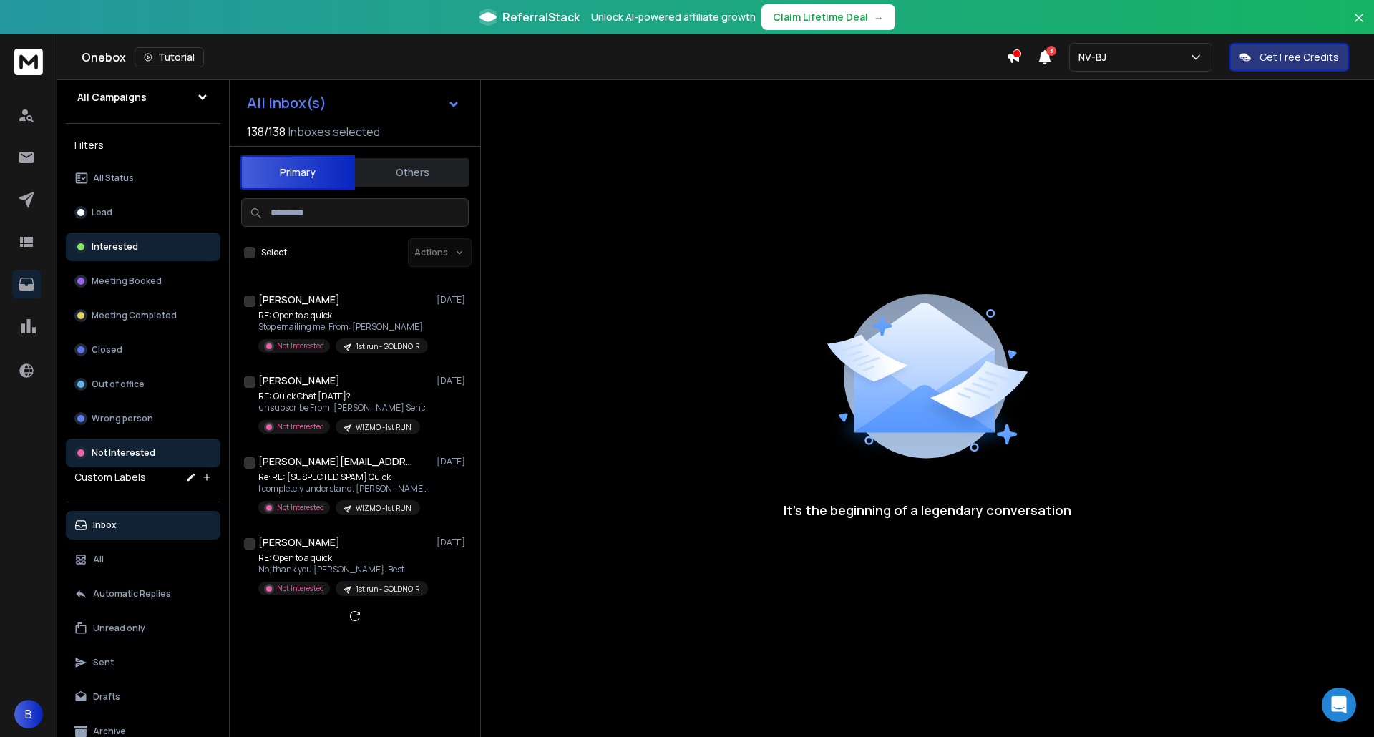
click at [124, 247] on p "Interested" at bounding box center [115, 246] width 47 height 11
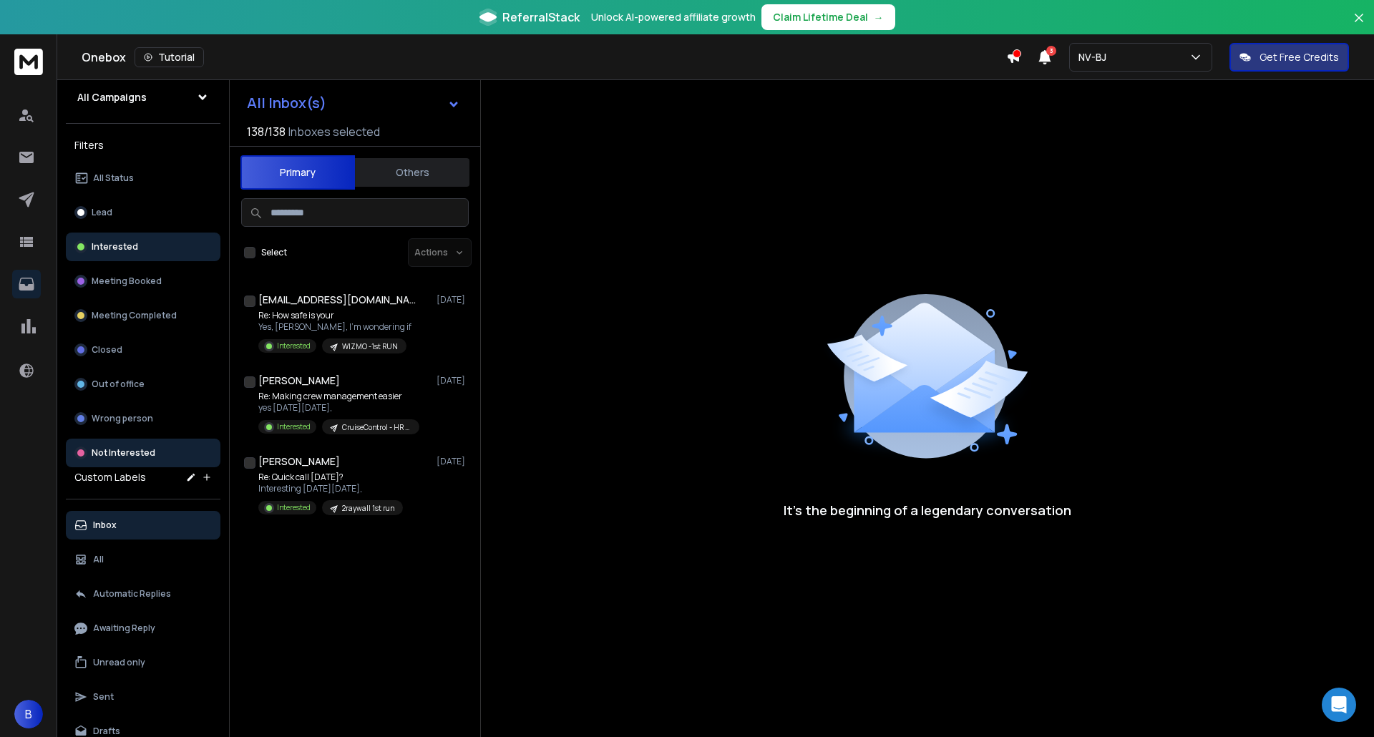
click at [150, 450] on p "Not Interested" at bounding box center [124, 452] width 64 height 11
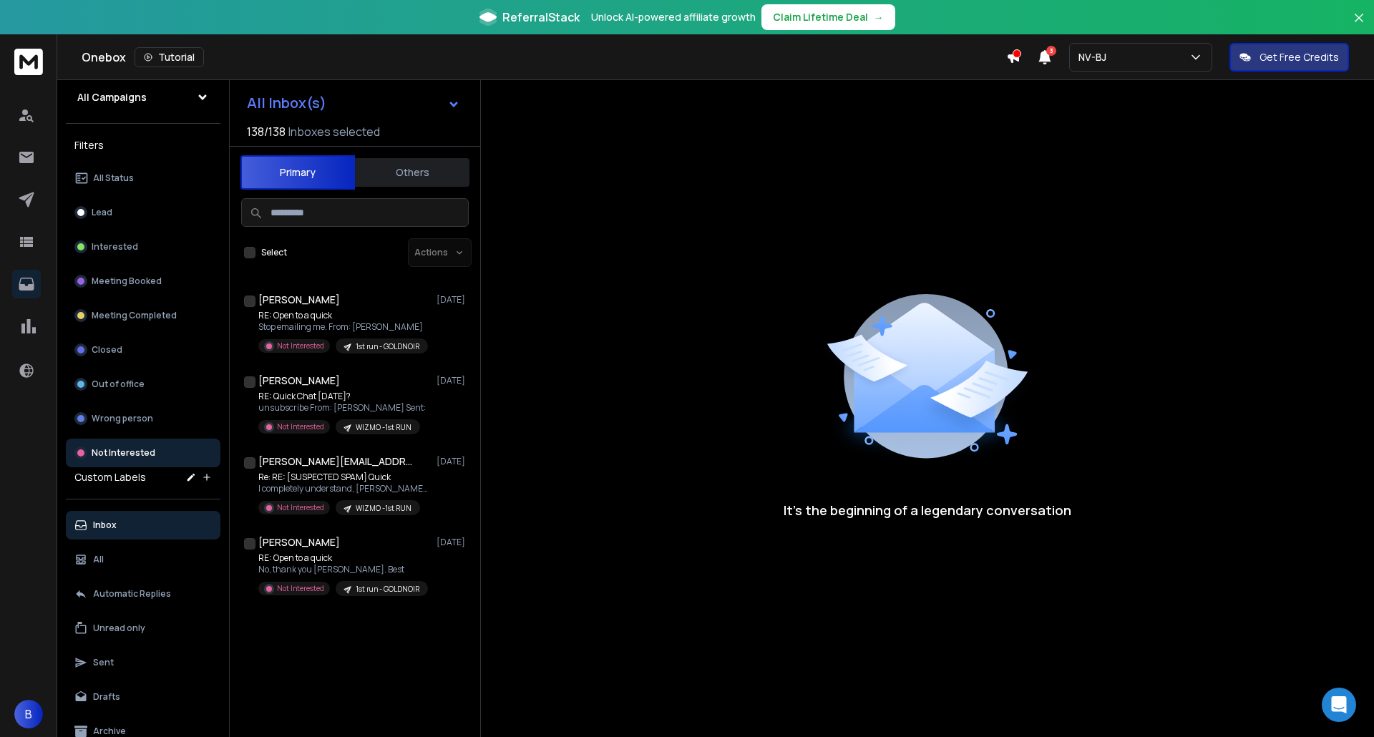
click at [124, 252] on div "Interested" at bounding box center [106, 246] width 64 height 13
